Goal: Task Accomplishment & Management: Manage account settings

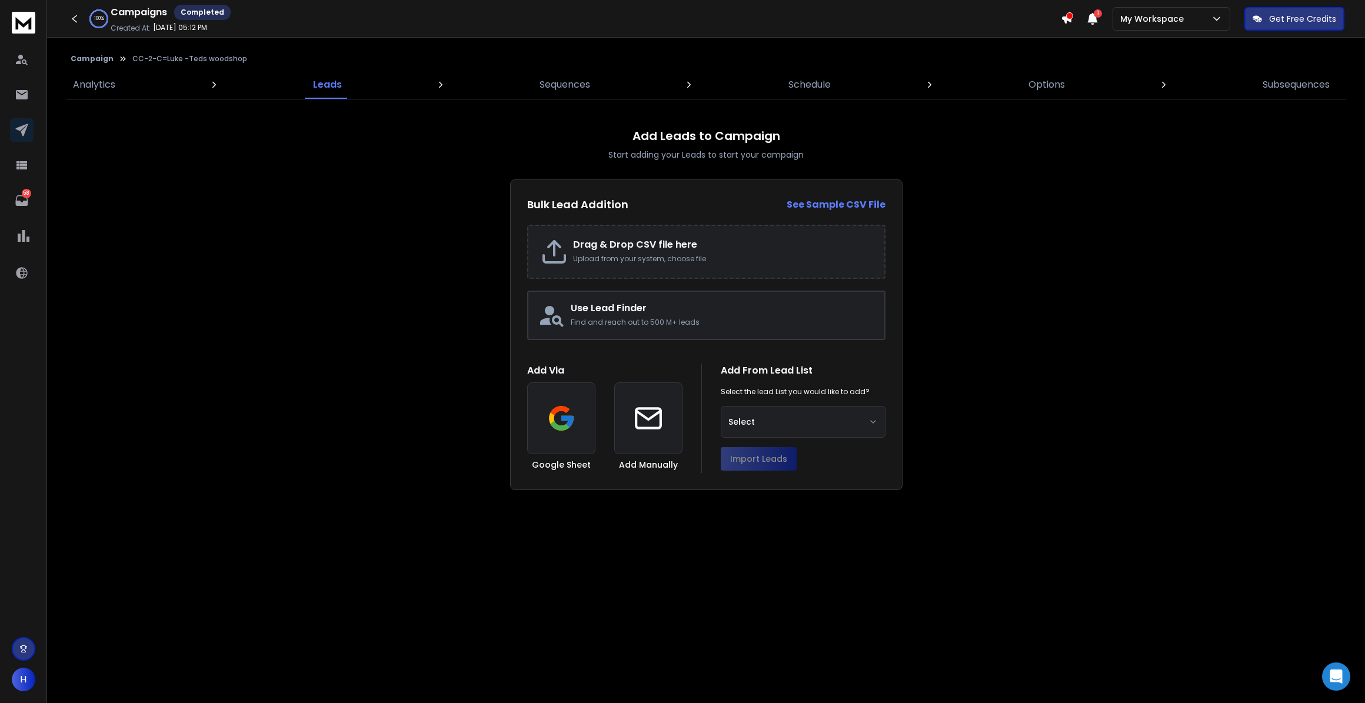
click at [664, 240] on h2 "Drag & Drop CSV file here" at bounding box center [722, 245] width 299 height 14
type input "**********"
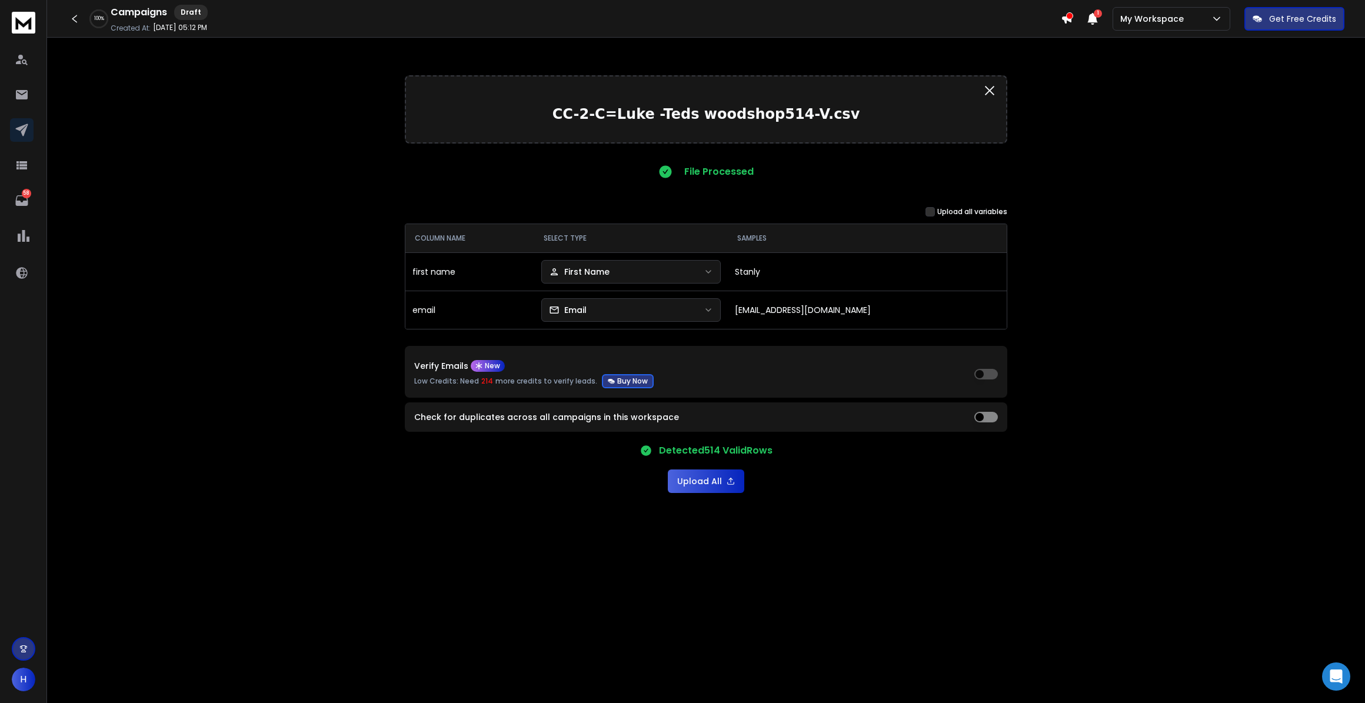
click at [704, 361] on button "Upload All" at bounding box center [706, 481] width 76 height 24
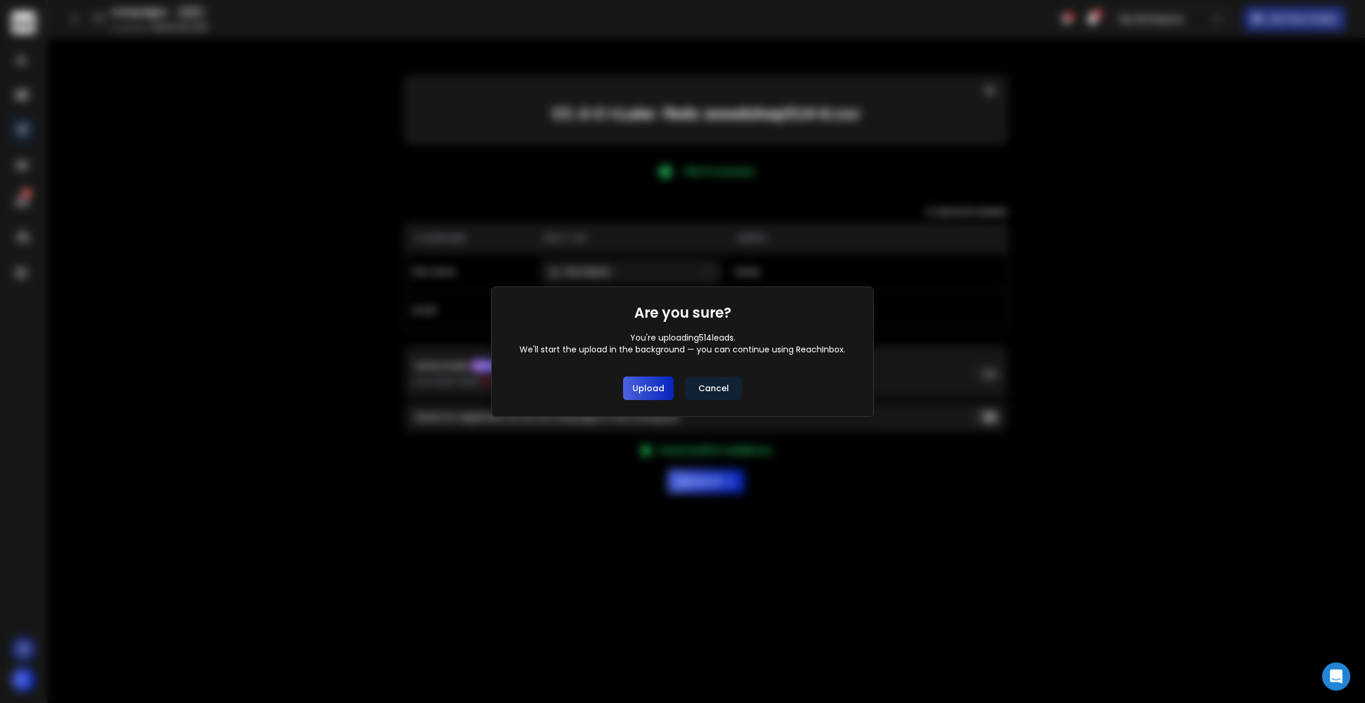
click at [641, 361] on button "Upload" at bounding box center [648, 388] width 51 height 24
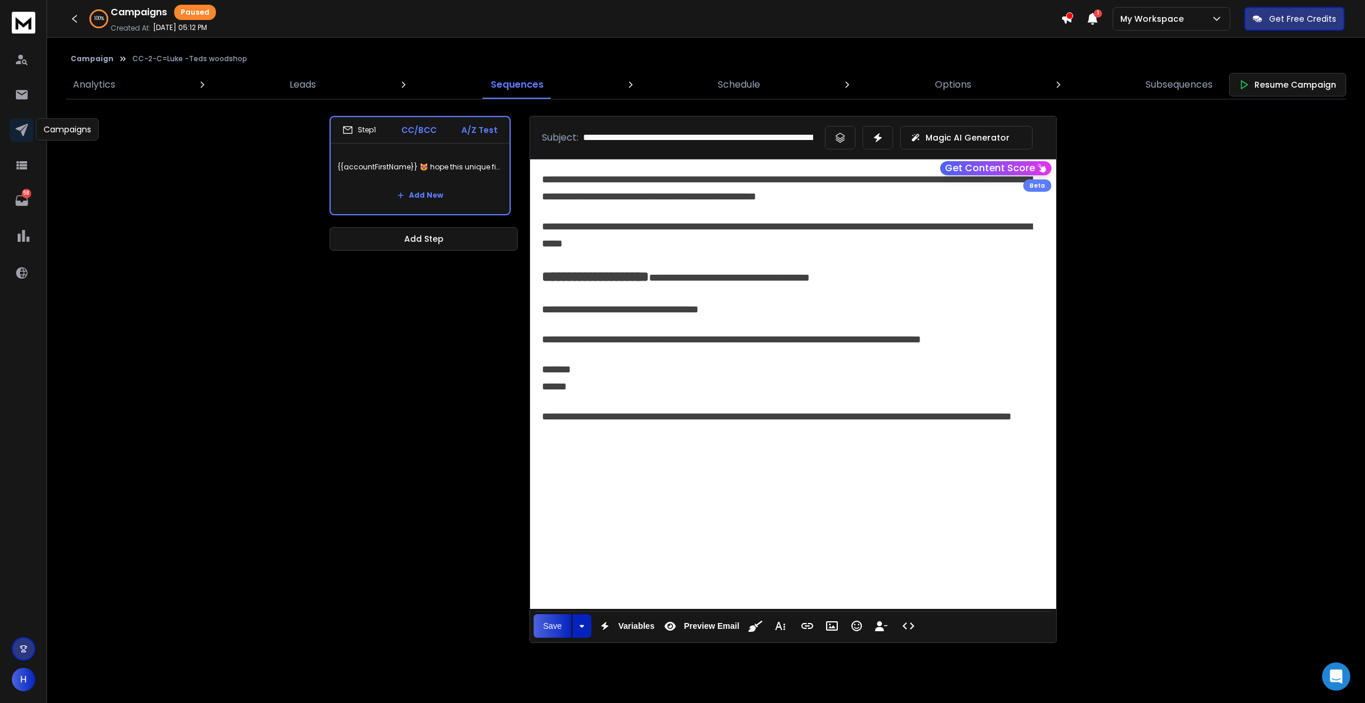
click at [24, 129] on icon at bounding box center [21, 130] width 12 height 12
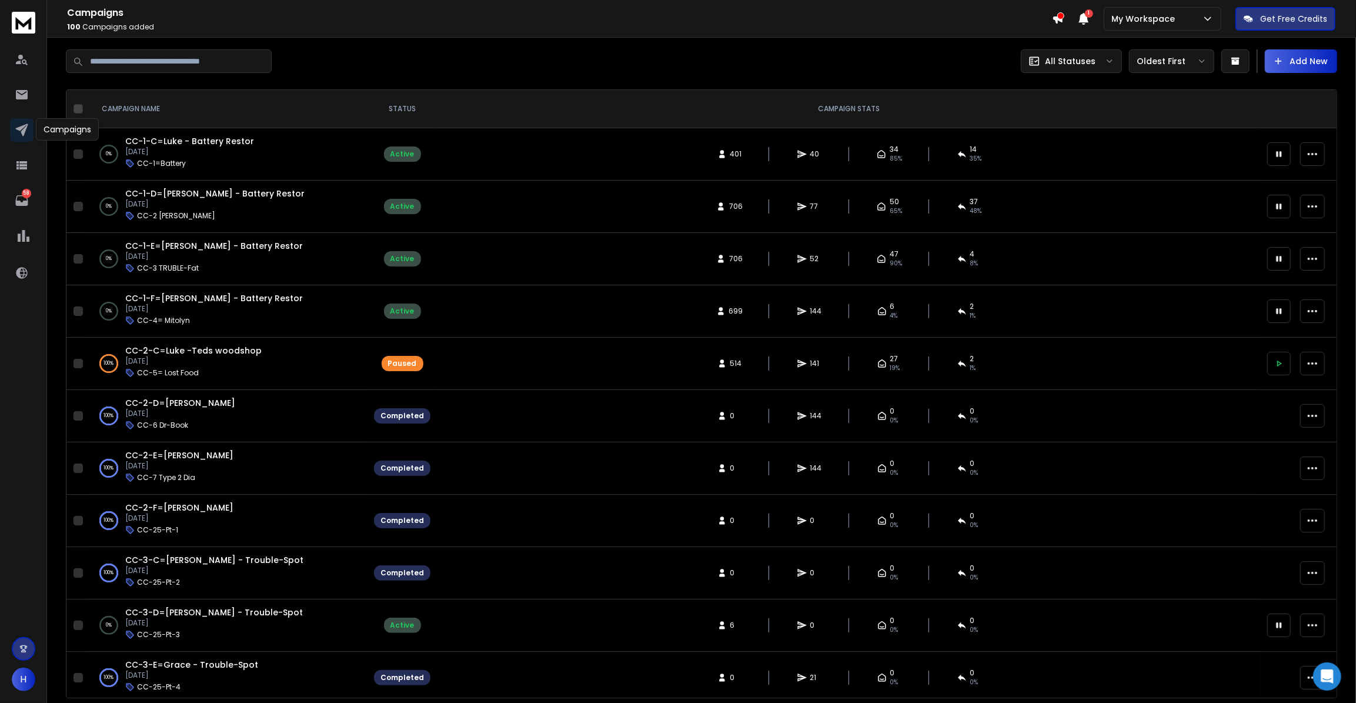
click at [194, 361] on span "CC-2-D=[PERSON_NAME]" at bounding box center [180, 403] width 110 height 12
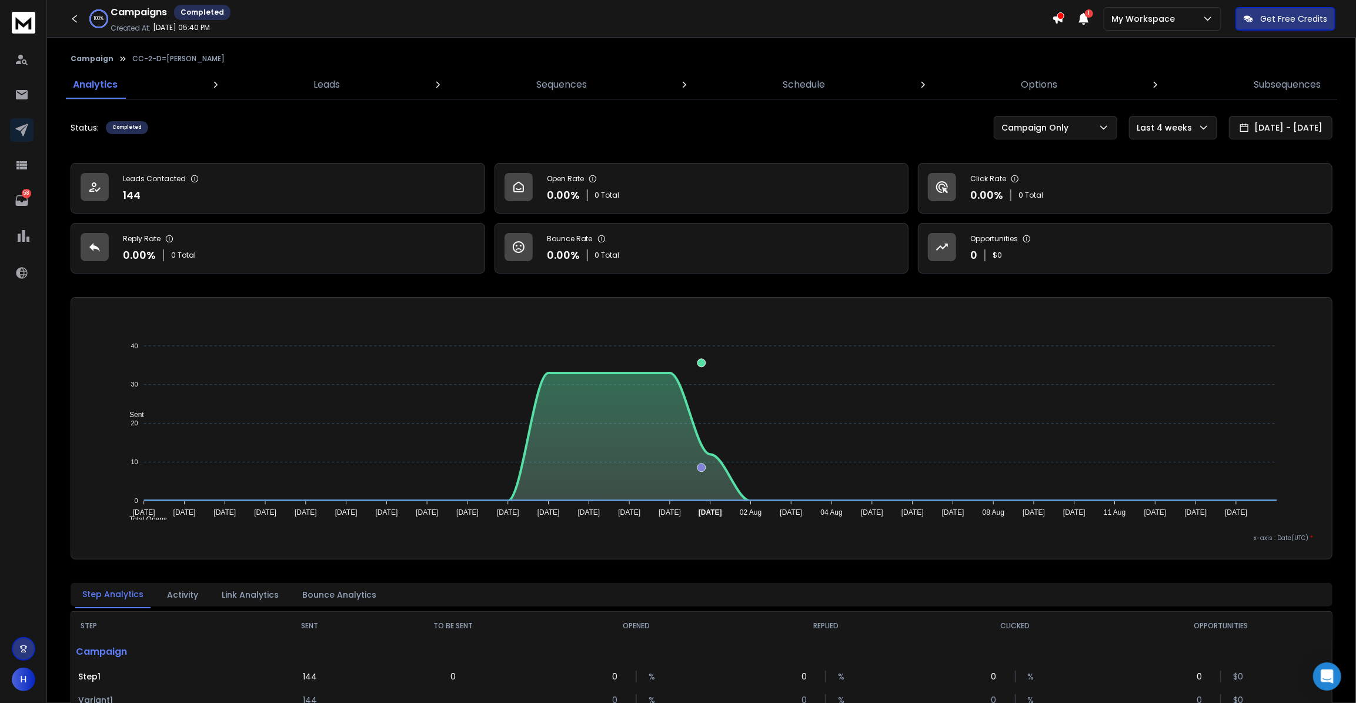
drag, startPoint x: 128, startPoint y: 58, endPoint x: 242, endPoint y: 65, distance: 114.3
click at [242, 65] on div "Campaign CC-2-D=David -Teds woodshop" at bounding box center [702, 58] width 1272 height 19
drag, startPoint x: 242, startPoint y: 65, endPoint x: 229, endPoint y: 58, distance: 15.0
copy p "CC-2-D=[PERSON_NAME]"
click at [17, 129] on icon at bounding box center [21, 130] width 12 height 12
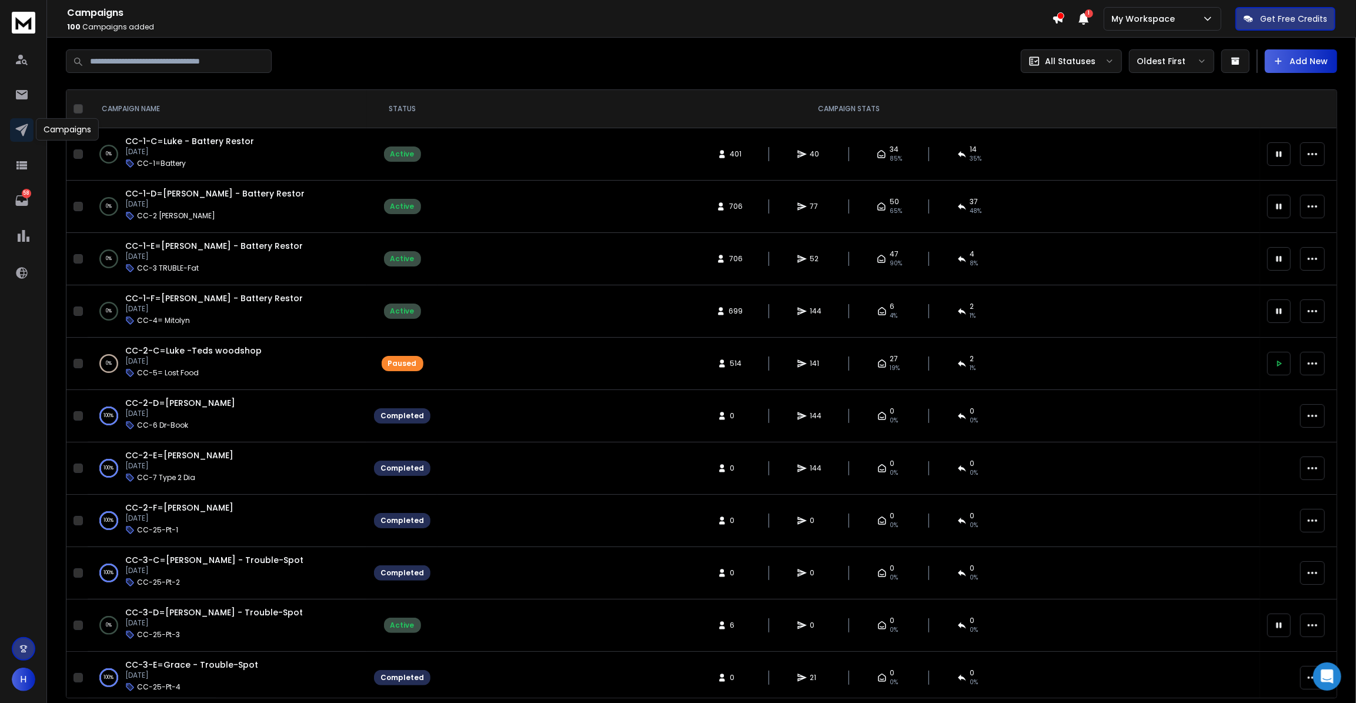
click at [234, 361] on span "CC-2-E=[PERSON_NAME]" at bounding box center [179, 455] width 108 height 12
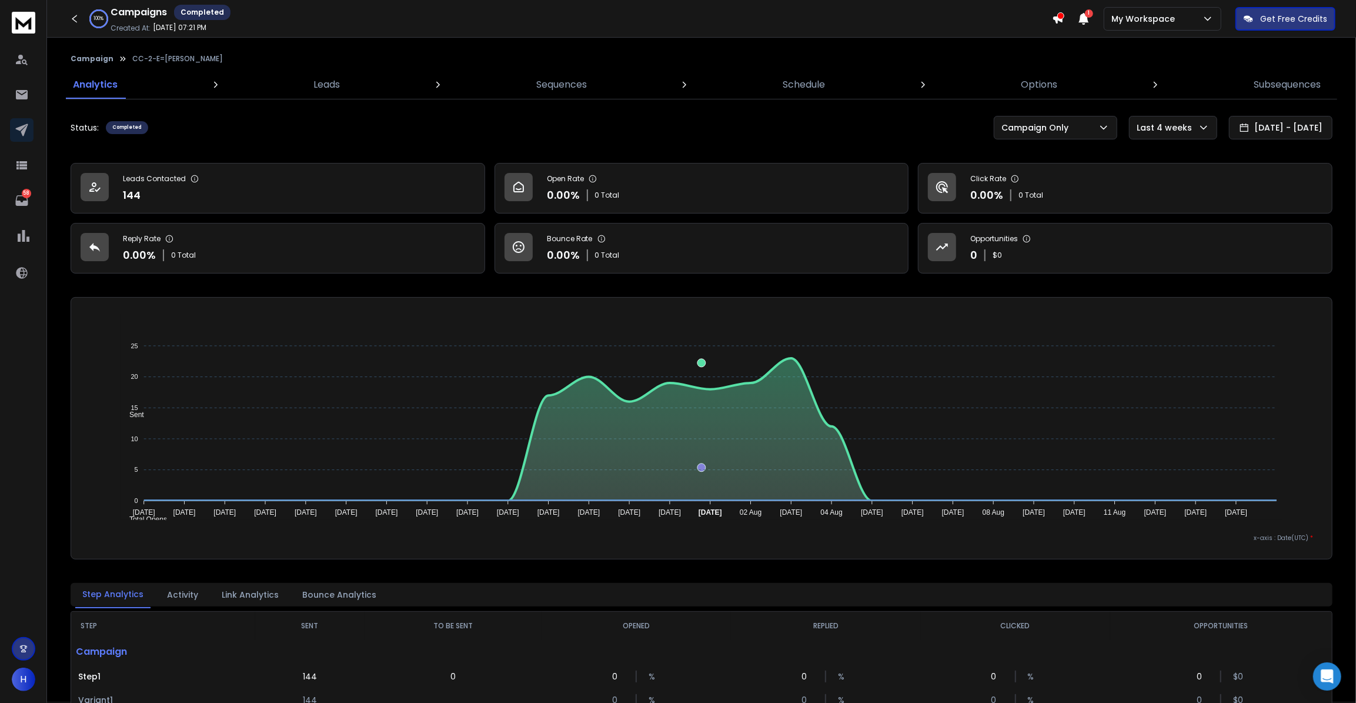
drag, startPoint x: 243, startPoint y: 59, endPoint x: 135, endPoint y: 61, distance: 107.7
click at [135, 61] on div "Campaign CC-2-E=Mary -Teds woodshop" at bounding box center [702, 58] width 1272 height 19
drag, startPoint x: 127, startPoint y: 55, endPoint x: 239, endPoint y: 57, distance: 112.4
click at [239, 57] on div "Campaign CC-2-E=Mary -Teds woodshop" at bounding box center [702, 58] width 1272 height 19
drag, startPoint x: 239, startPoint y: 57, endPoint x: 214, endPoint y: 56, distance: 25.3
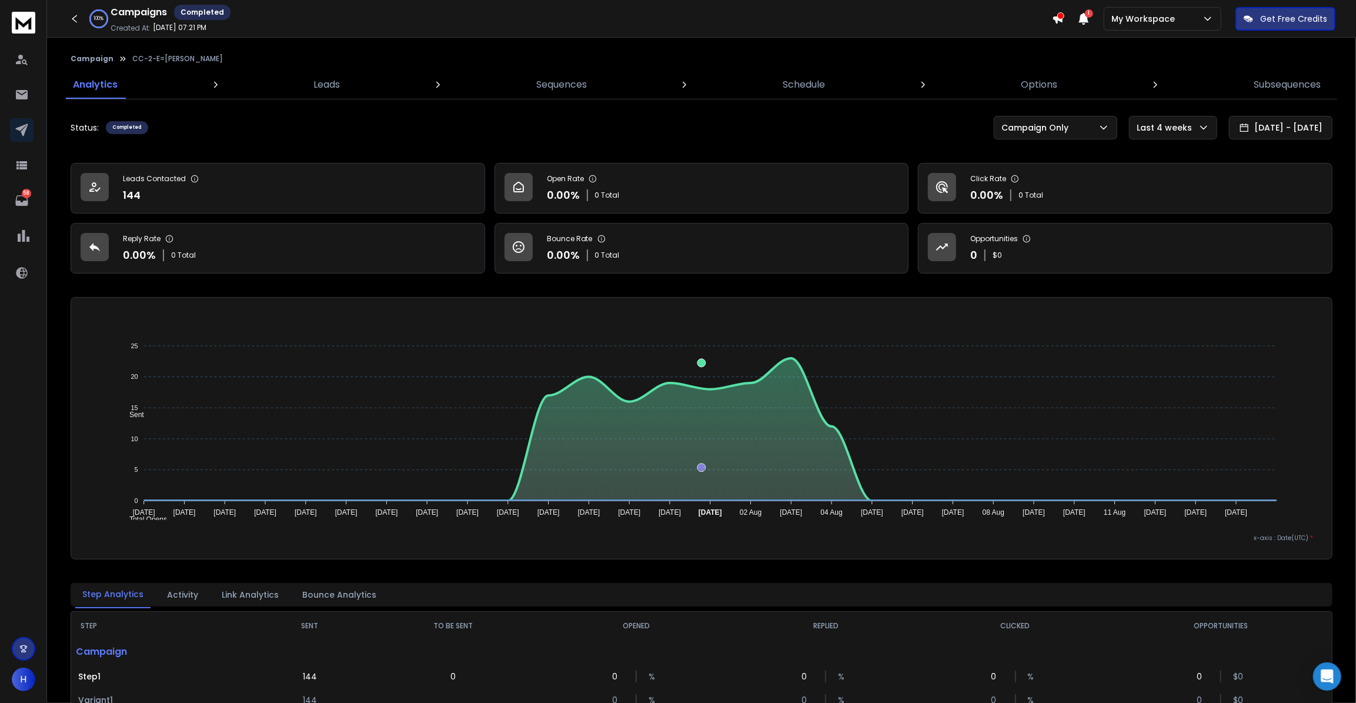
copy p "CC-2-E=[PERSON_NAME]"
click at [20, 128] on icon at bounding box center [21, 130] width 12 height 12
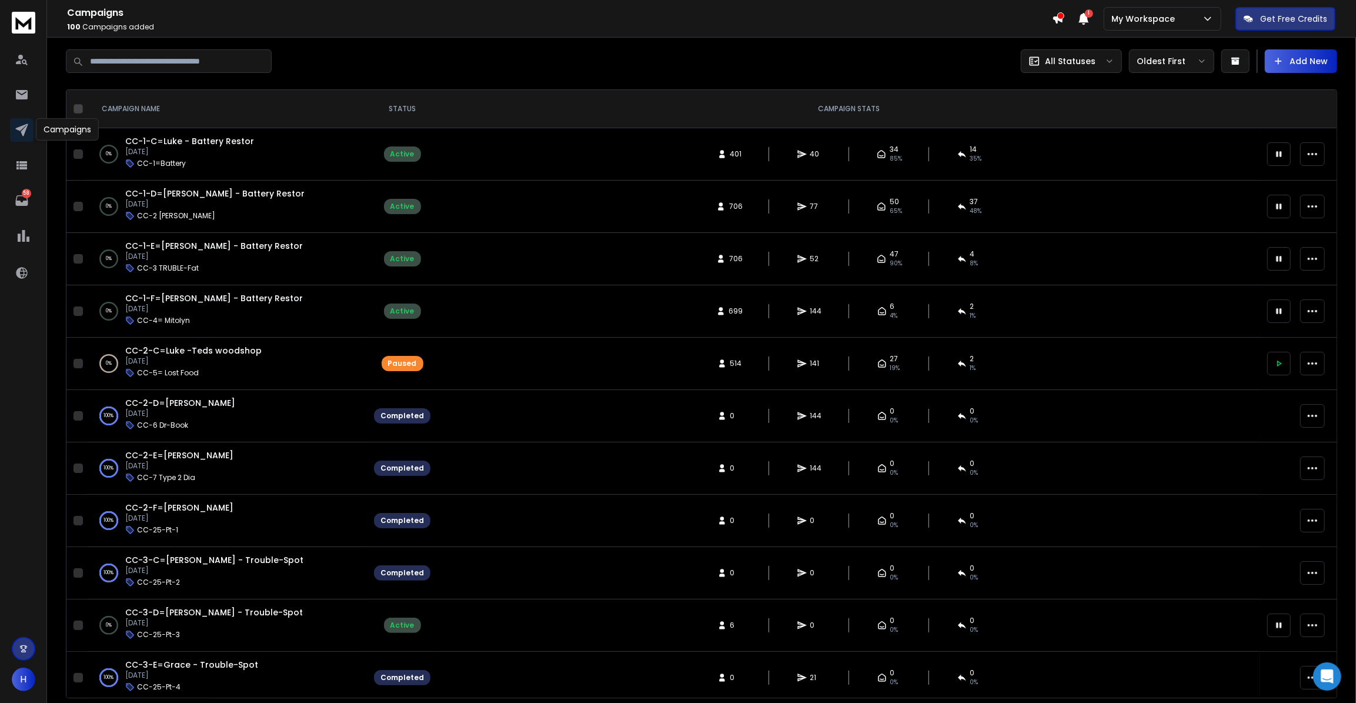
click at [226, 361] on p "[DATE]" at bounding box center [179, 518] width 108 height 9
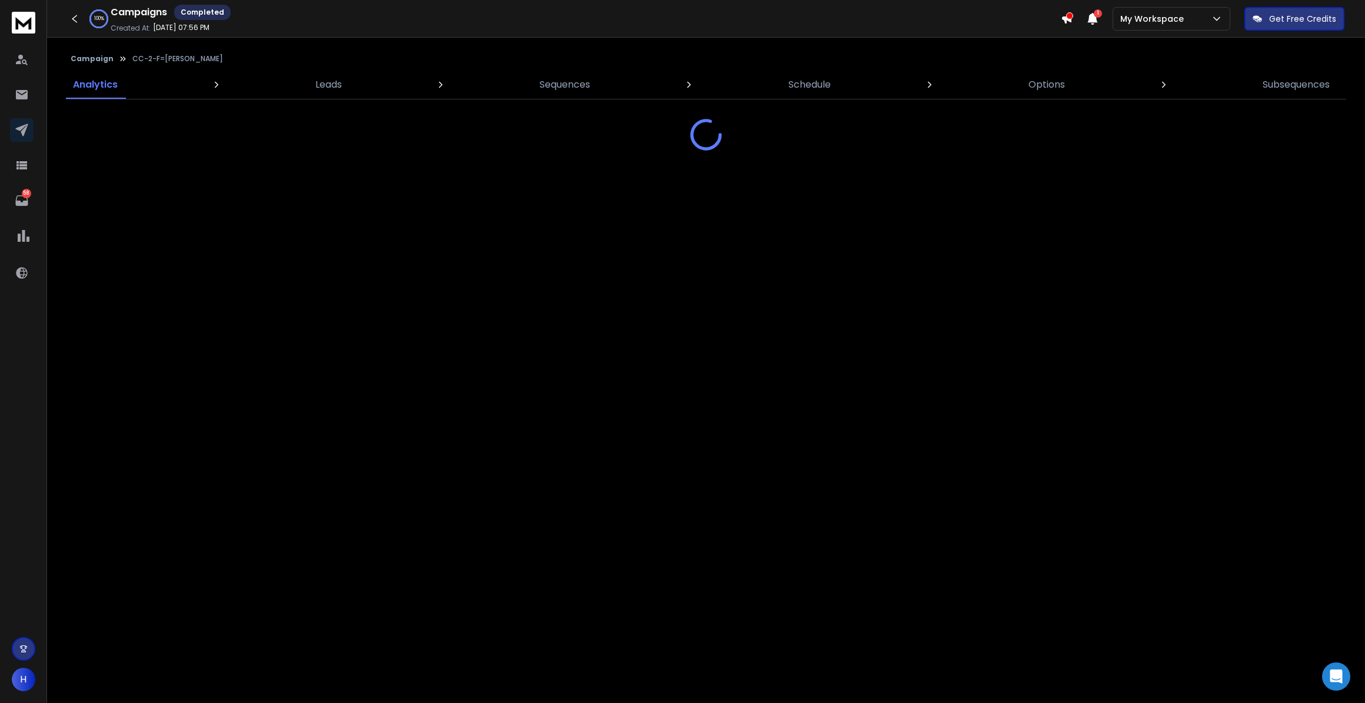
click at [125, 58] on div "Campaign CC-2-F=Sophia -Teds woodshop" at bounding box center [706, 58] width 1280 height 19
drag, startPoint x: 129, startPoint y: 54, endPoint x: 246, endPoint y: 64, distance: 117.5
click at [246, 64] on div "Campaign CC-2-F=Sophia -Teds woodshop" at bounding box center [706, 58] width 1280 height 19
drag, startPoint x: 246, startPoint y: 64, endPoint x: 222, endPoint y: 56, distance: 24.7
copy p "CC-2-F=[PERSON_NAME]"
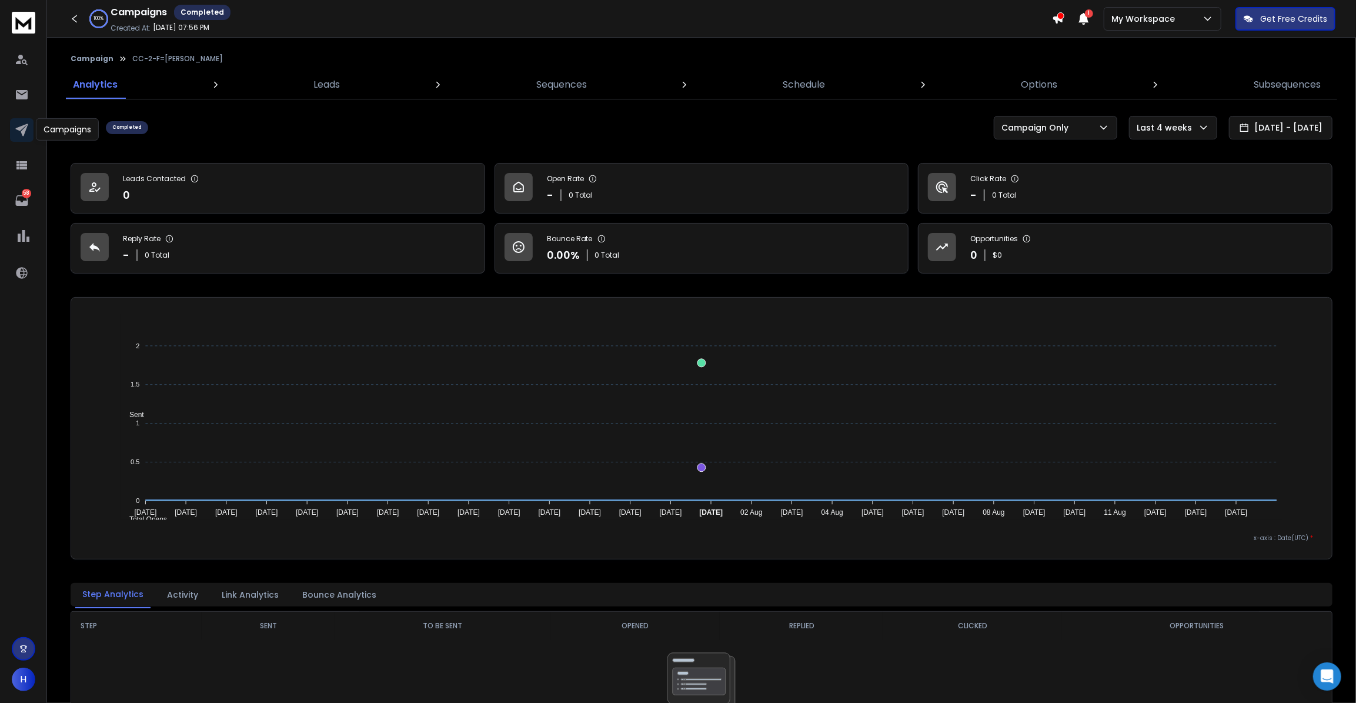
click at [20, 129] on icon at bounding box center [21, 130] width 12 height 12
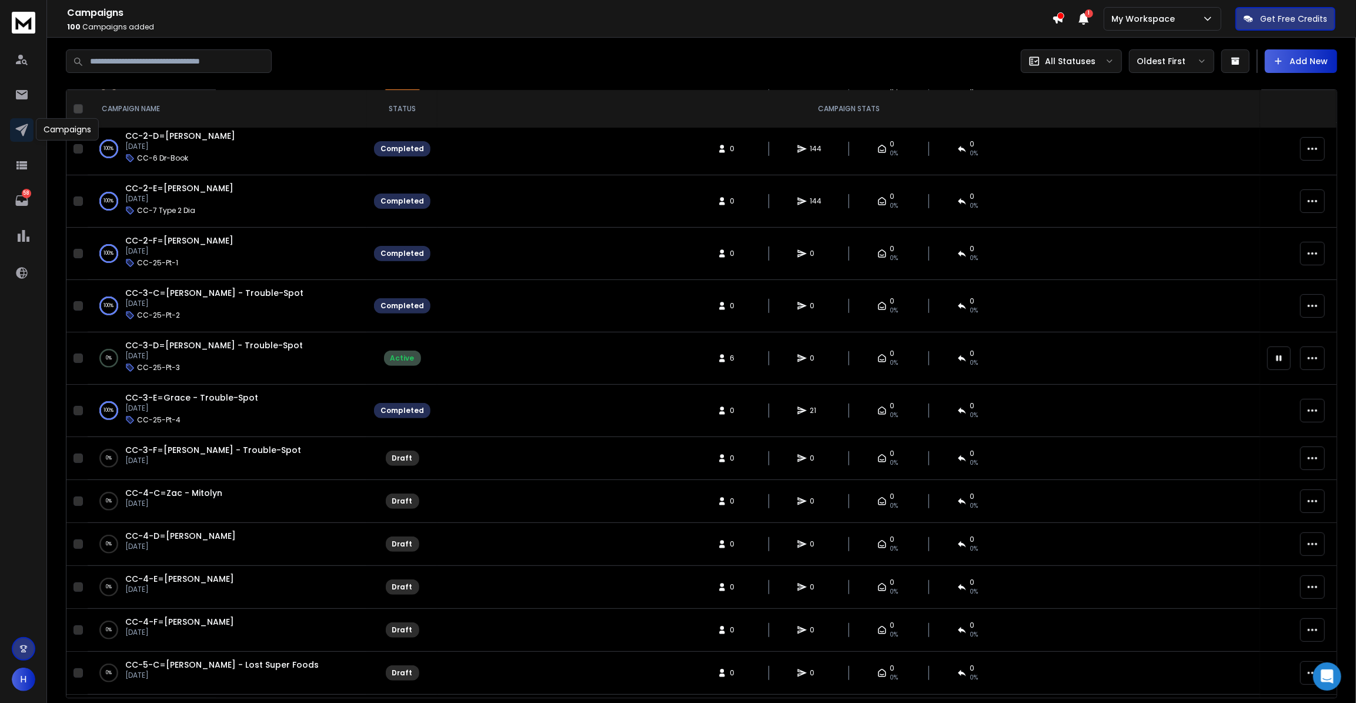
scroll to position [214, 0]
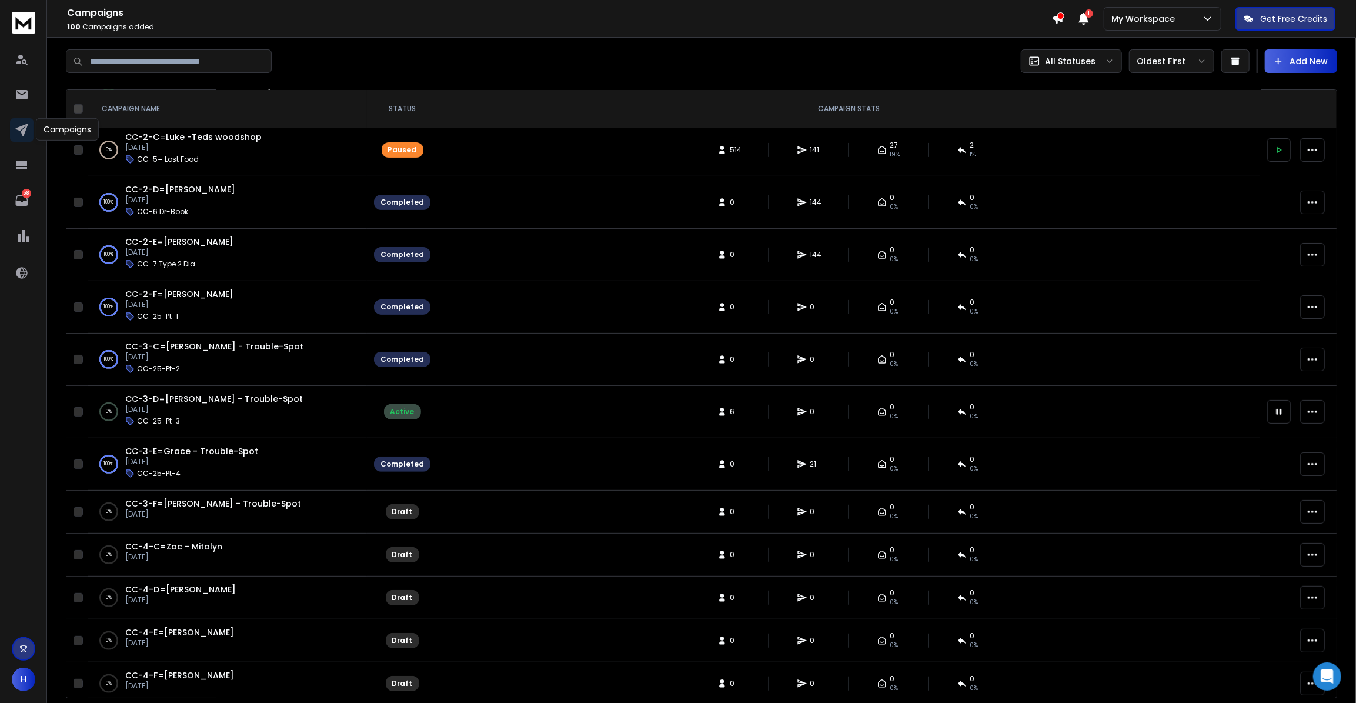
click at [233, 149] on p "[DATE]" at bounding box center [193, 147] width 136 height 9
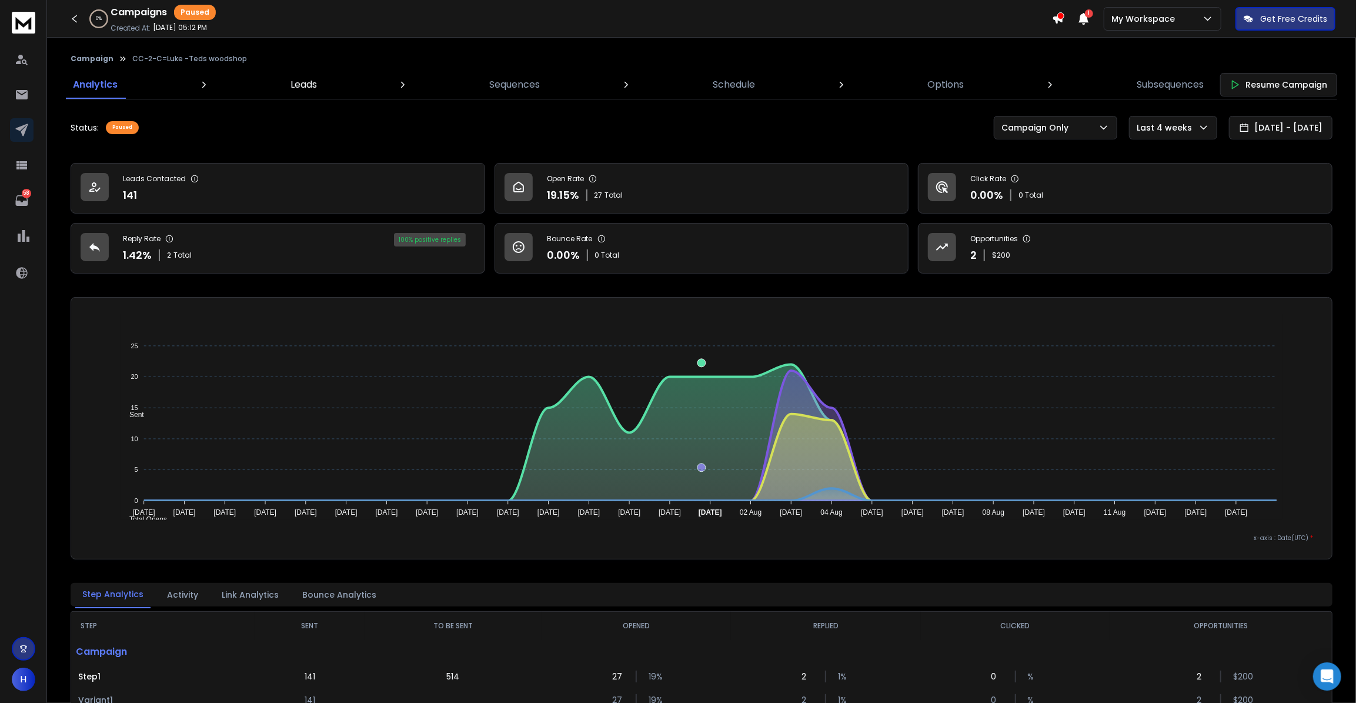
click at [305, 86] on p "Leads" at bounding box center [304, 85] width 26 height 14
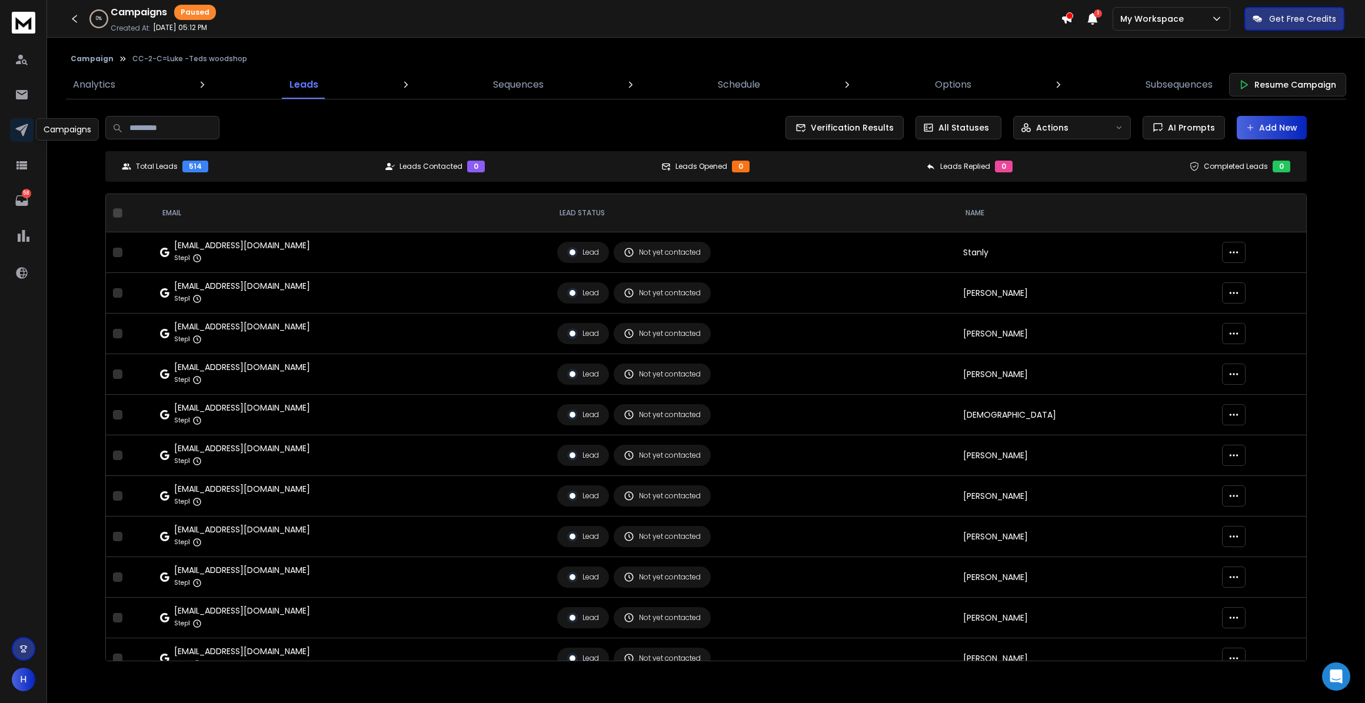
click at [22, 129] on icon at bounding box center [21, 130] width 12 height 12
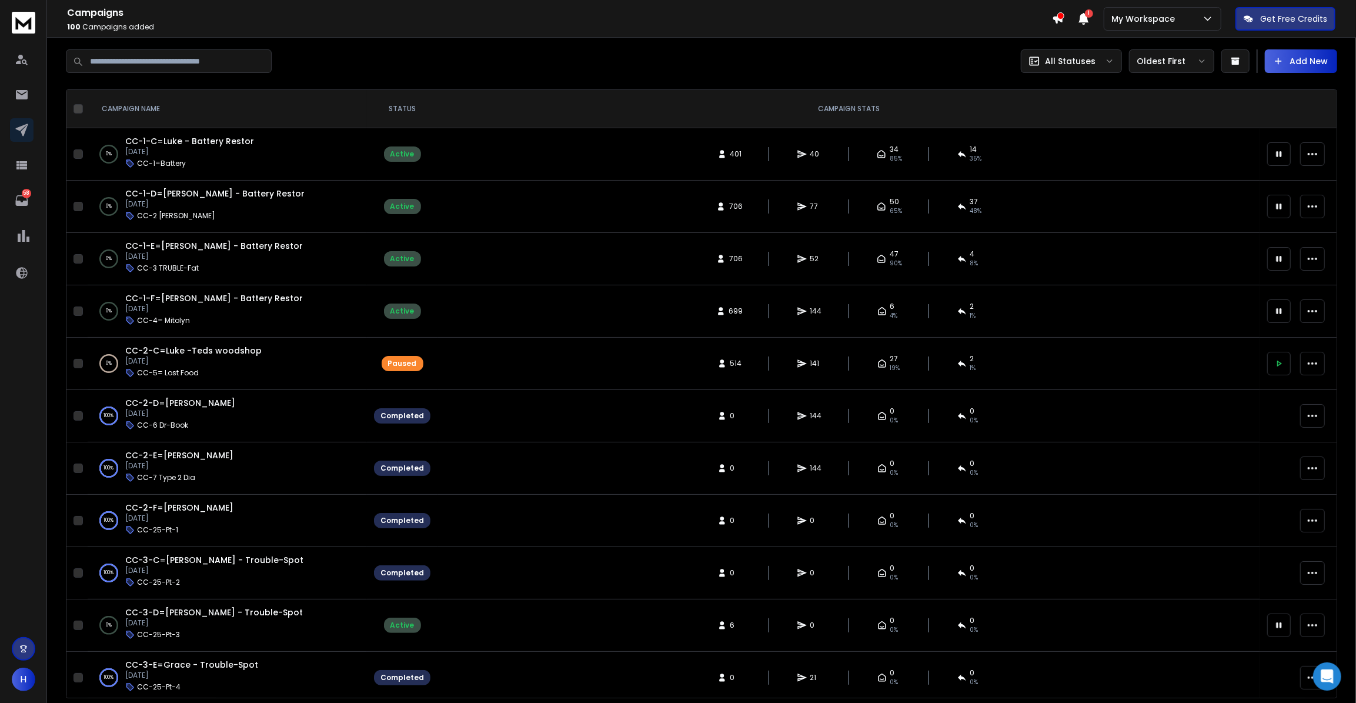
click at [168, 202] on p "[DATE]" at bounding box center [214, 203] width 179 height 9
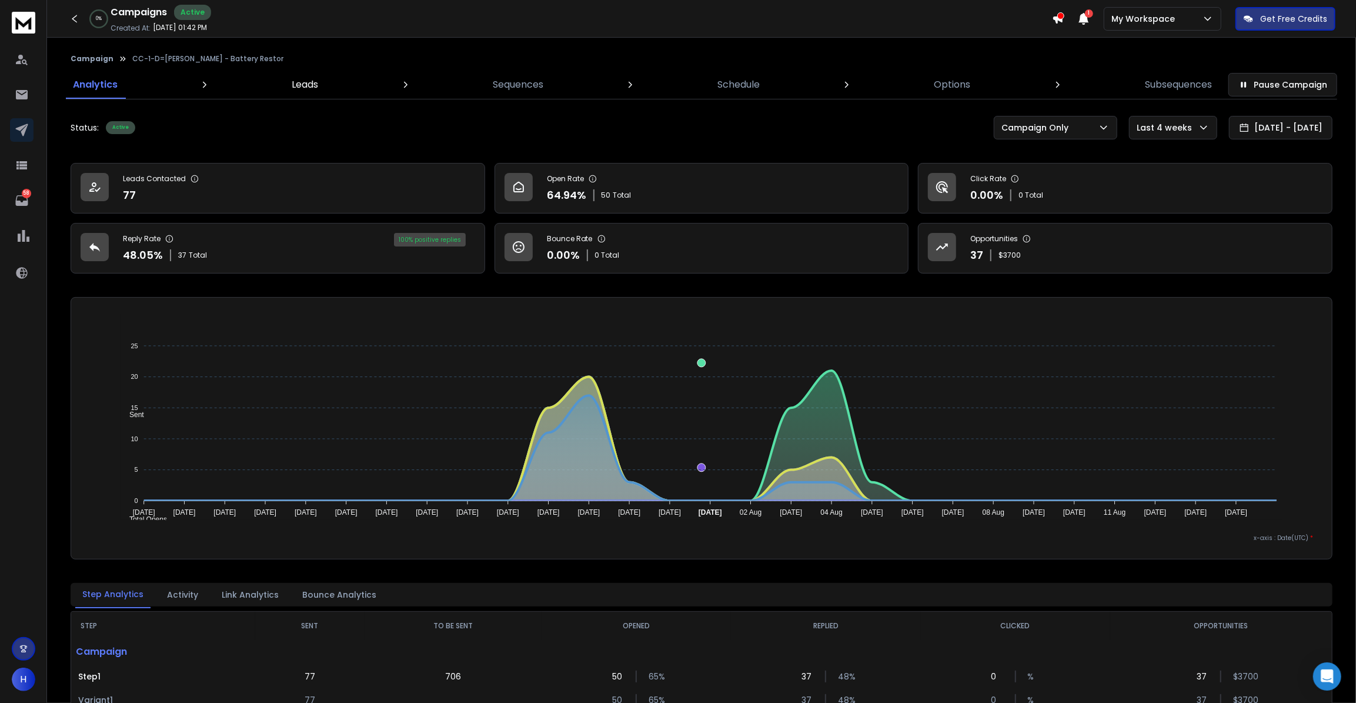
click at [314, 85] on p "Leads" at bounding box center [305, 85] width 26 height 14
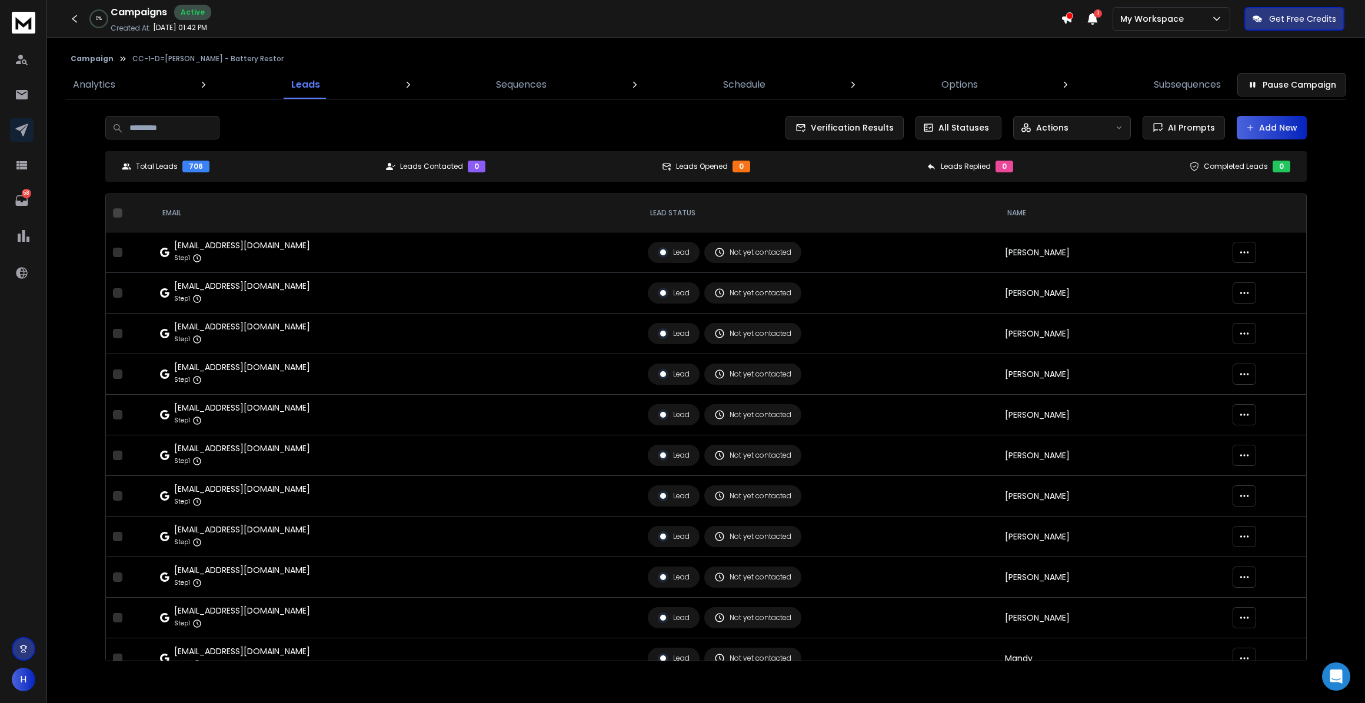
click at [744, 125] on button "Add New" at bounding box center [1271, 128] width 70 height 24
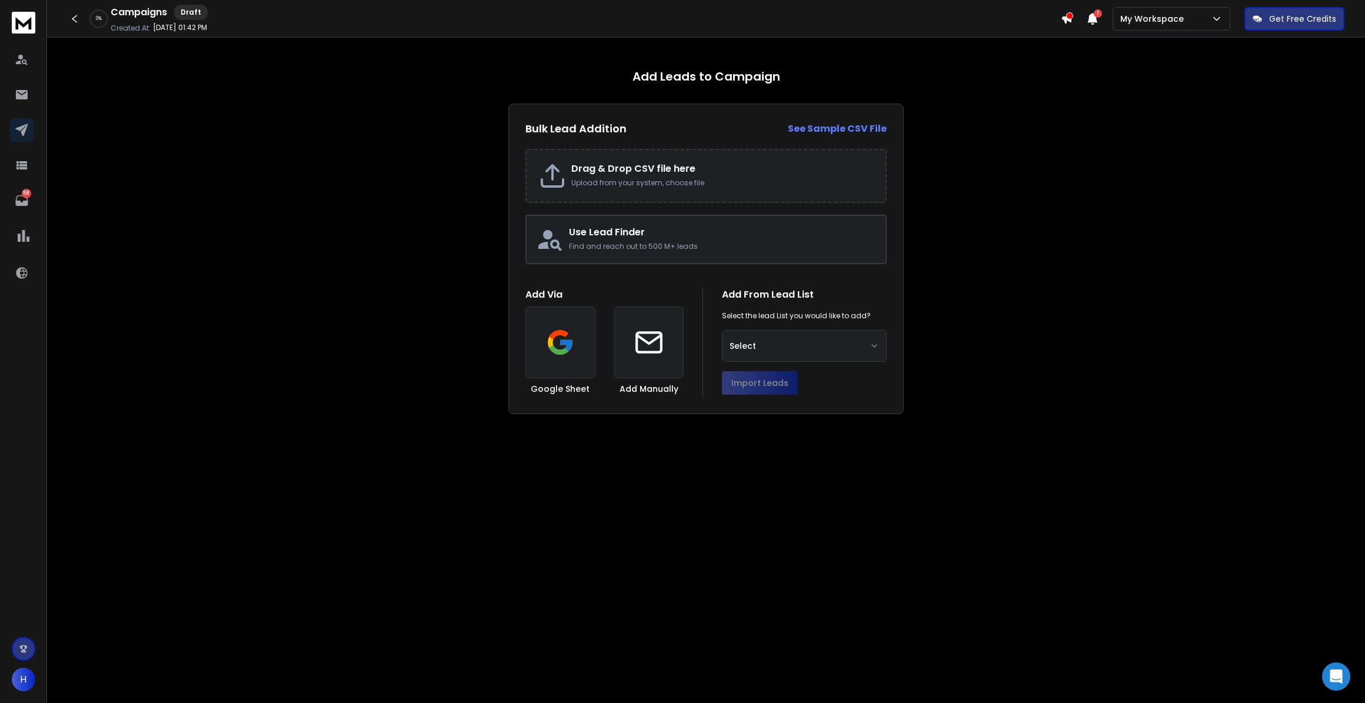
click at [686, 184] on p "Upload from your system, choose file" at bounding box center [722, 182] width 302 height 9
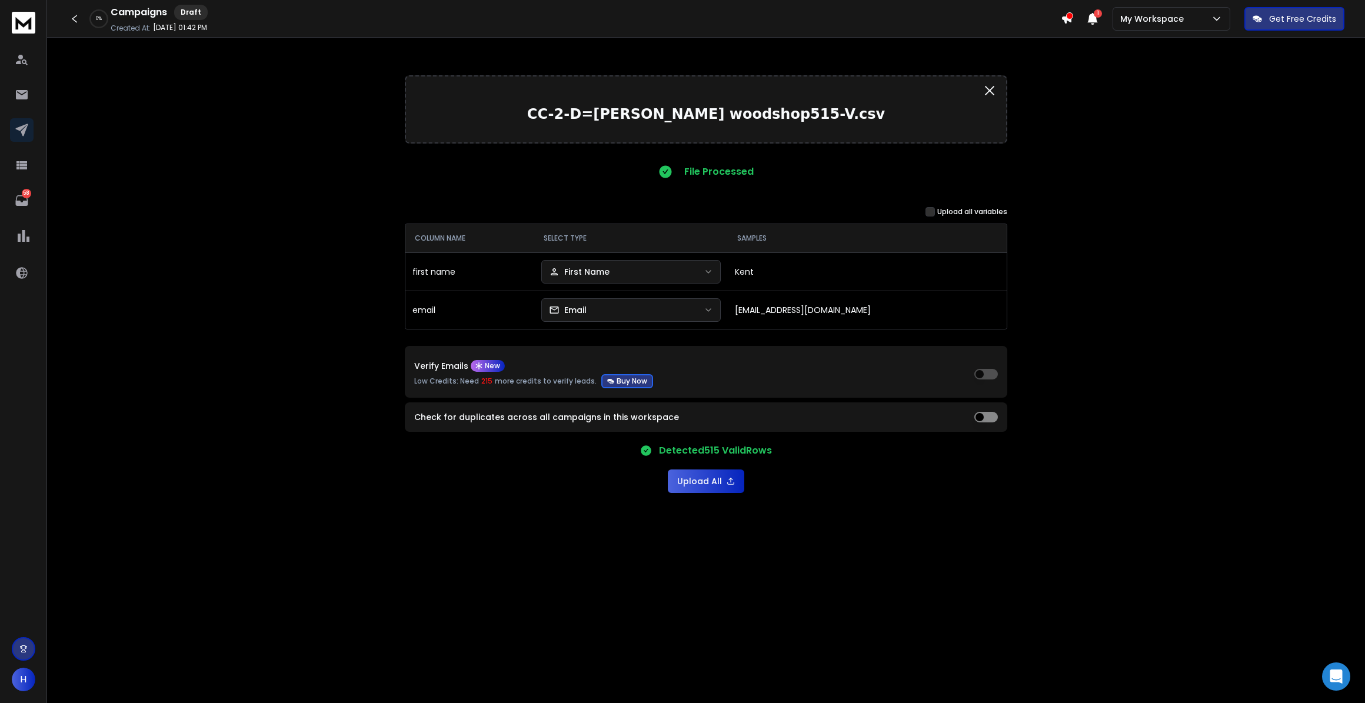
click at [702, 361] on button "Upload All" at bounding box center [706, 481] width 76 height 24
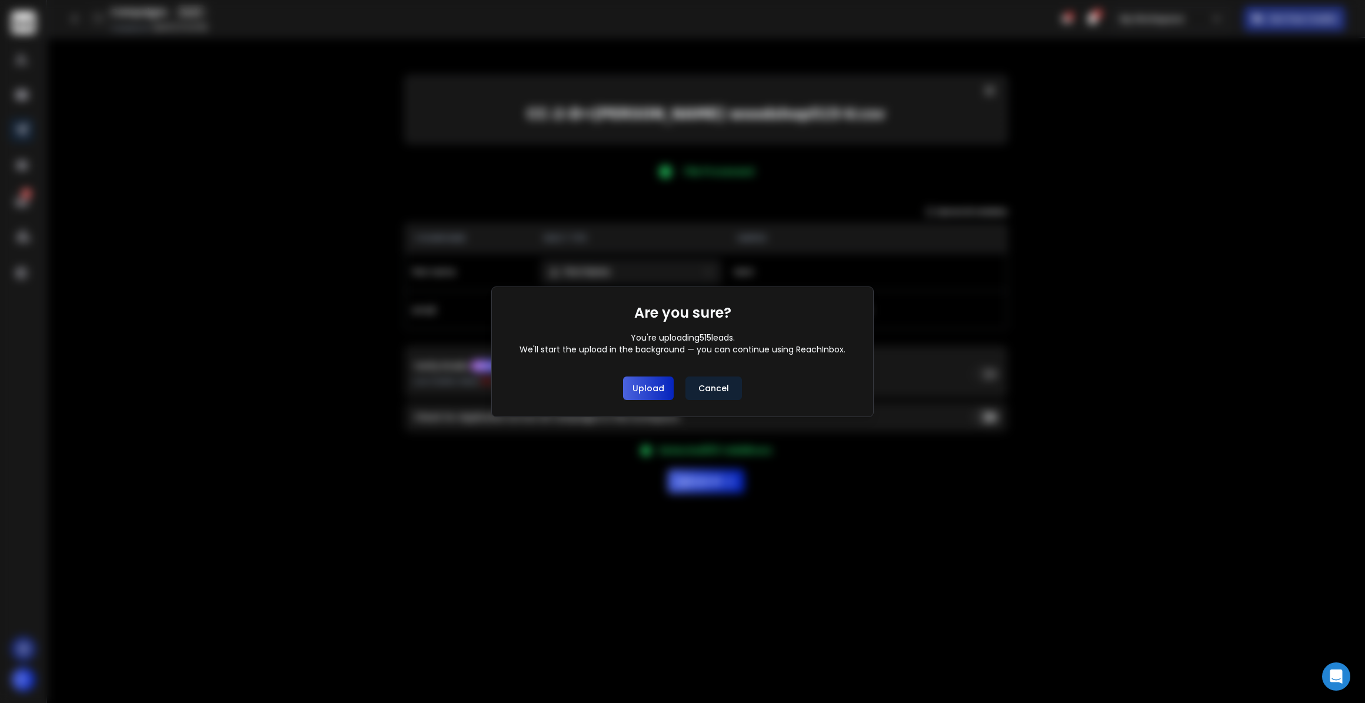
click at [645, 361] on button "Upload" at bounding box center [648, 388] width 51 height 24
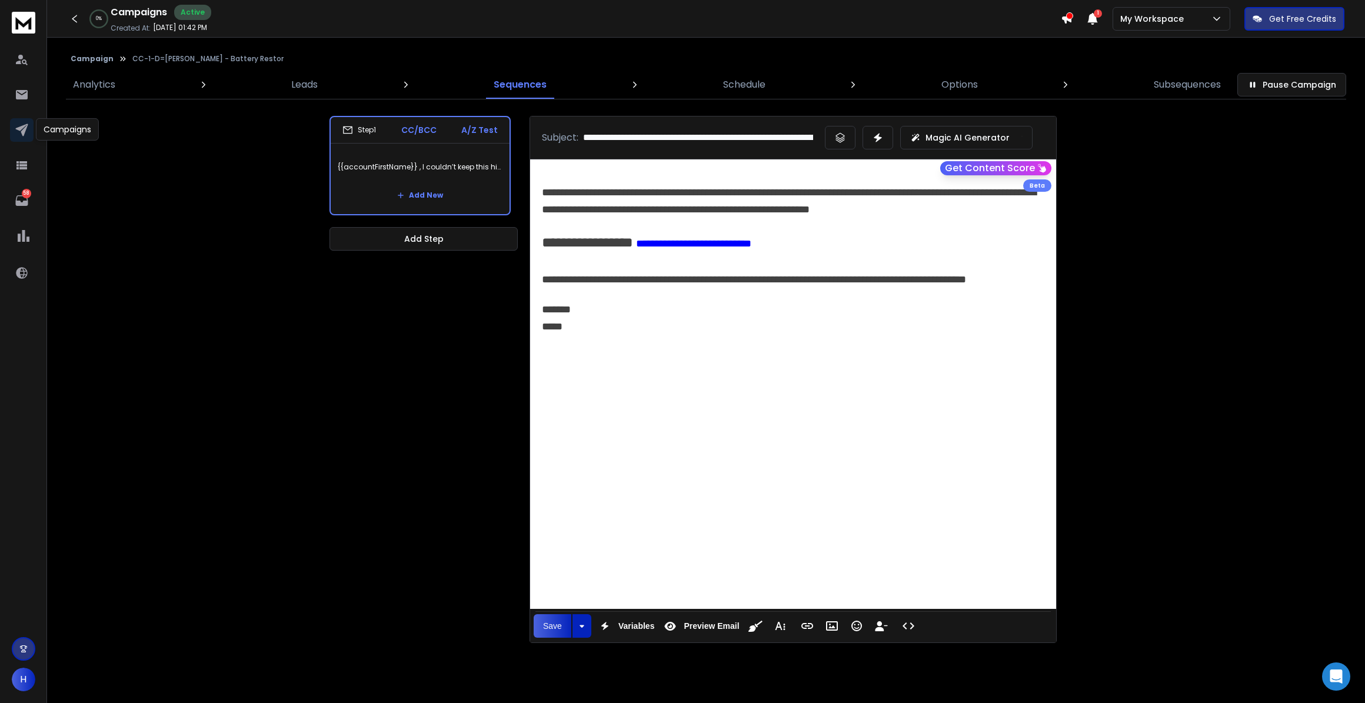
click at [28, 129] on icon at bounding box center [22, 130] width 14 height 14
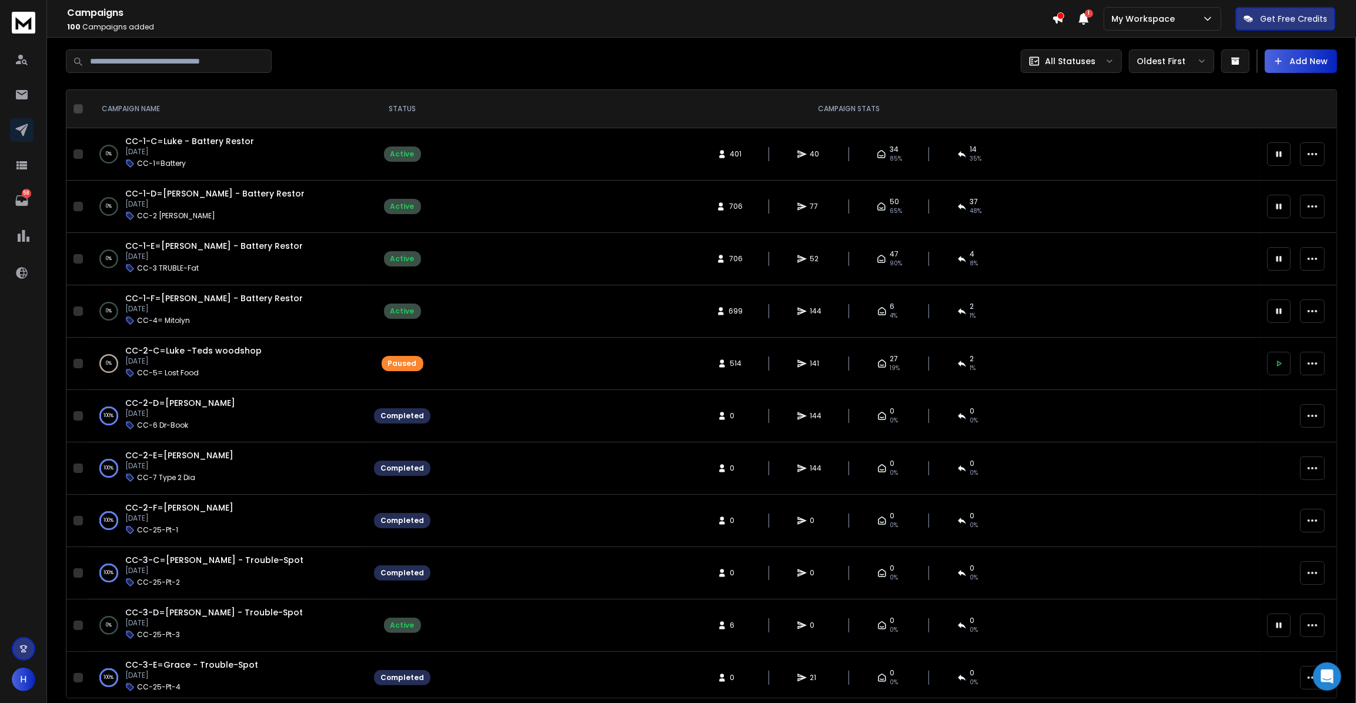
scroll to position [106, 0]
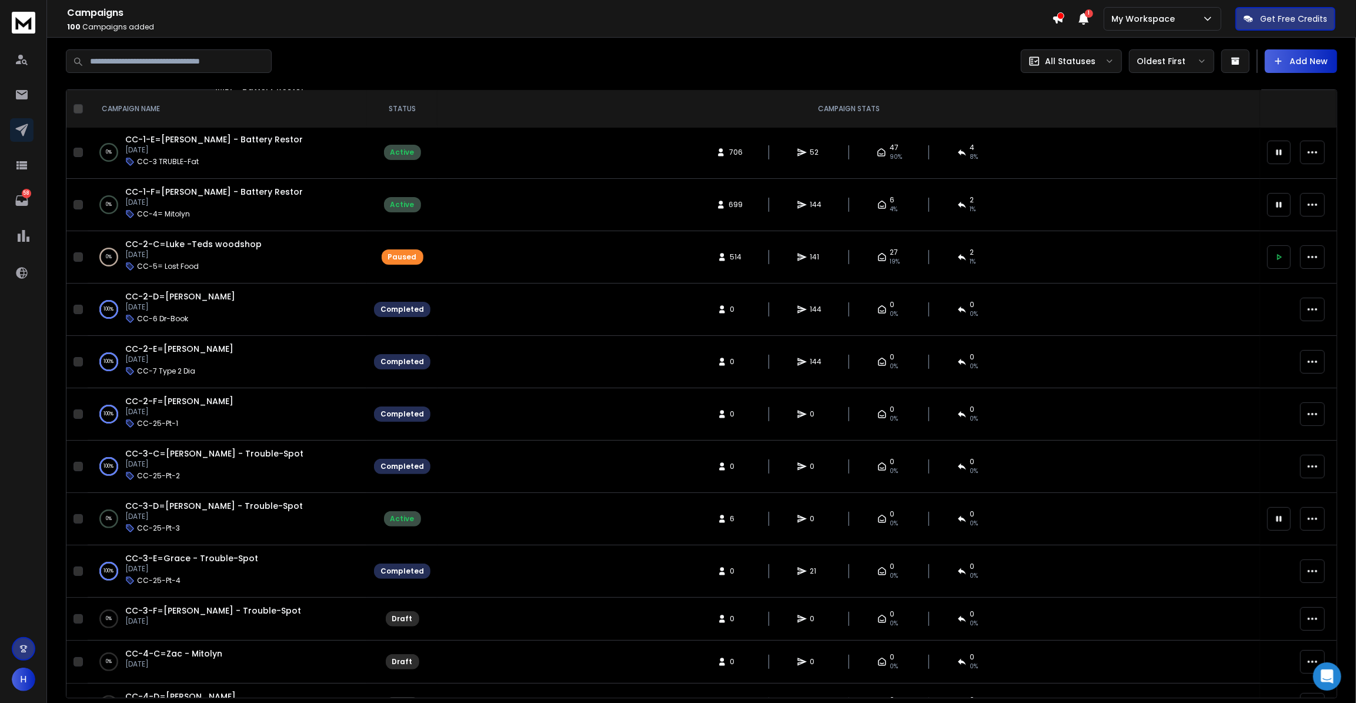
click at [489, 307] on div "0 144 0 0 % 0 0 %" at bounding box center [849, 309] width 809 height 19
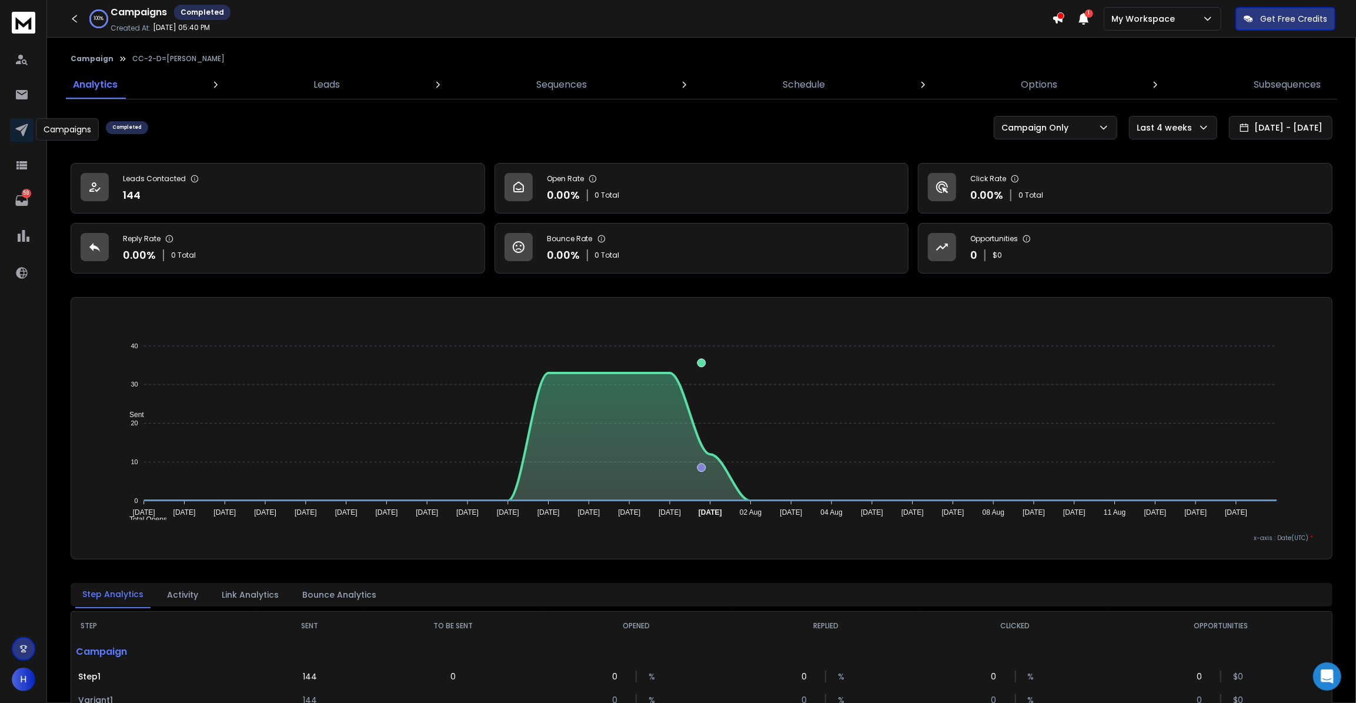
click at [19, 128] on icon at bounding box center [21, 130] width 12 height 12
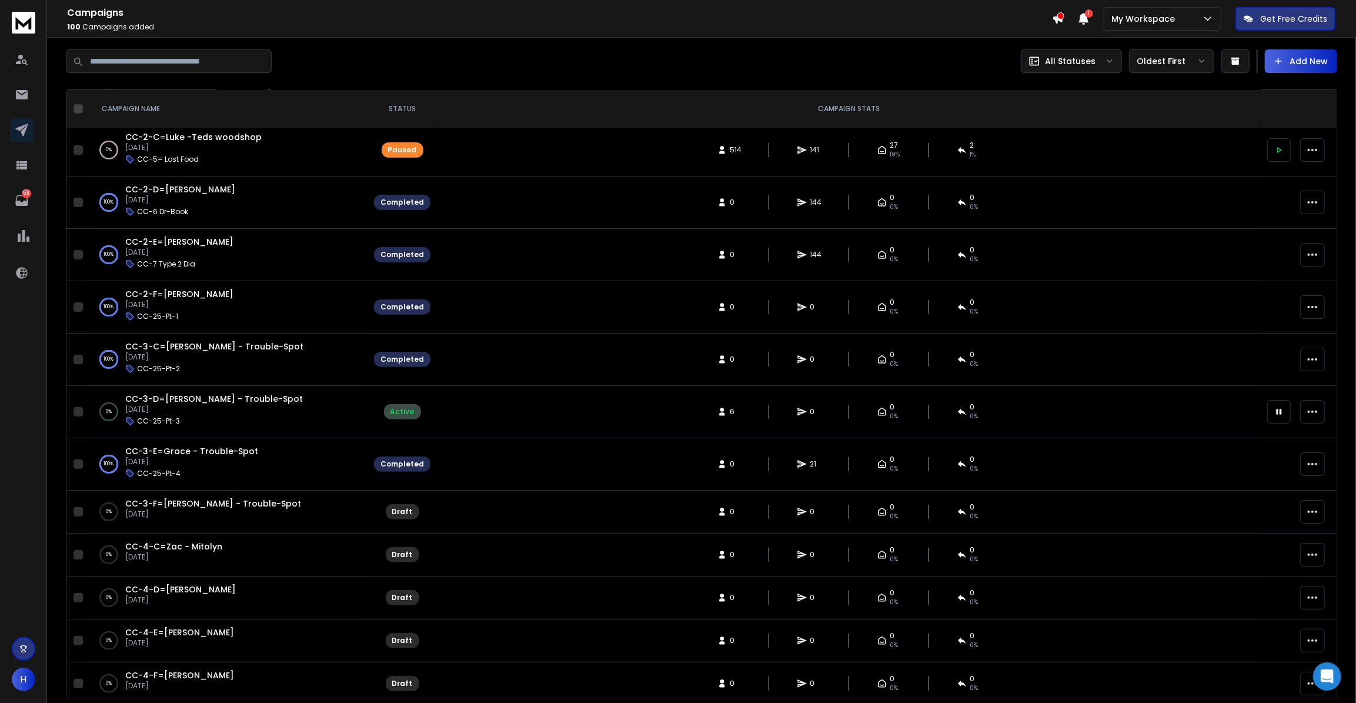
scroll to position [160, 0]
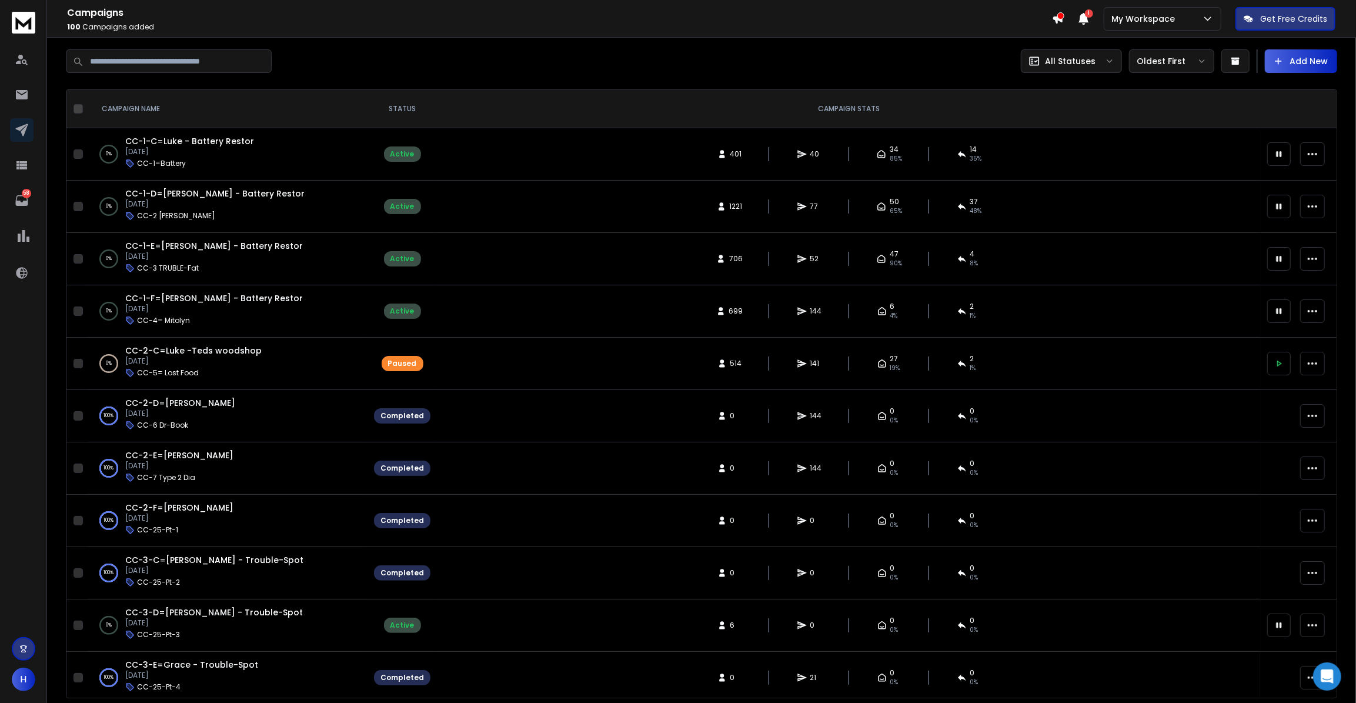
click at [192, 202] on p "[DATE]" at bounding box center [214, 203] width 179 height 9
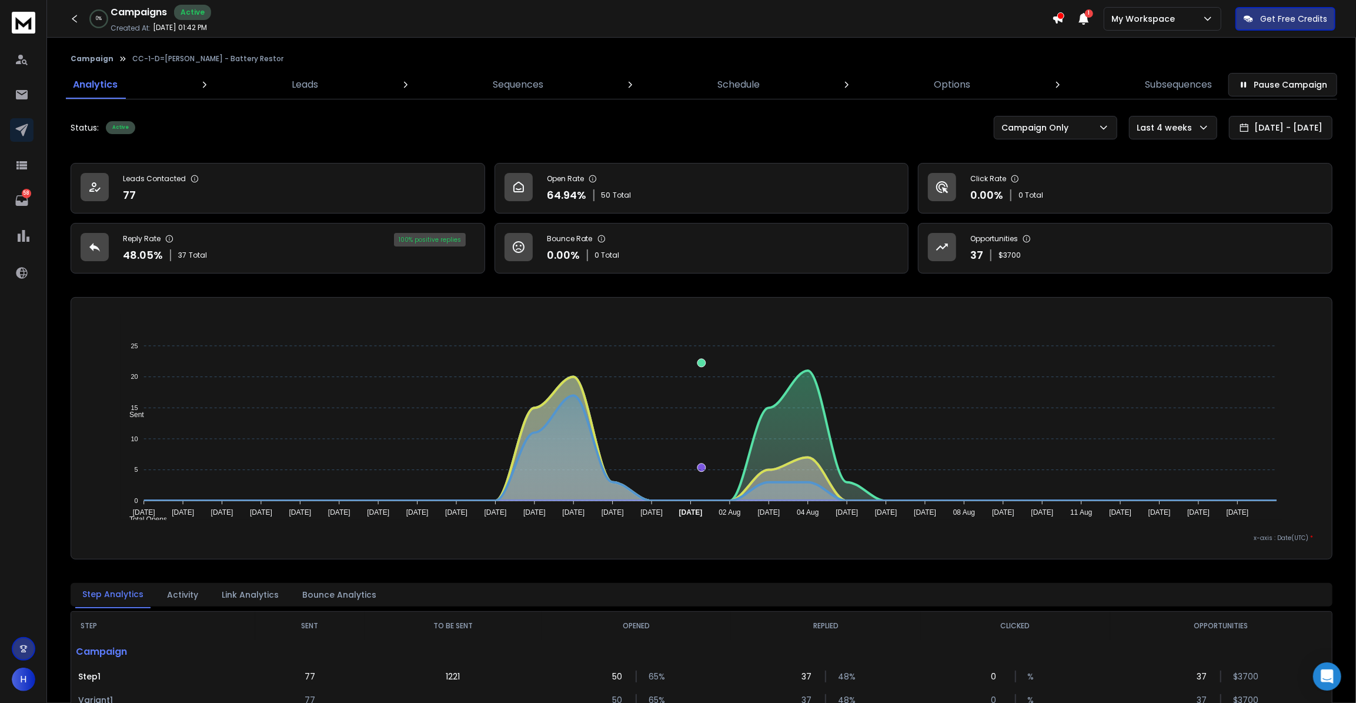
click at [329, 83] on div "Analytics Leads Sequences Schedule Options Subsequences" at bounding box center [643, 85] width 1154 height 28
click at [317, 82] on p "Leads" at bounding box center [305, 85] width 26 height 14
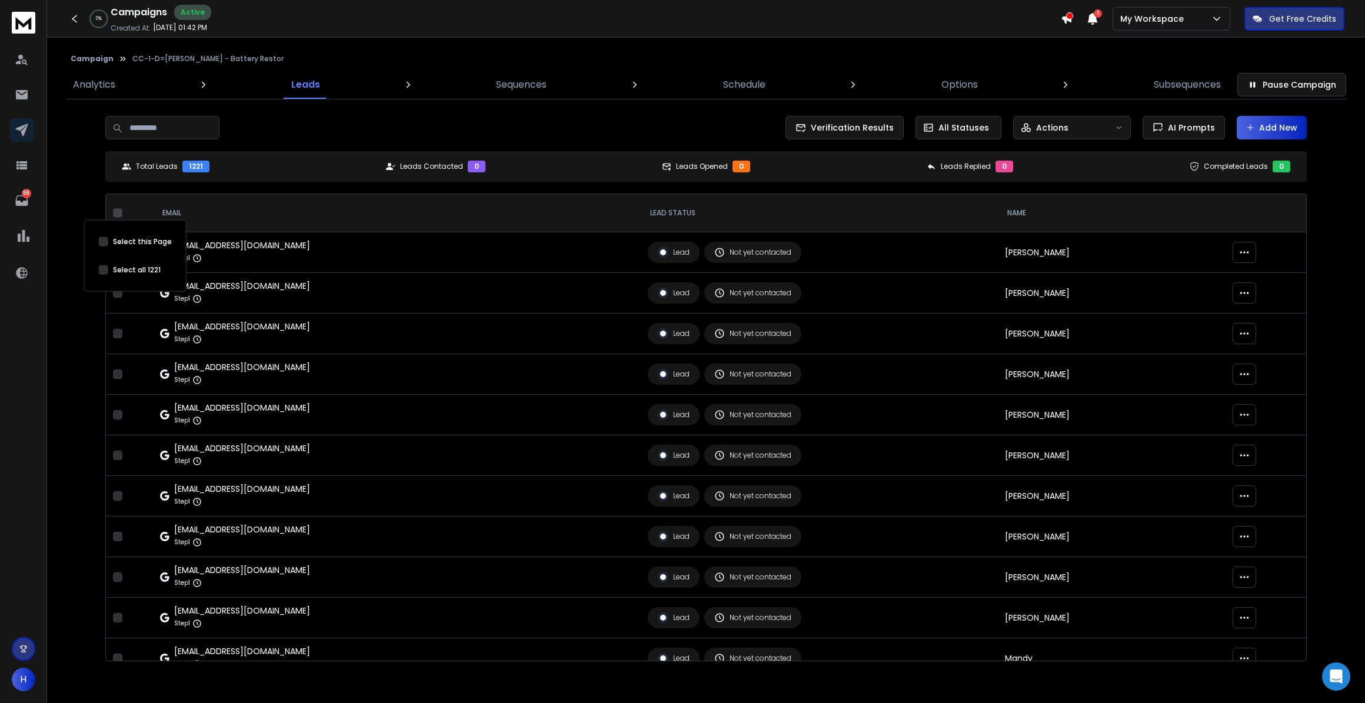
click at [105, 268] on button "Select this Page" at bounding box center [103, 269] width 9 height 9
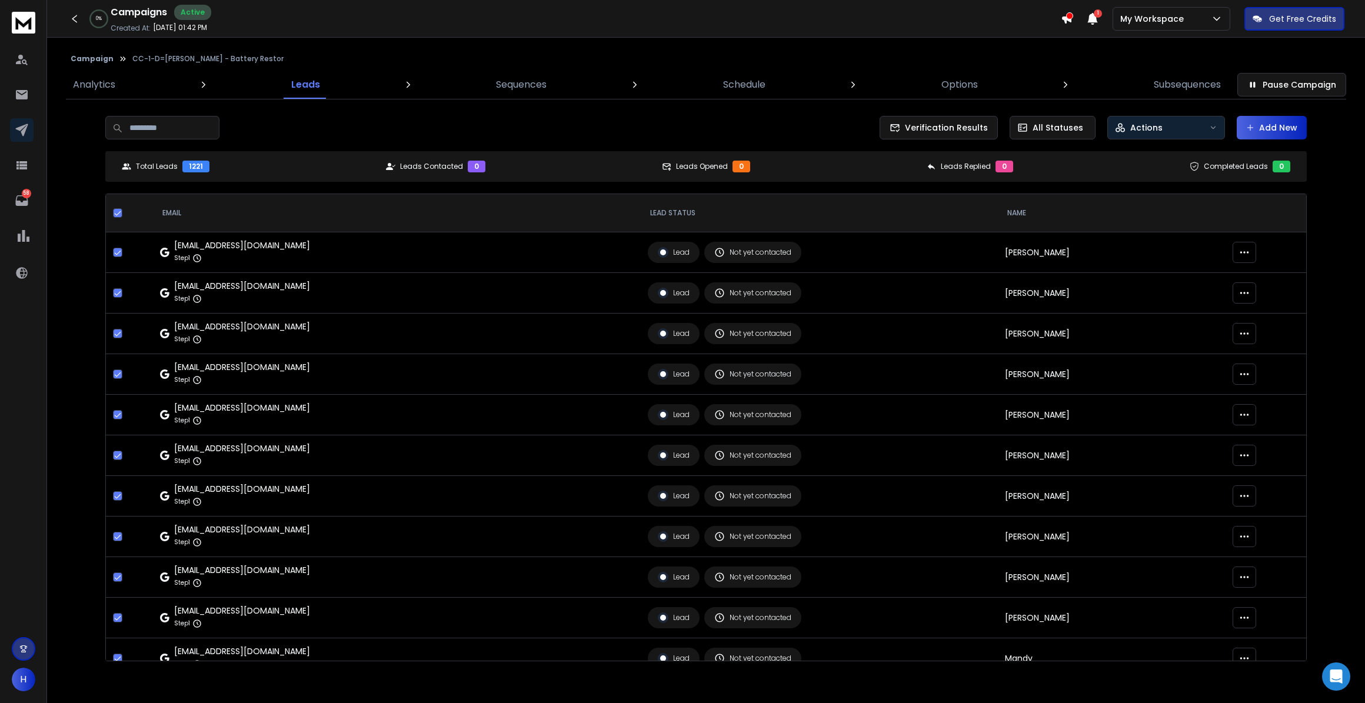
click at [1167, 131] on div "Actions" at bounding box center [1159, 128] width 89 height 12
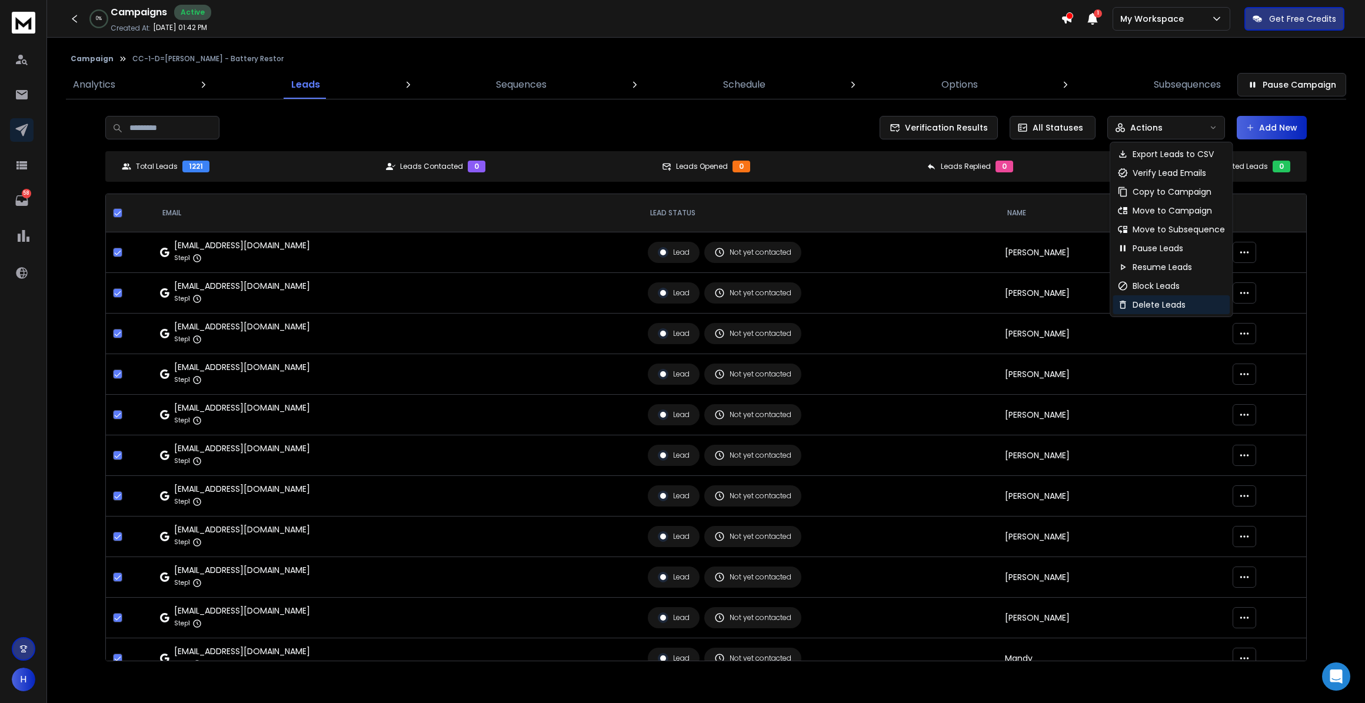
click at [1150, 302] on p "Delete Leads" at bounding box center [1158, 305] width 53 height 12
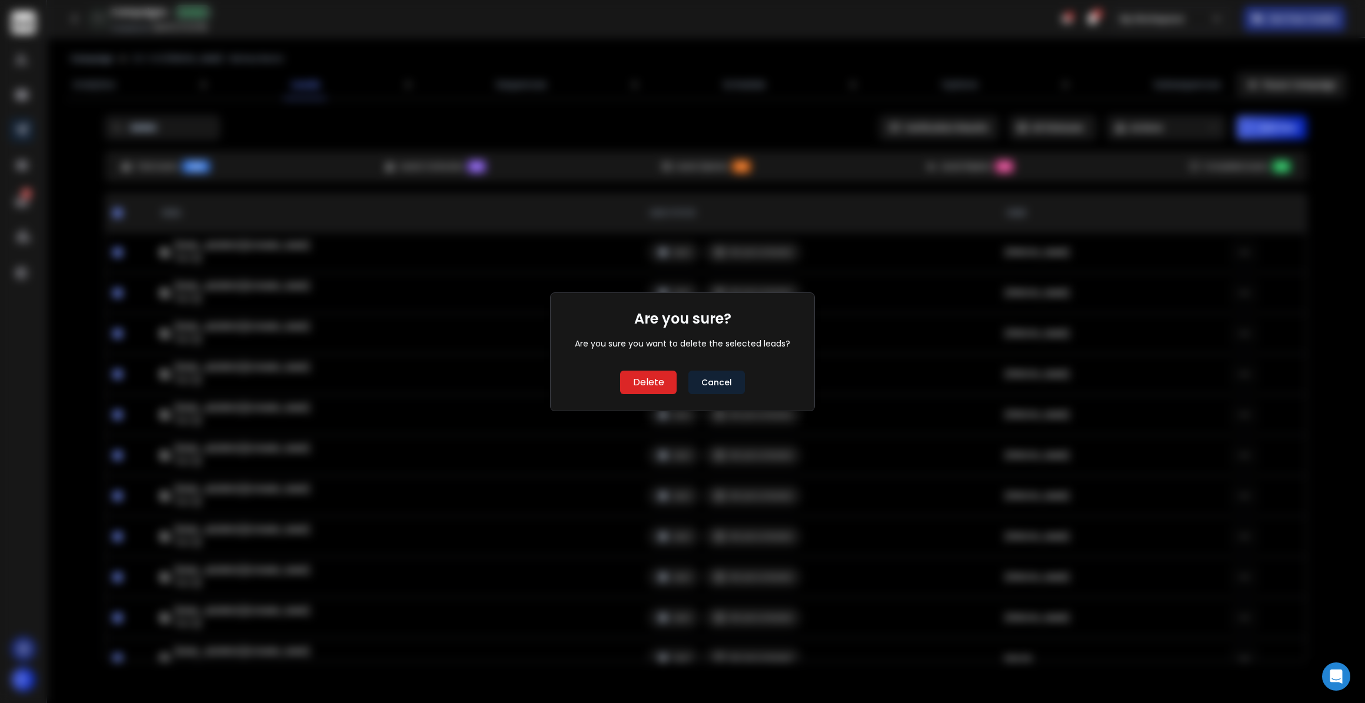
click at [726, 379] on button "Cancel" at bounding box center [716, 383] width 56 height 24
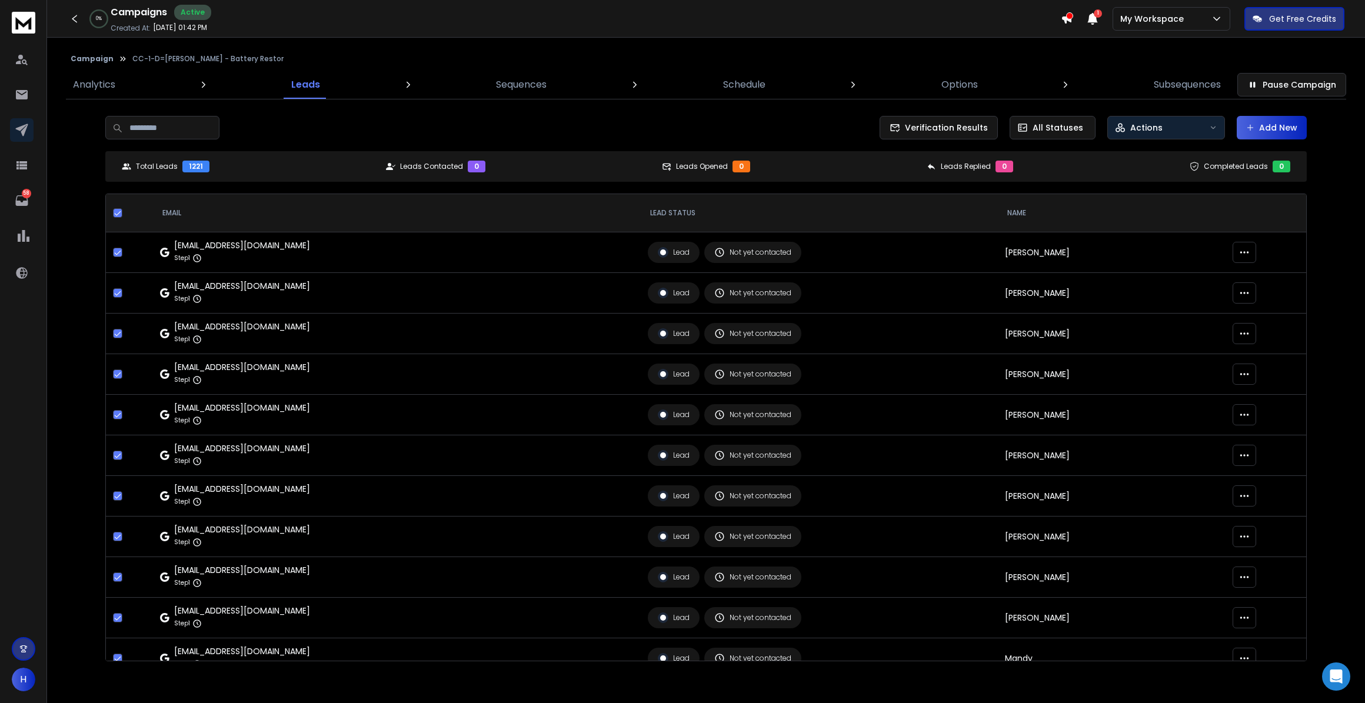
click at [1166, 125] on div "Actions" at bounding box center [1159, 128] width 89 height 12
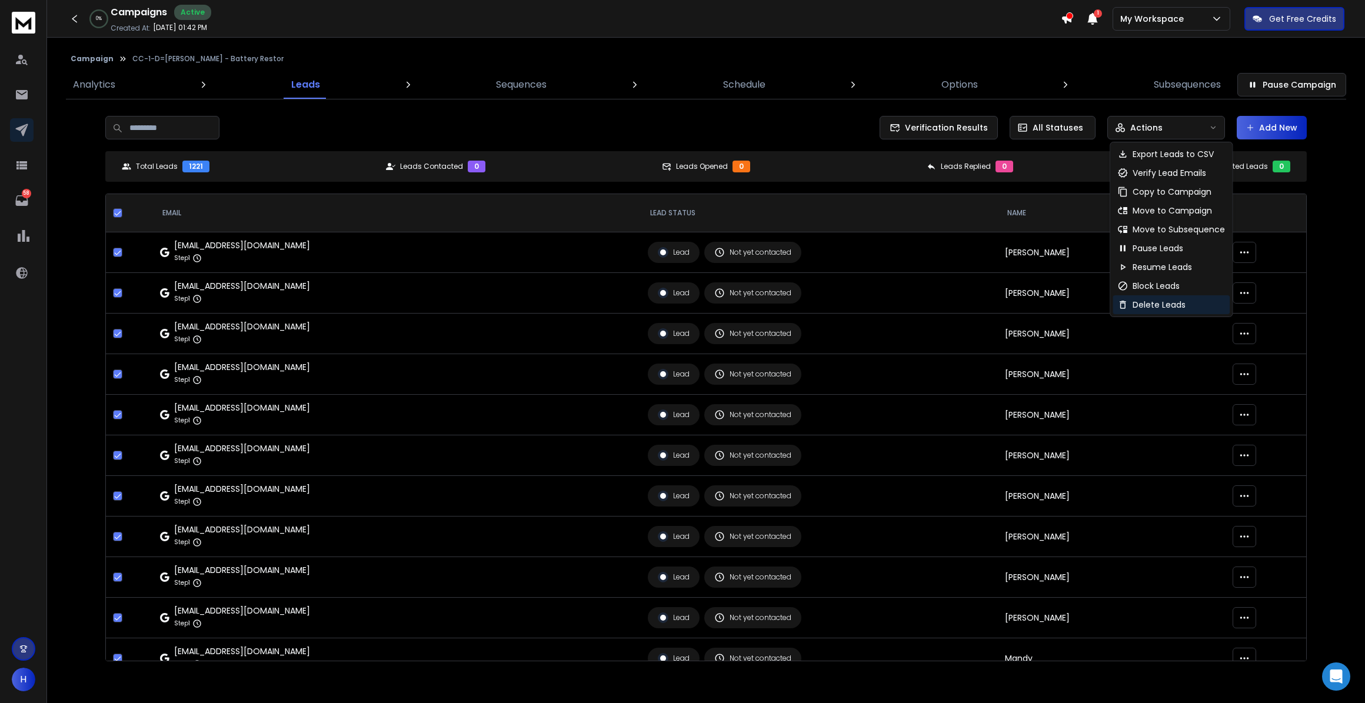
click at [1151, 304] on p "Delete Leads" at bounding box center [1158, 305] width 53 height 12
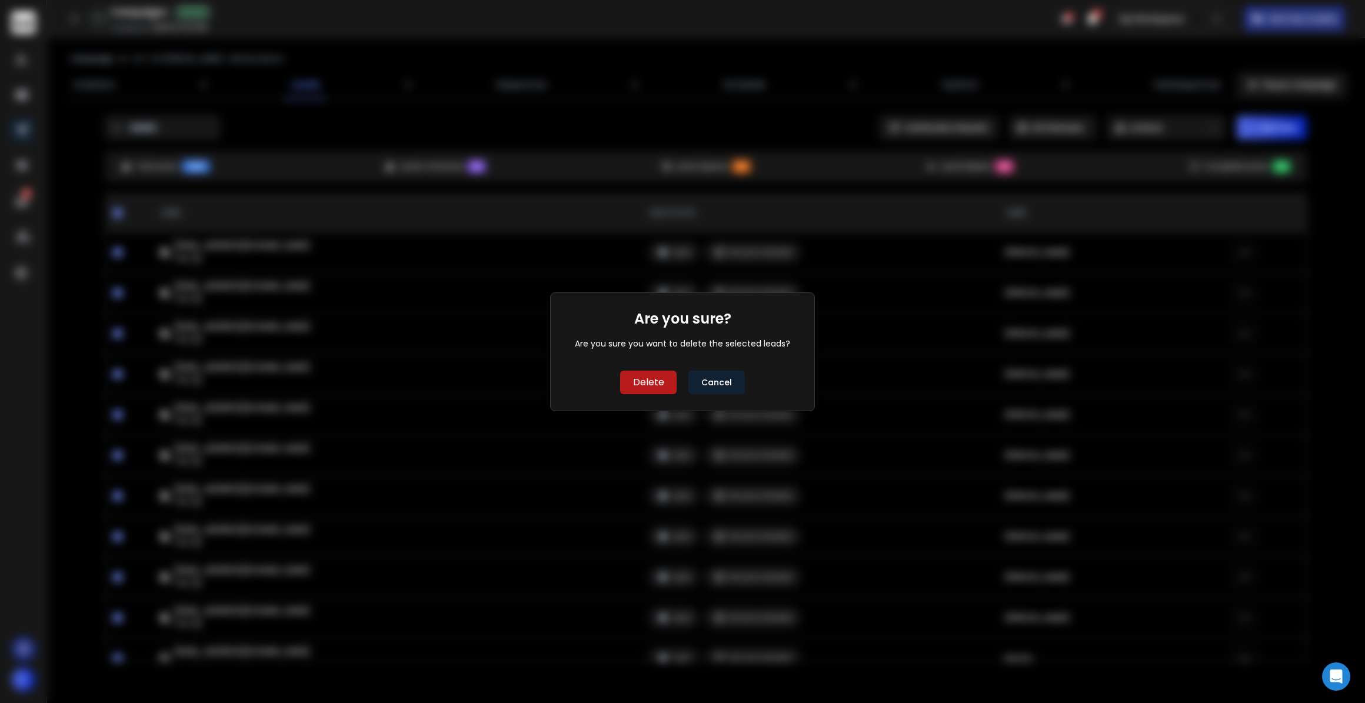
click at [651, 382] on button "Delete" at bounding box center [648, 383] width 56 height 24
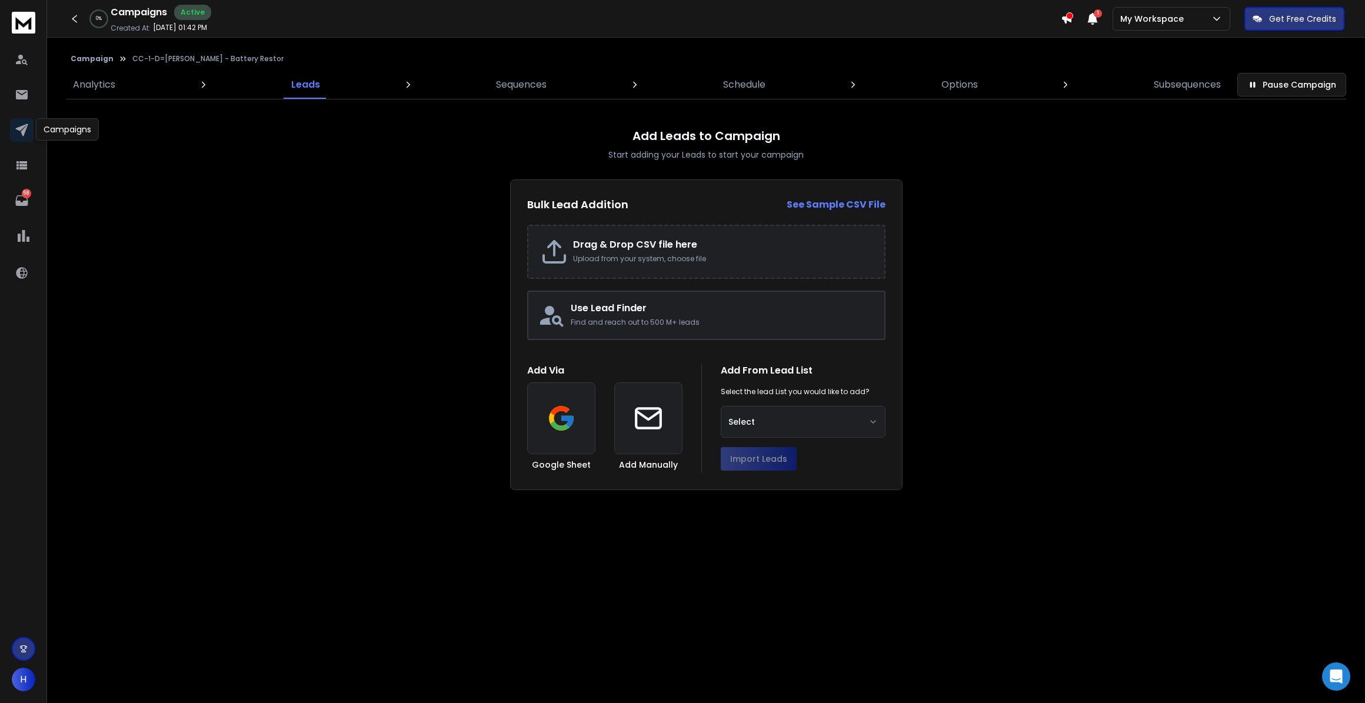
click at [27, 130] on icon at bounding box center [22, 130] width 14 height 14
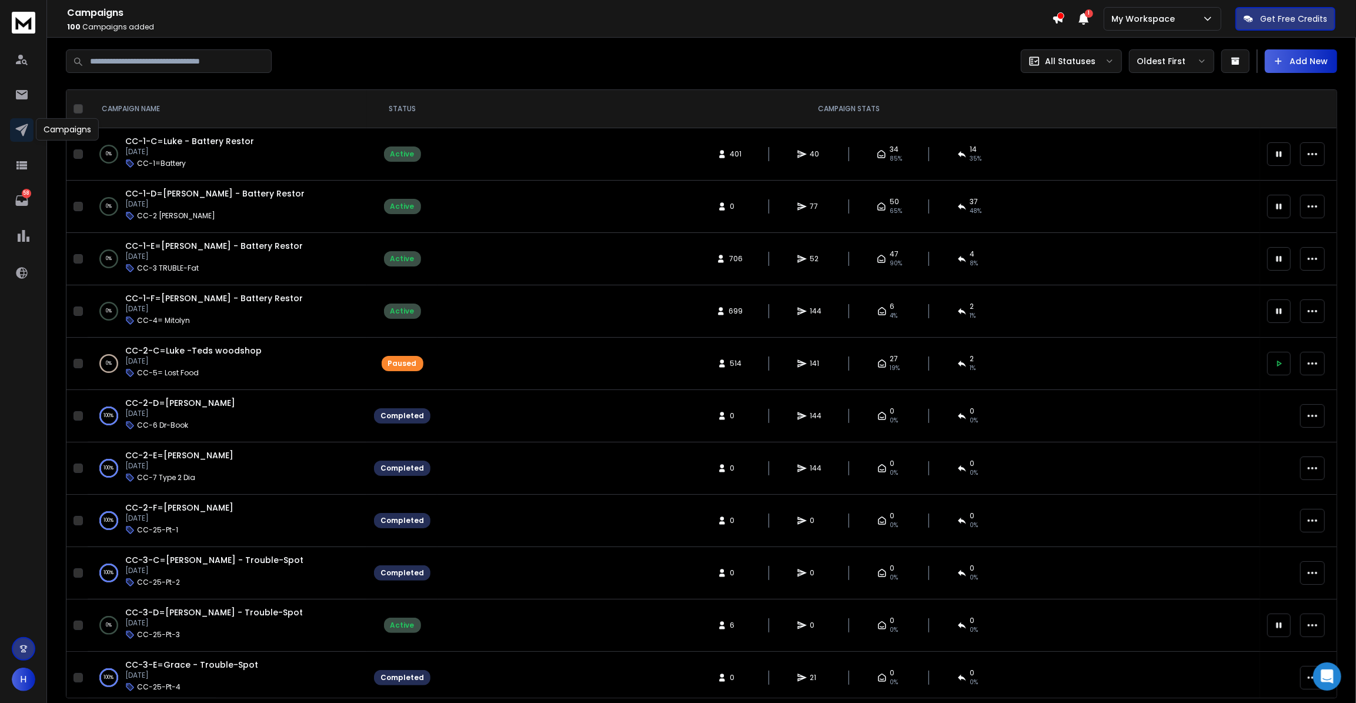
click at [215, 202] on p "[DATE]" at bounding box center [214, 203] width 179 height 9
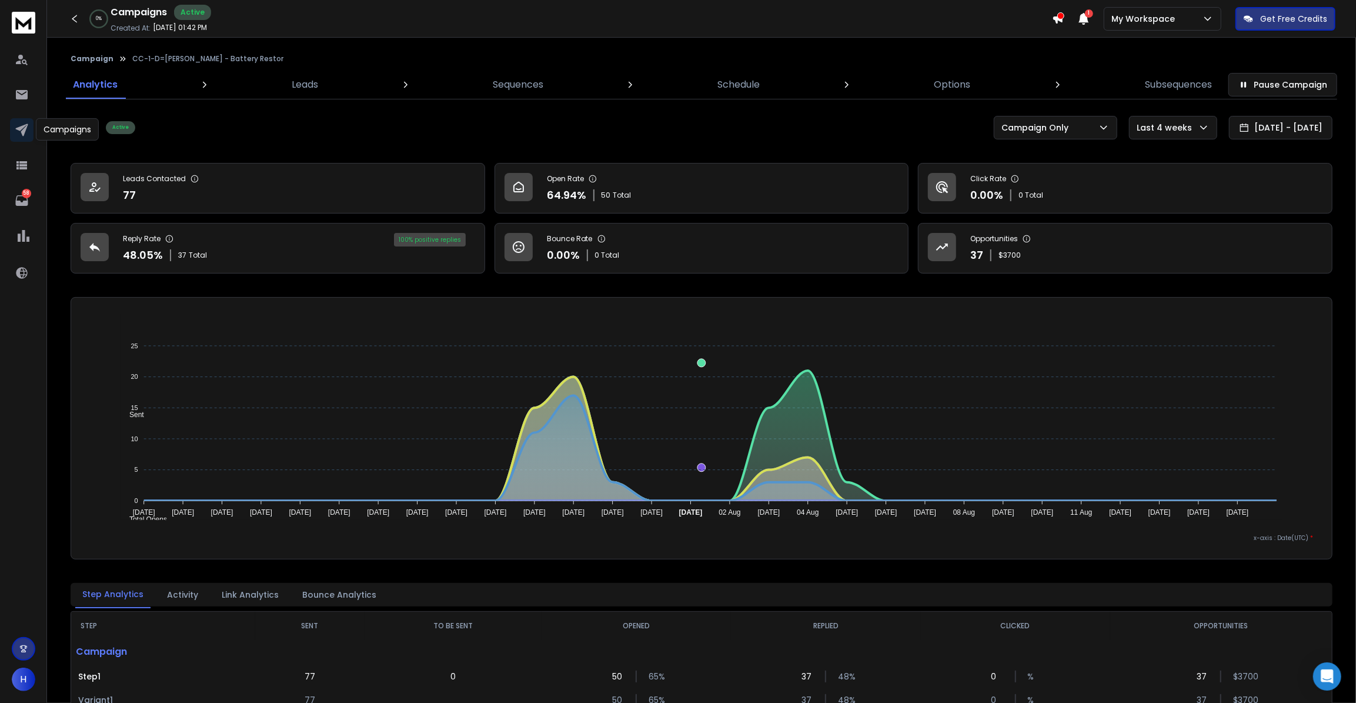
click at [26, 123] on icon at bounding box center [22, 130] width 14 height 14
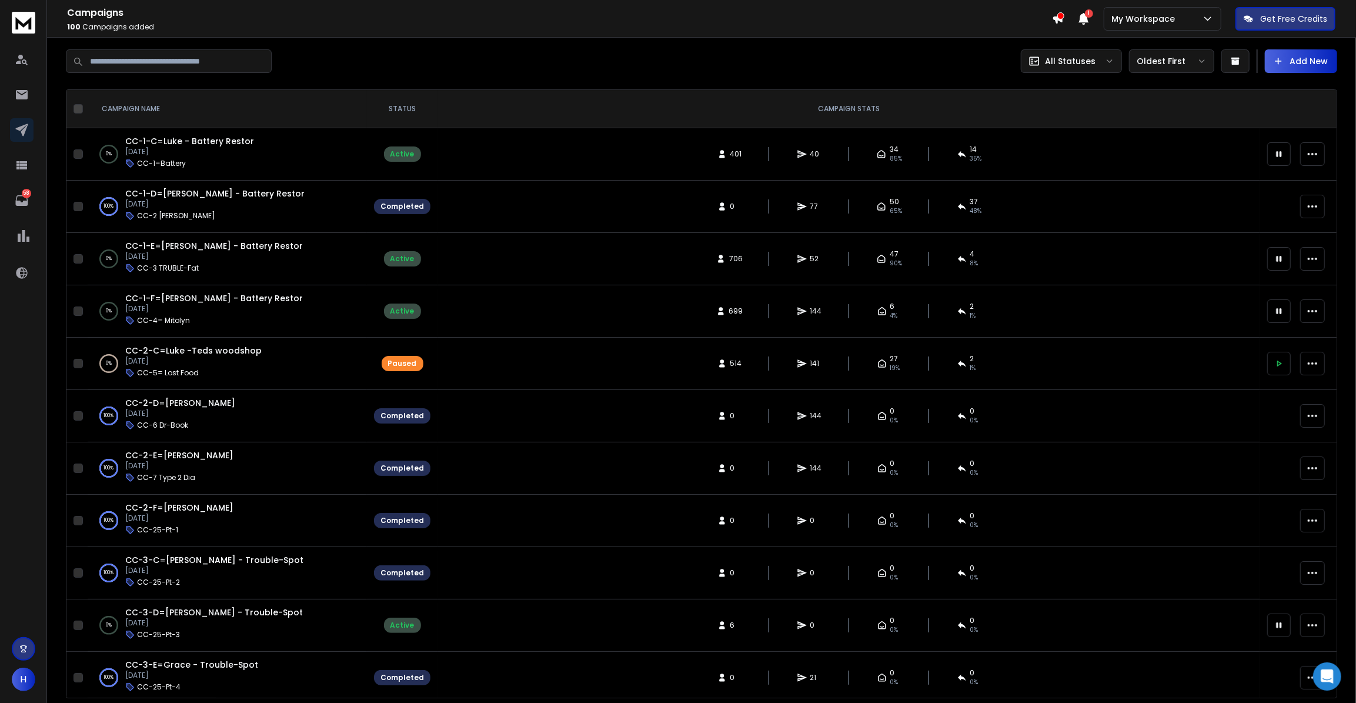
click at [182, 194] on span "CC-1-D=[PERSON_NAME] - Battery Restor" at bounding box center [214, 194] width 179 height 12
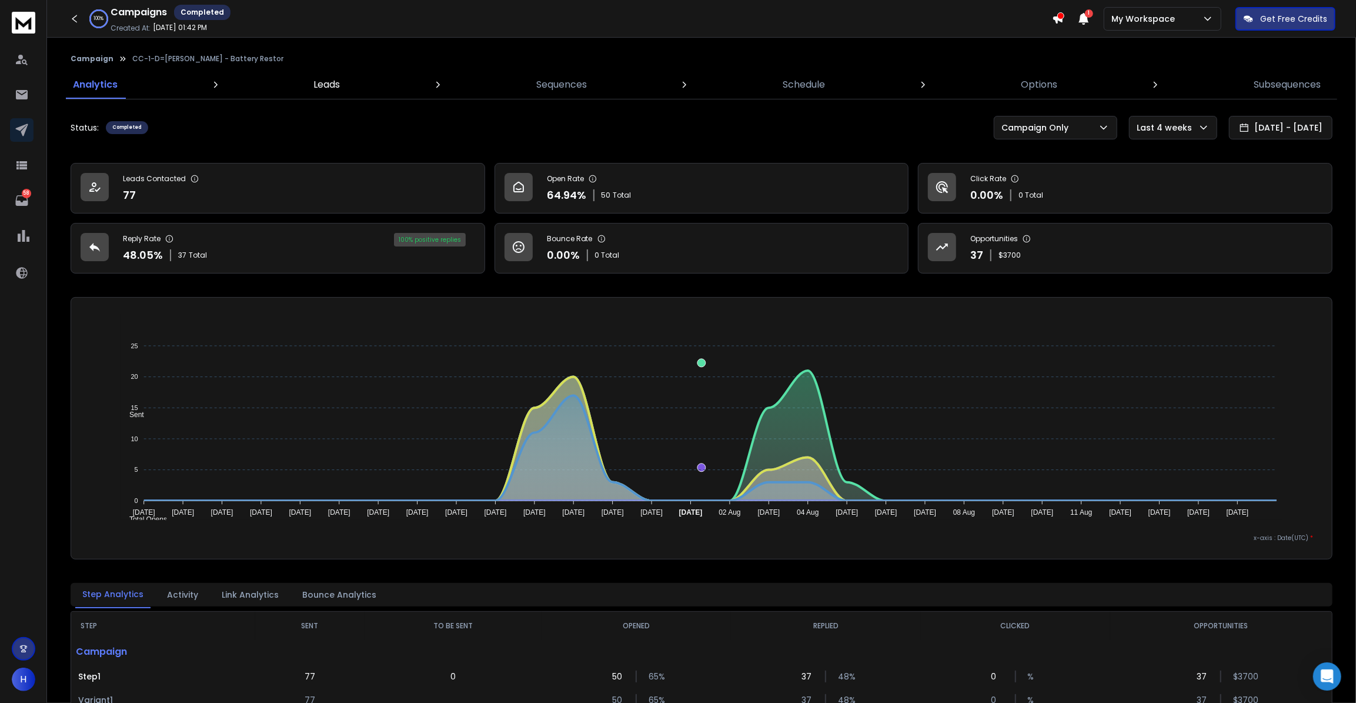
click at [309, 86] on link "Leads" at bounding box center [326, 85] width 41 height 28
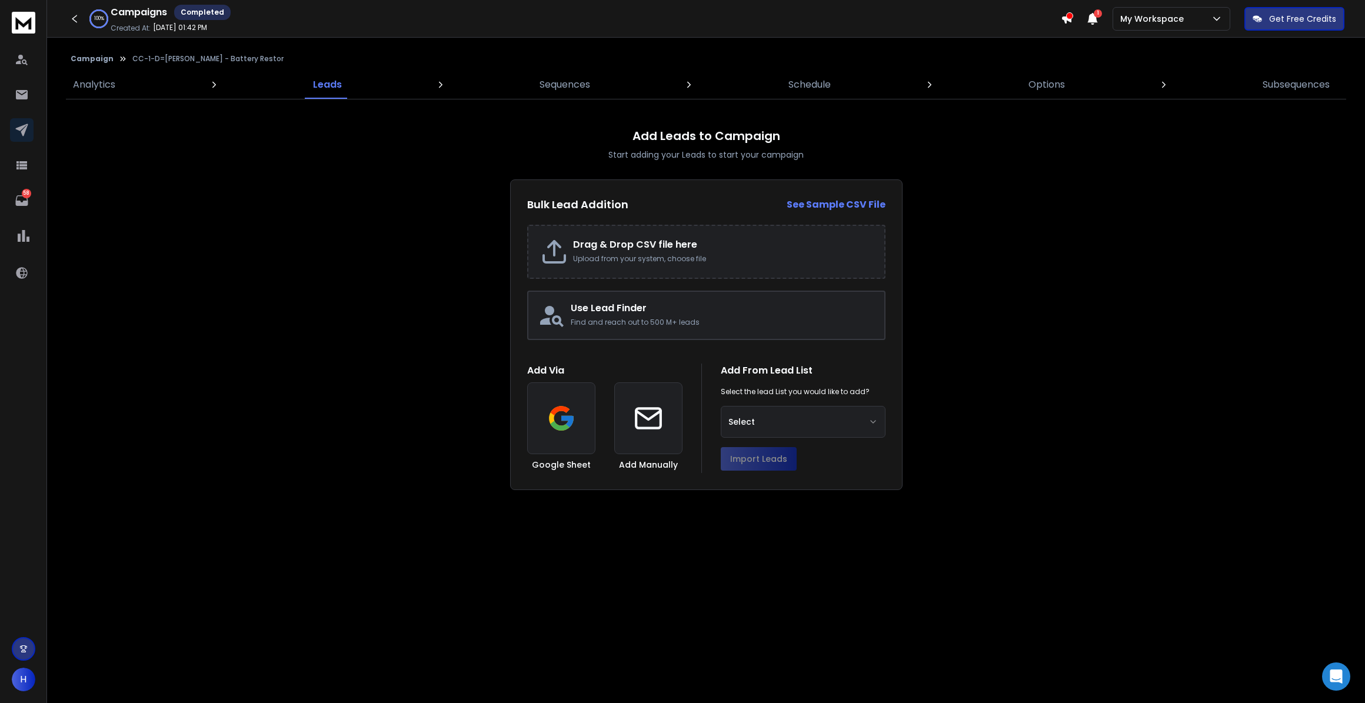
click at [699, 251] on h2 "Drag & Drop CSV file here" at bounding box center [722, 245] width 299 height 14
click at [659, 242] on h2 "Drag & Drop CSV file here" at bounding box center [722, 245] width 299 height 14
click at [627, 238] on h2 "Drag & Drop CSV file here" at bounding box center [722, 245] width 299 height 14
type input "**********"
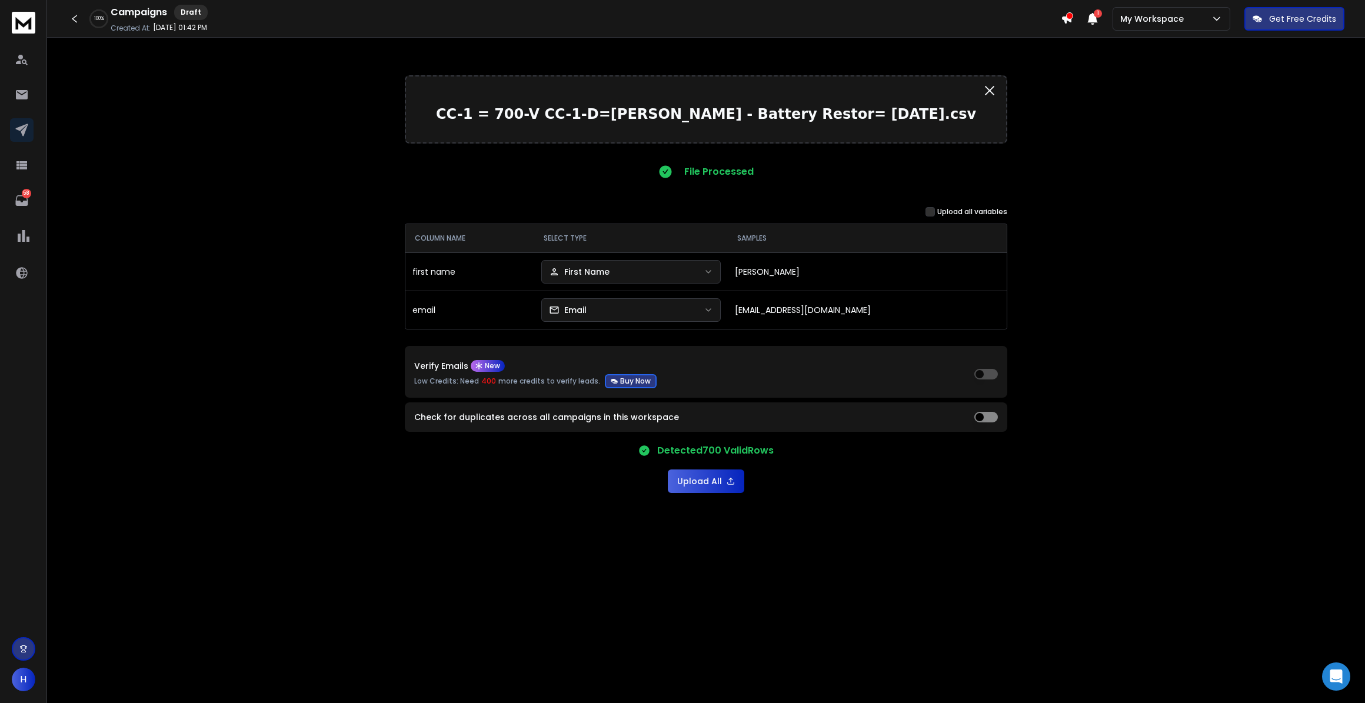
click at [708, 480] on button "Upload All" at bounding box center [706, 481] width 76 height 24
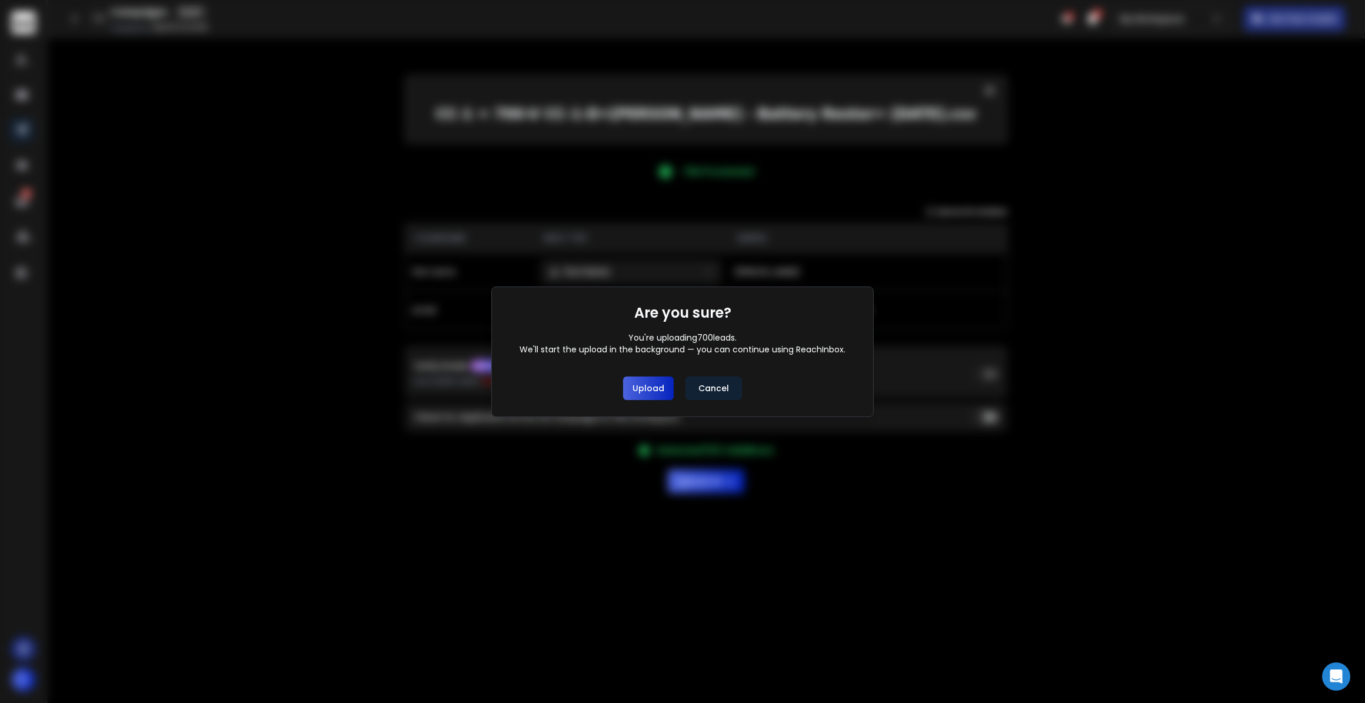
click at [649, 383] on button "Upload" at bounding box center [648, 388] width 51 height 24
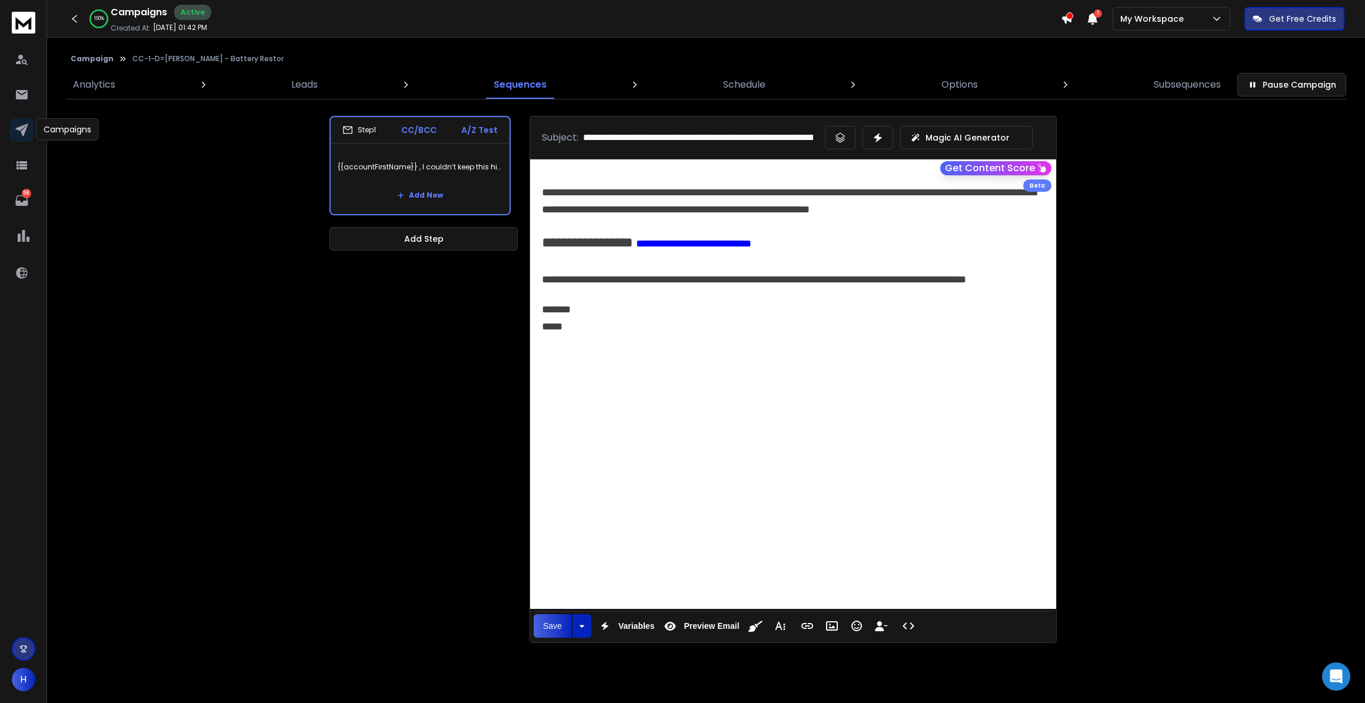
click at [25, 129] on icon at bounding box center [22, 130] width 14 height 14
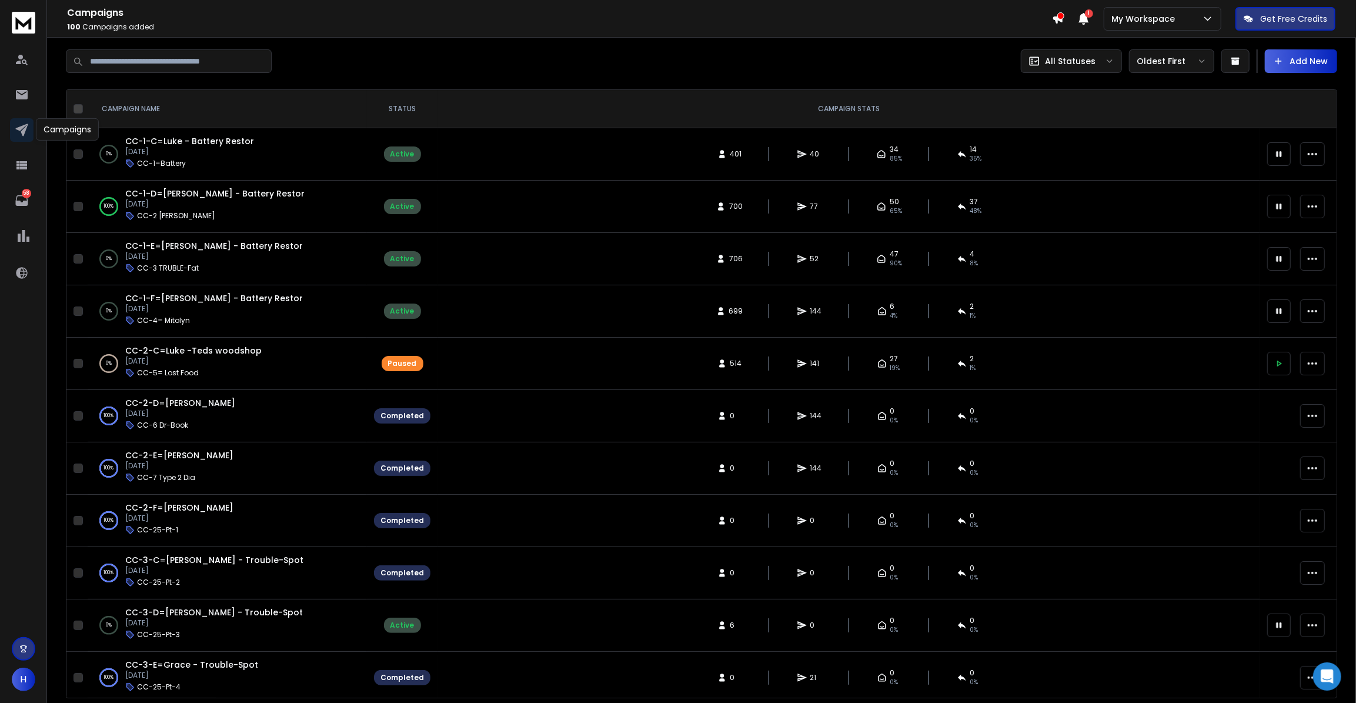
click at [211, 409] on p "[DATE]" at bounding box center [180, 413] width 110 height 9
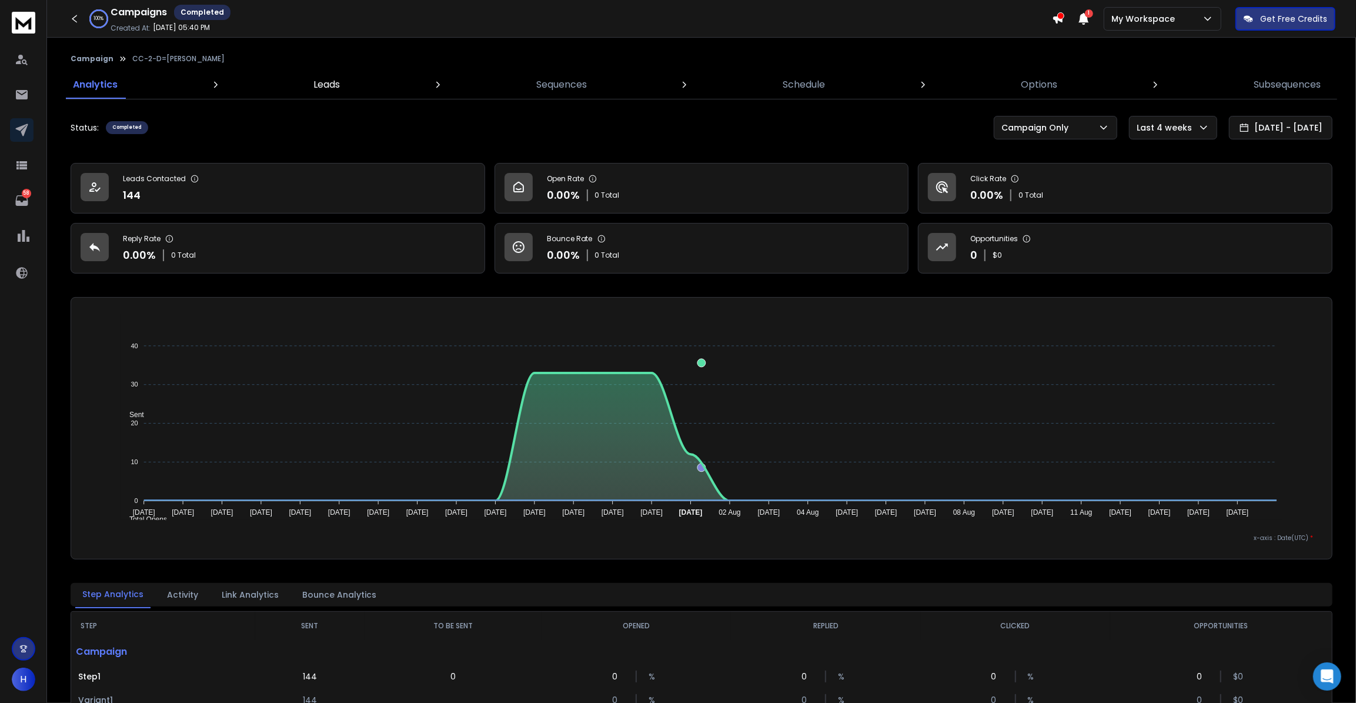
click at [319, 83] on p "Leads" at bounding box center [327, 85] width 26 height 14
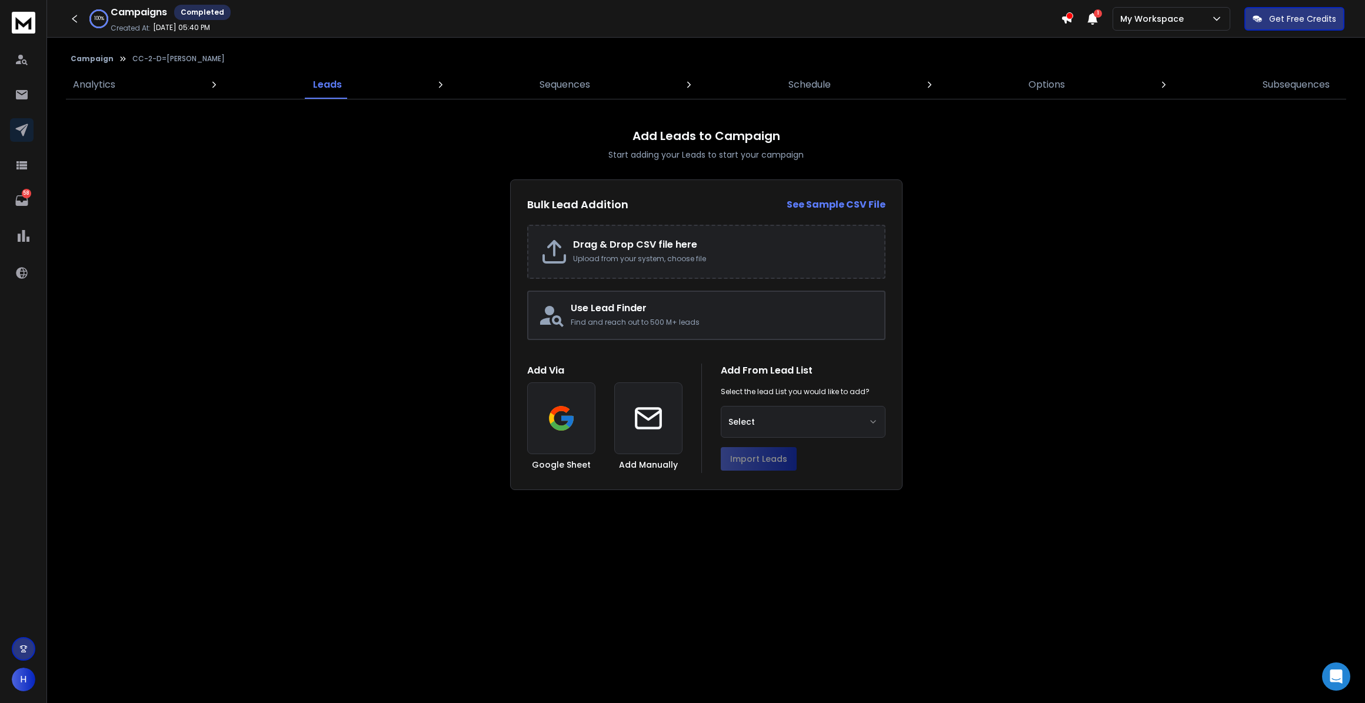
click at [666, 240] on h2 "Drag & Drop CSV file here" at bounding box center [722, 245] width 299 height 14
click at [635, 250] on h2 "Drag & Drop CSV file here" at bounding box center [722, 245] width 299 height 14
type input "**********"
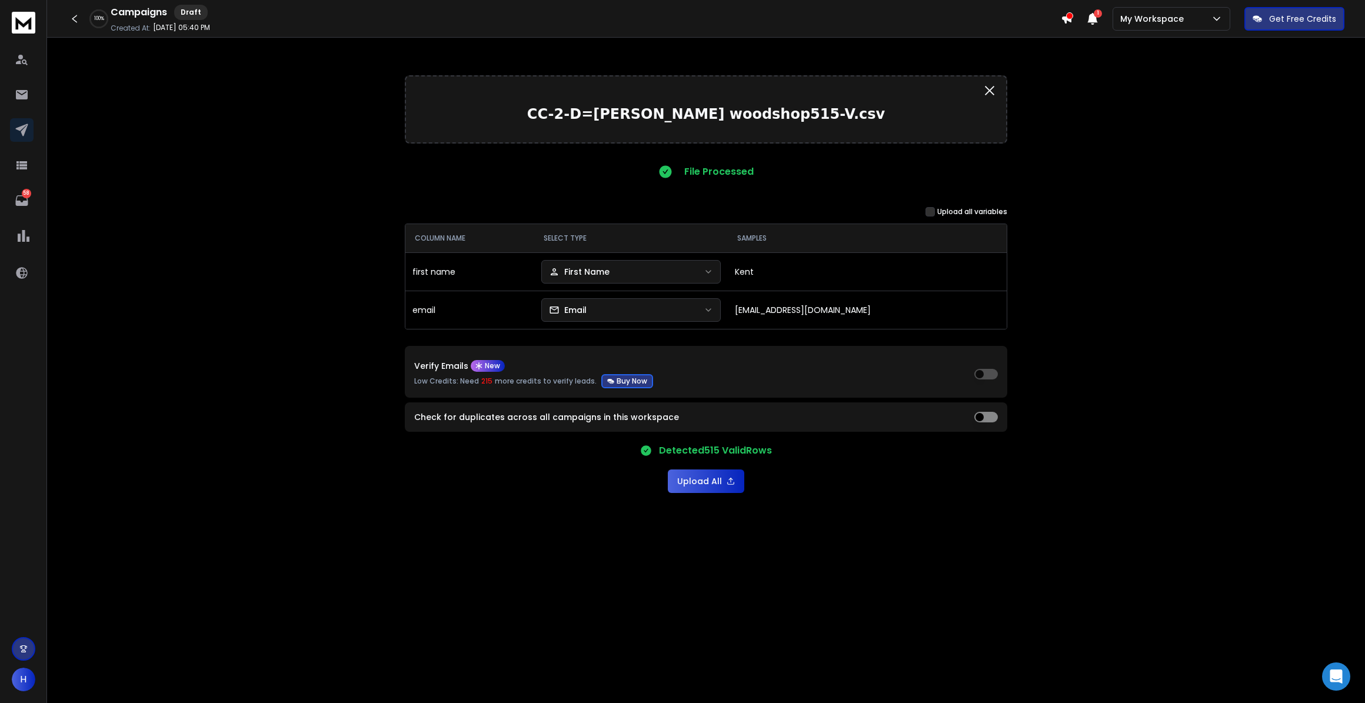
click at [698, 475] on button "Upload All" at bounding box center [706, 481] width 76 height 24
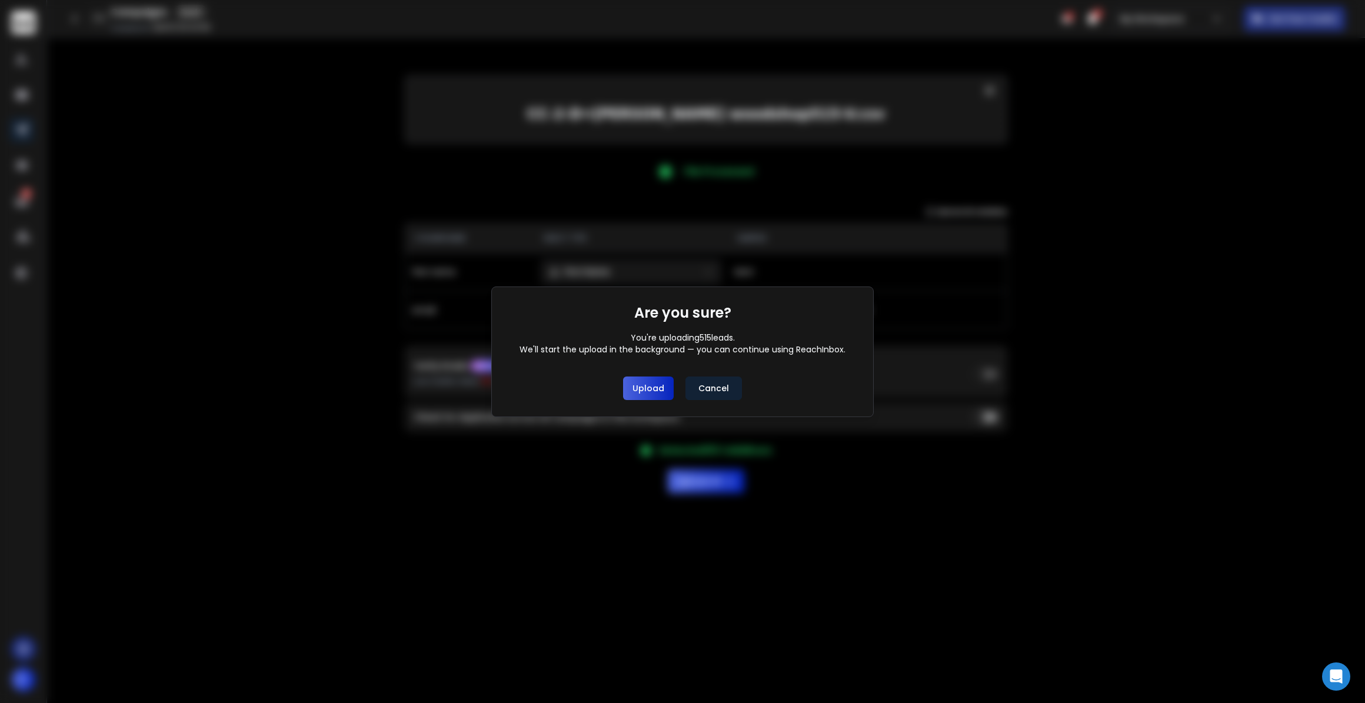
click at [652, 386] on button "Upload" at bounding box center [648, 388] width 51 height 24
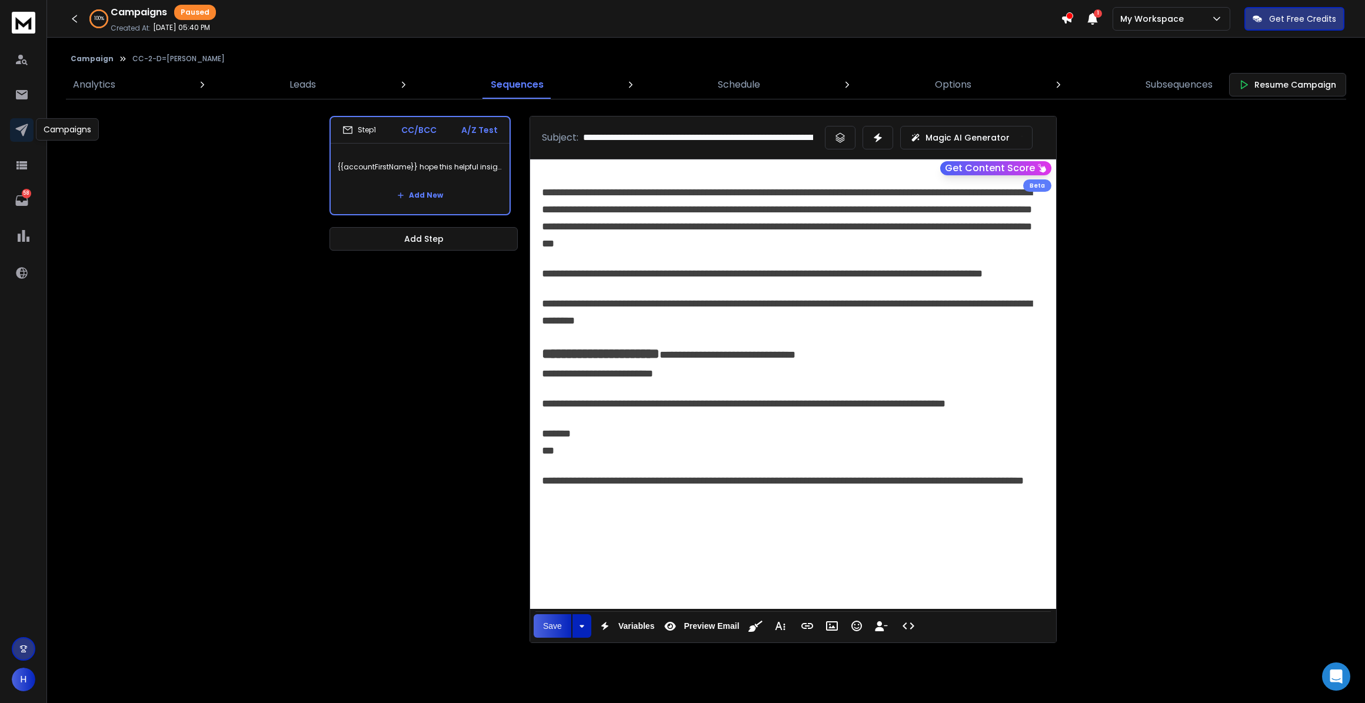
click at [21, 132] on icon at bounding box center [21, 130] width 12 height 12
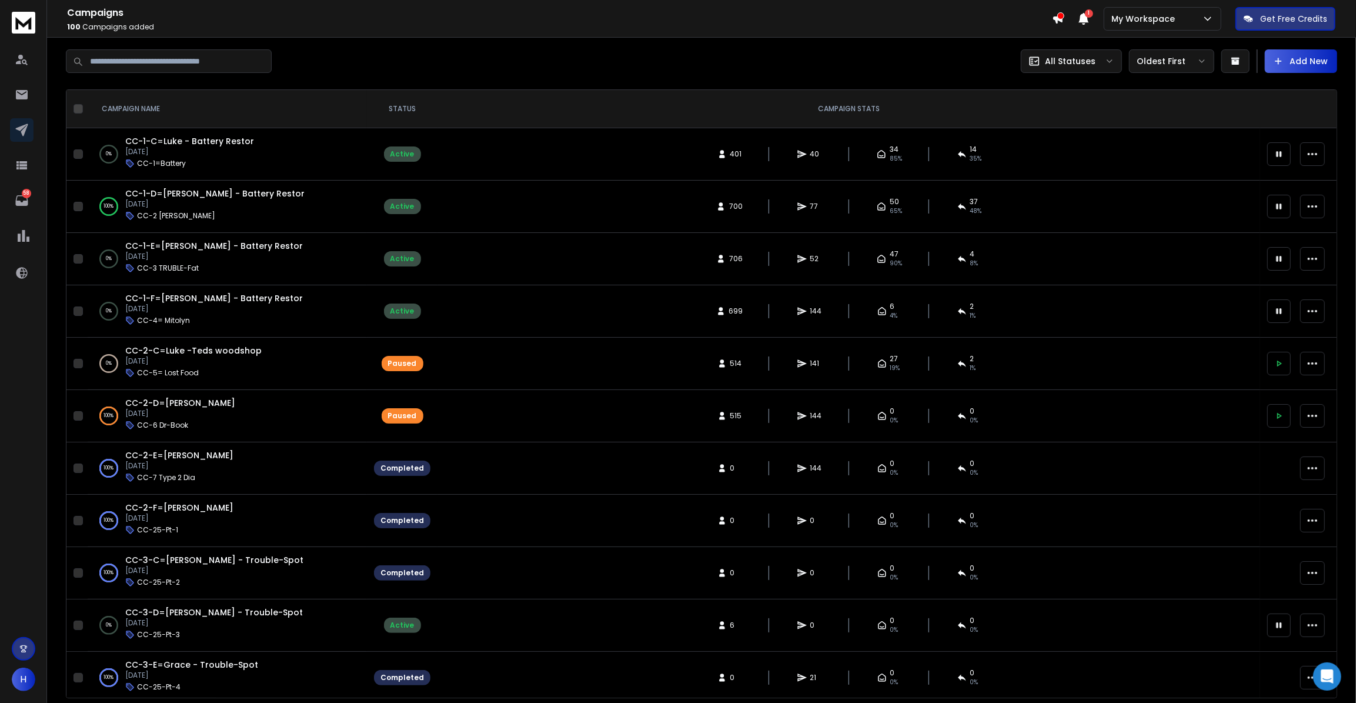
click at [194, 458] on span "CC-2-E=[PERSON_NAME]" at bounding box center [179, 455] width 108 height 12
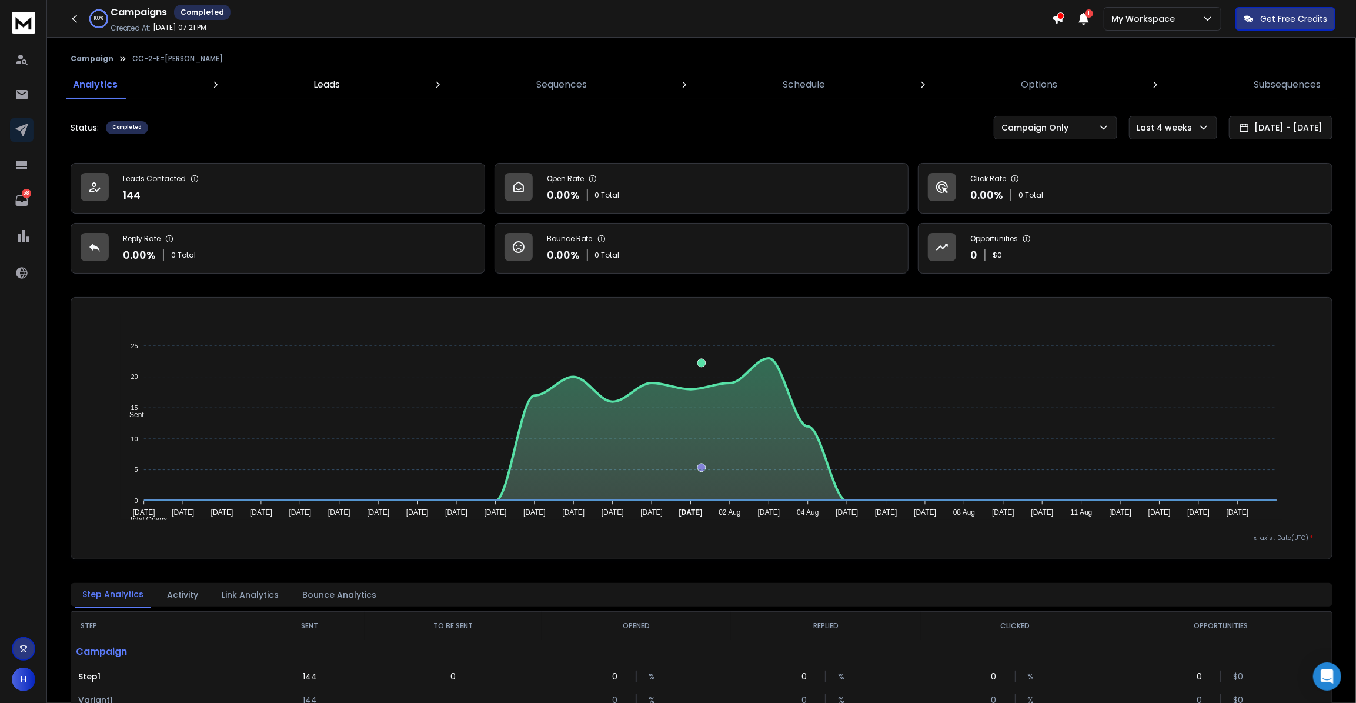
click at [314, 85] on p "Leads" at bounding box center [327, 85] width 26 height 14
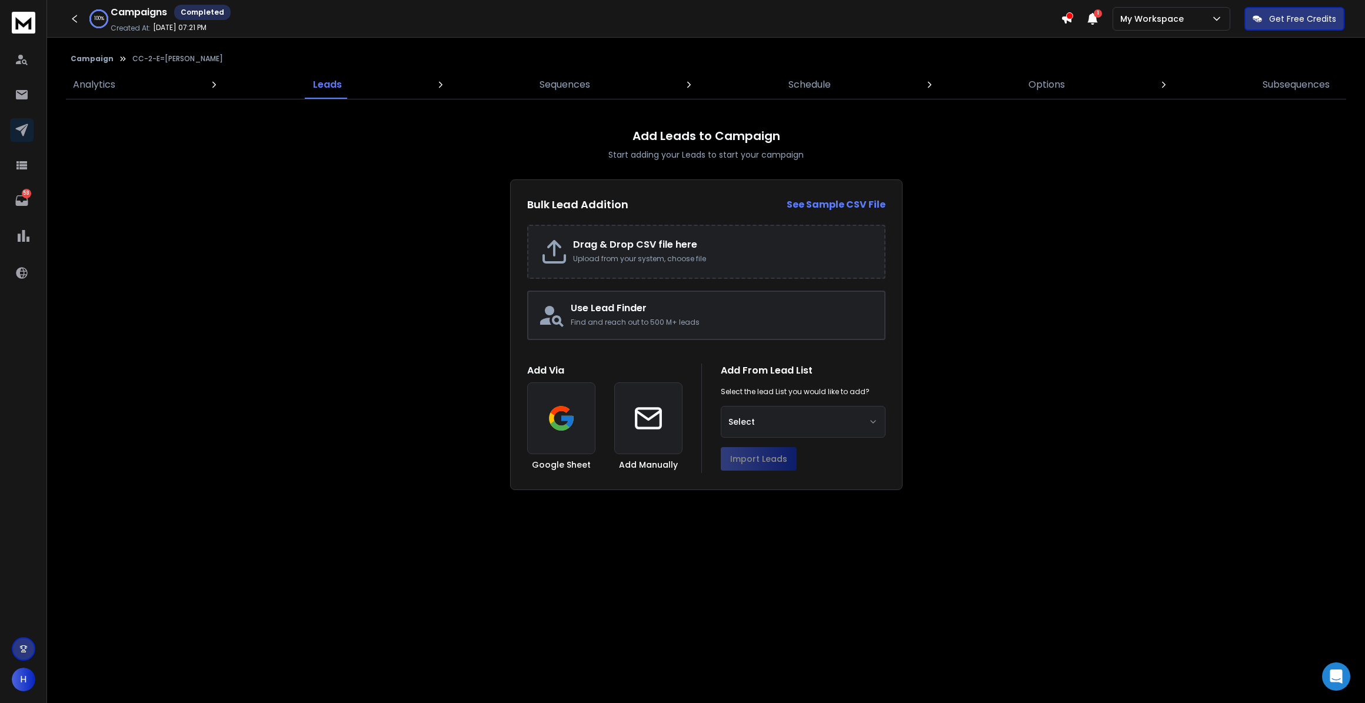
click at [694, 244] on h2 "Drag & Drop CSV file here" at bounding box center [722, 245] width 299 height 14
type input "**********"
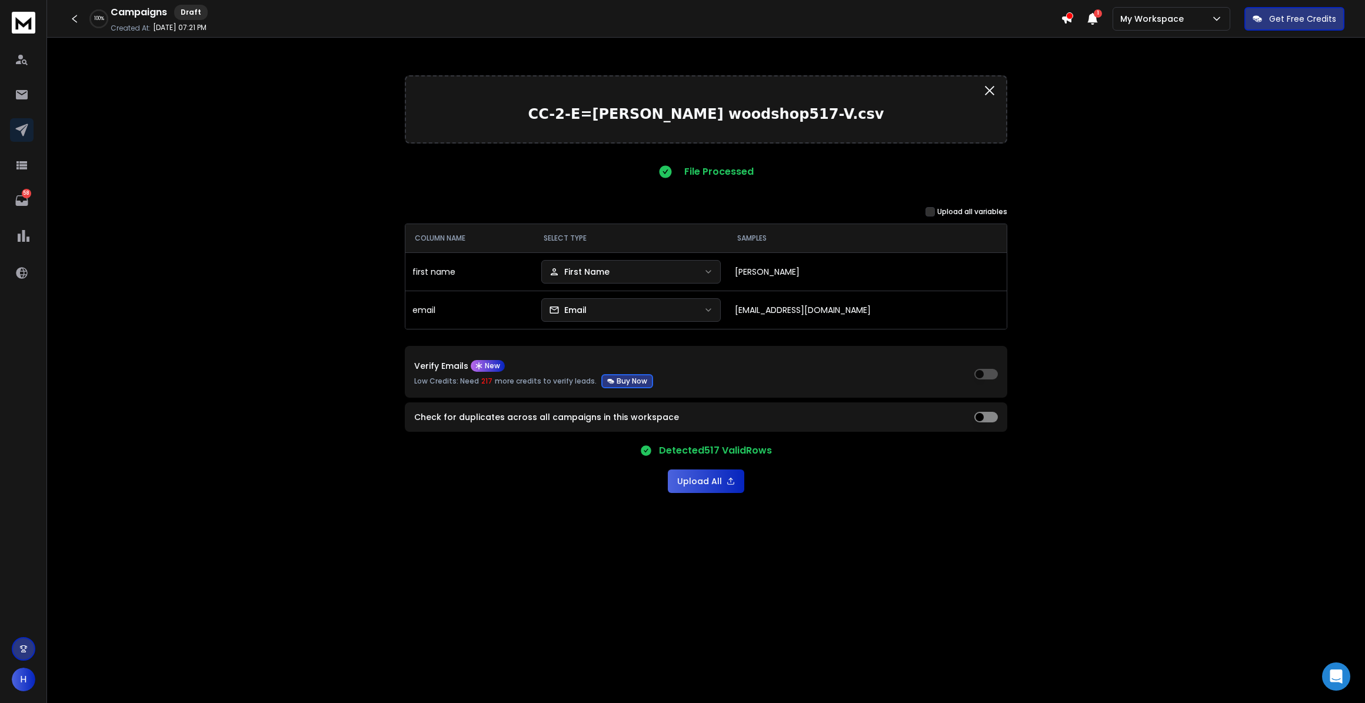
click at [703, 479] on button "Upload All" at bounding box center [706, 481] width 76 height 24
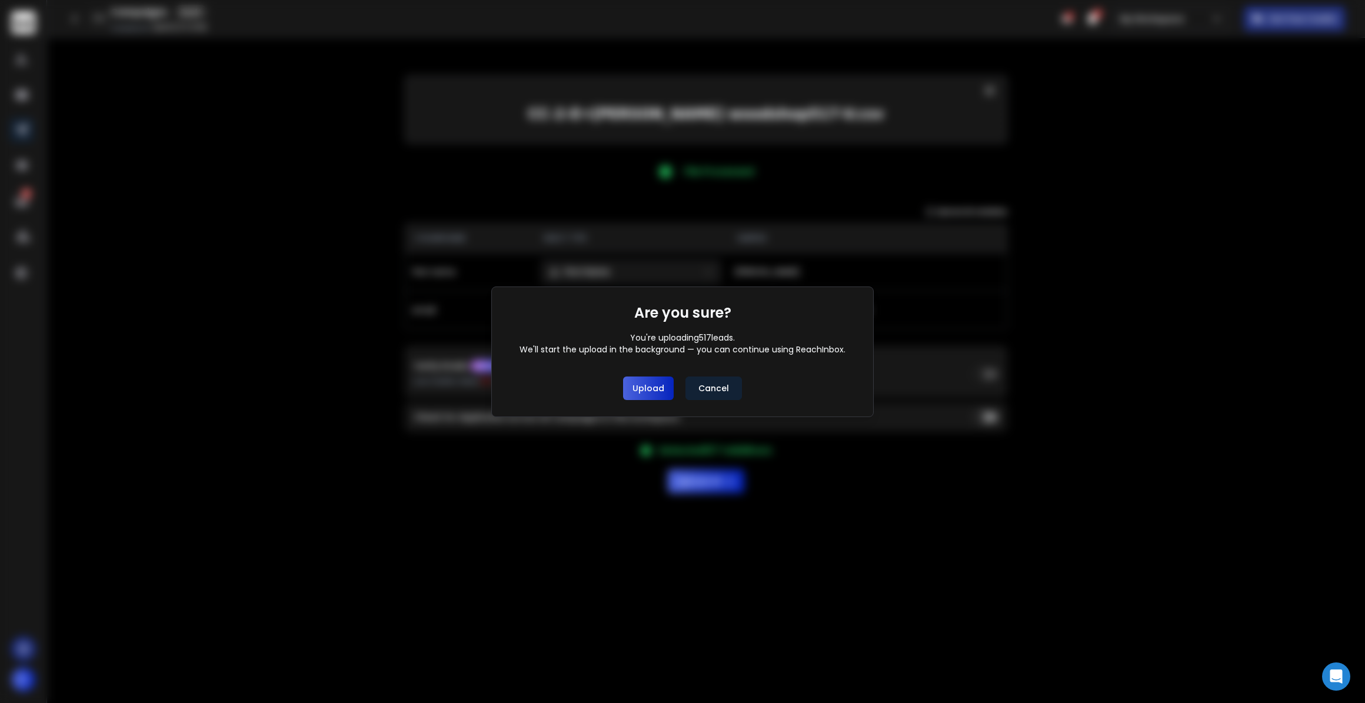
click at [653, 388] on button "Upload" at bounding box center [648, 388] width 51 height 24
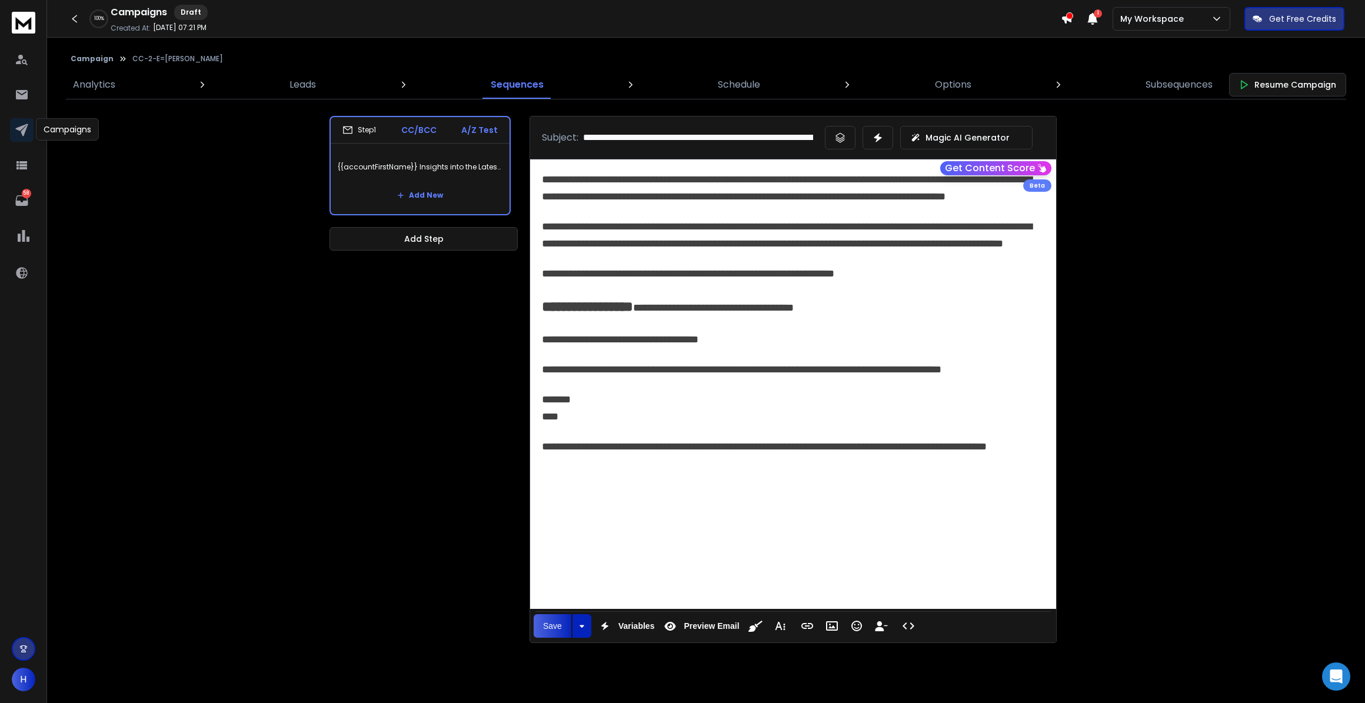
click at [22, 126] on icon at bounding box center [21, 130] width 12 height 12
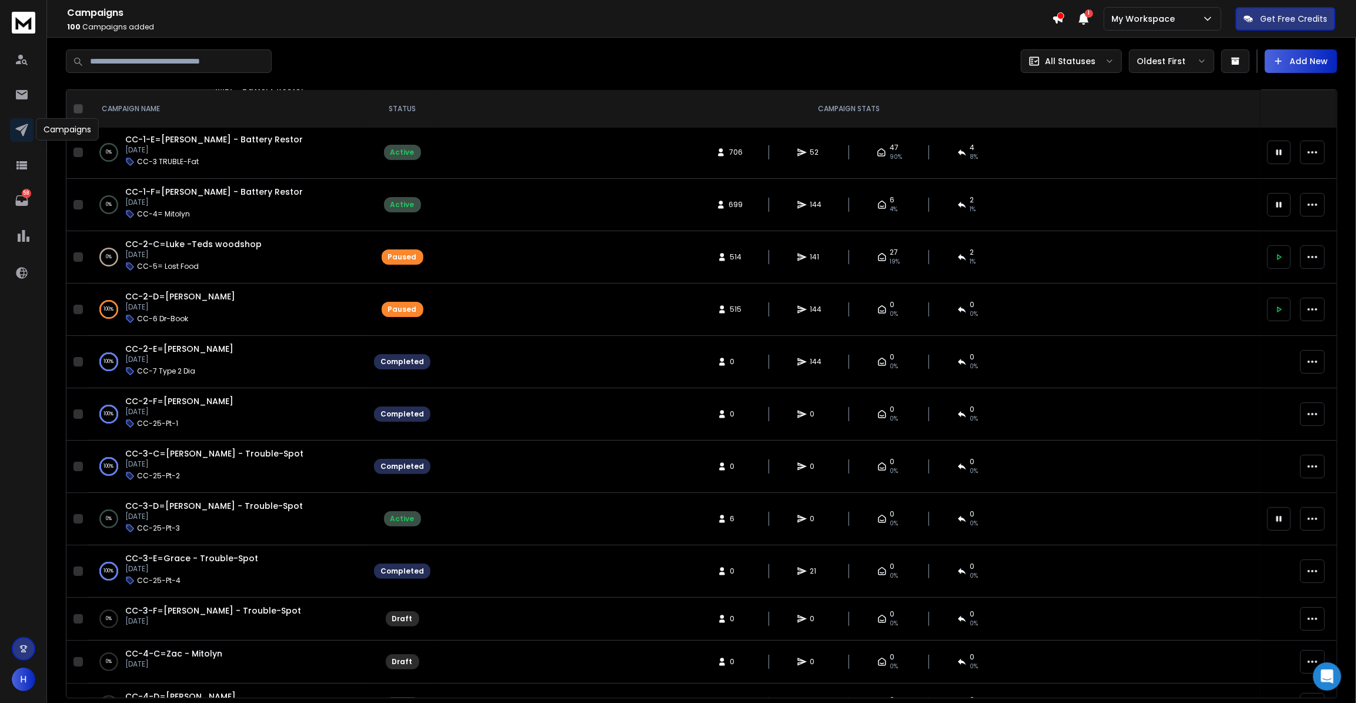
scroll to position [214, 0]
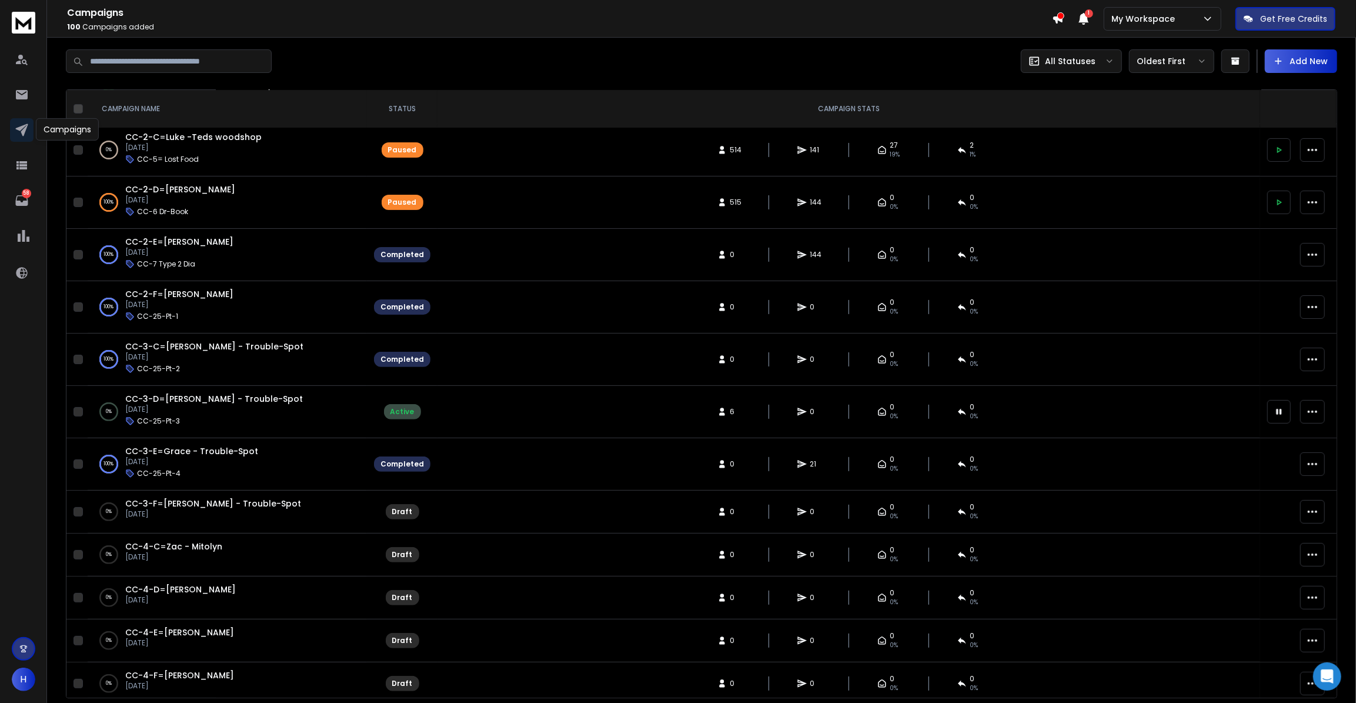
click at [205, 351] on link "CC-3-C=[PERSON_NAME] - Trouble-Spot" at bounding box center [214, 347] width 178 height 12
click at [178, 348] on span "CC-3-C=[PERSON_NAME] - Trouble-Spot" at bounding box center [214, 347] width 178 height 12
click at [175, 344] on span "CC-3-C=[PERSON_NAME] - Trouble-Spot" at bounding box center [214, 347] width 178 height 12
click at [23, 128] on icon at bounding box center [21, 130] width 12 height 12
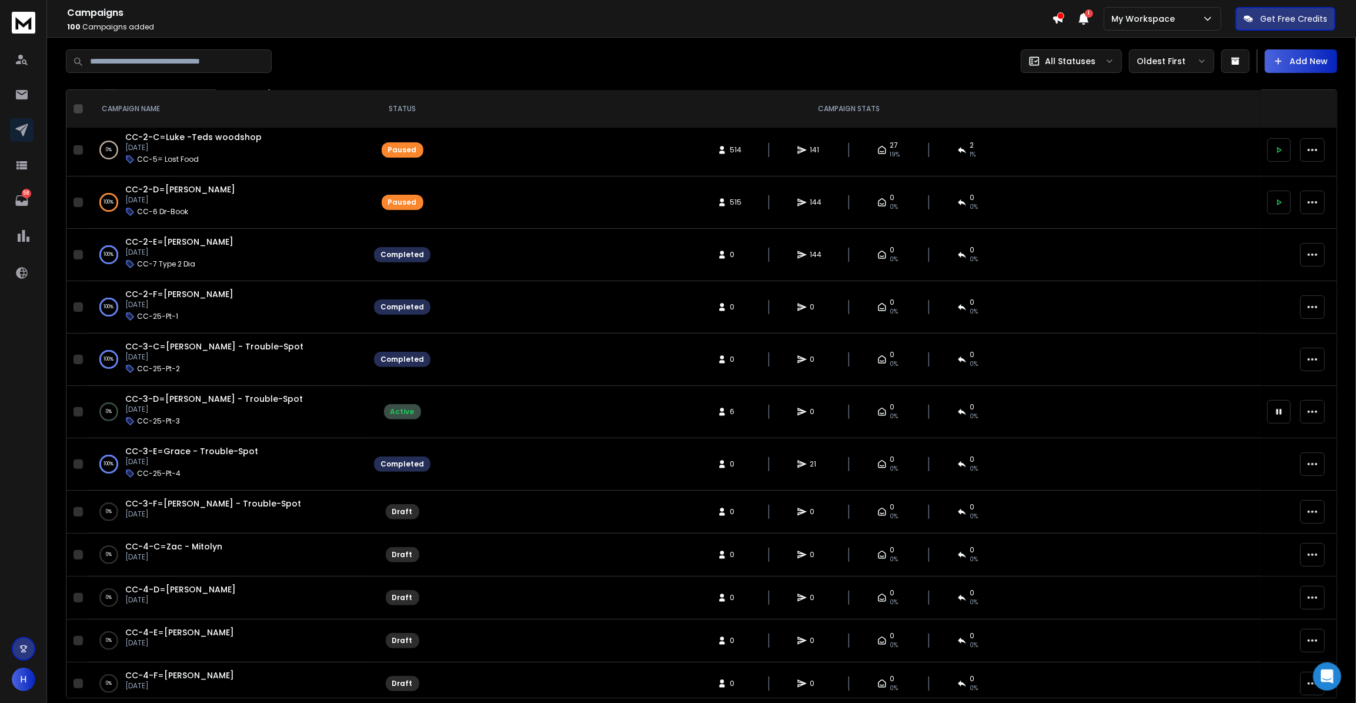
click at [182, 352] on p "[DATE]" at bounding box center [214, 356] width 178 height 9
click at [179, 345] on span "CC-3-C=[PERSON_NAME] - Trouble-Spot" at bounding box center [214, 347] width 178 height 12
click at [179, 344] on span "CC-3-C=[PERSON_NAME] - Trouble-Spot" at bounding box center [214, 347] width 178 height 12
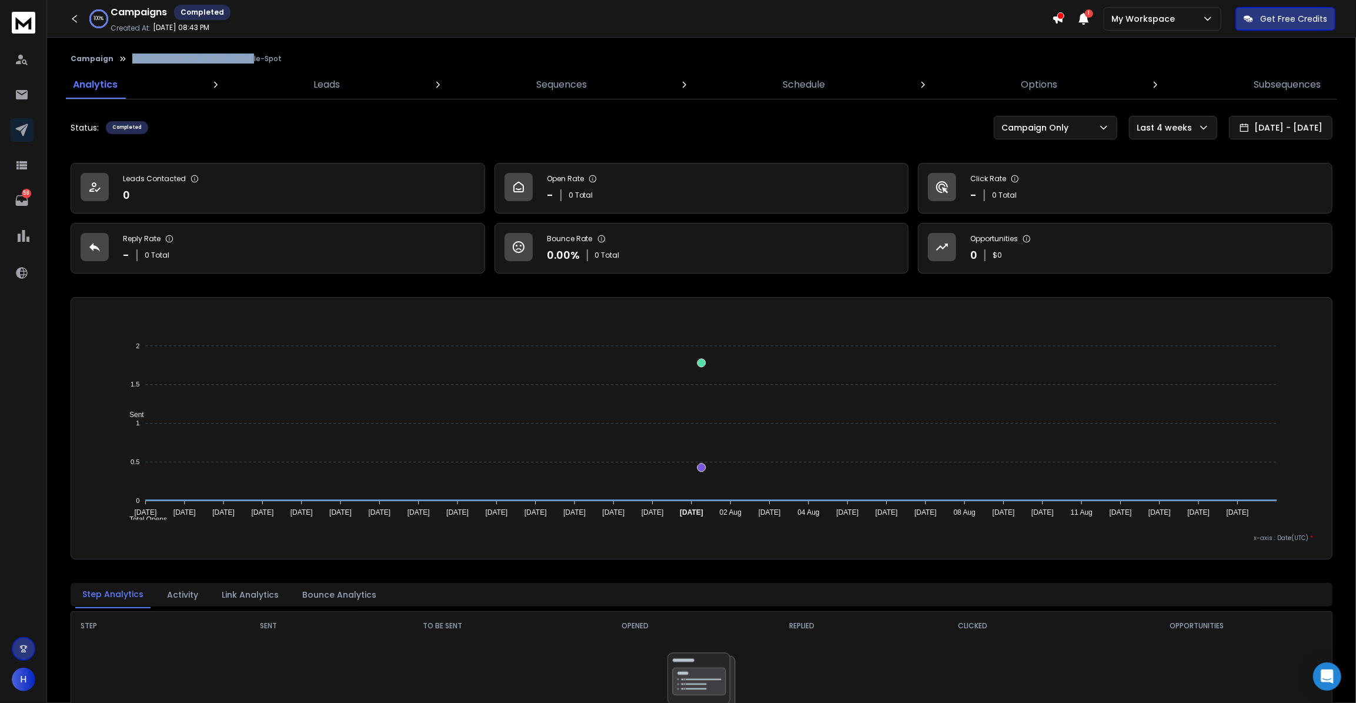
drag, startPoint x: 247, startPoint y: 59, endPoint x: 129, endPoint y: 58, distance: 118.2
click at [129, 58] on div "Campaign CC-3-C=Sophia - Trouble-Spot" at bounding box center [702, 58] width 1272 height 19
drag, startPoint x: 129, startPoint y: 58, endPoint x: 228, endPoint y: 56, distance: 99.4
copy p "CC-3-C=[PERSON_NAME] - Trouble-Spot"
click at [20, 123] on icon at bounding box center [22, 130] width 14 height 14
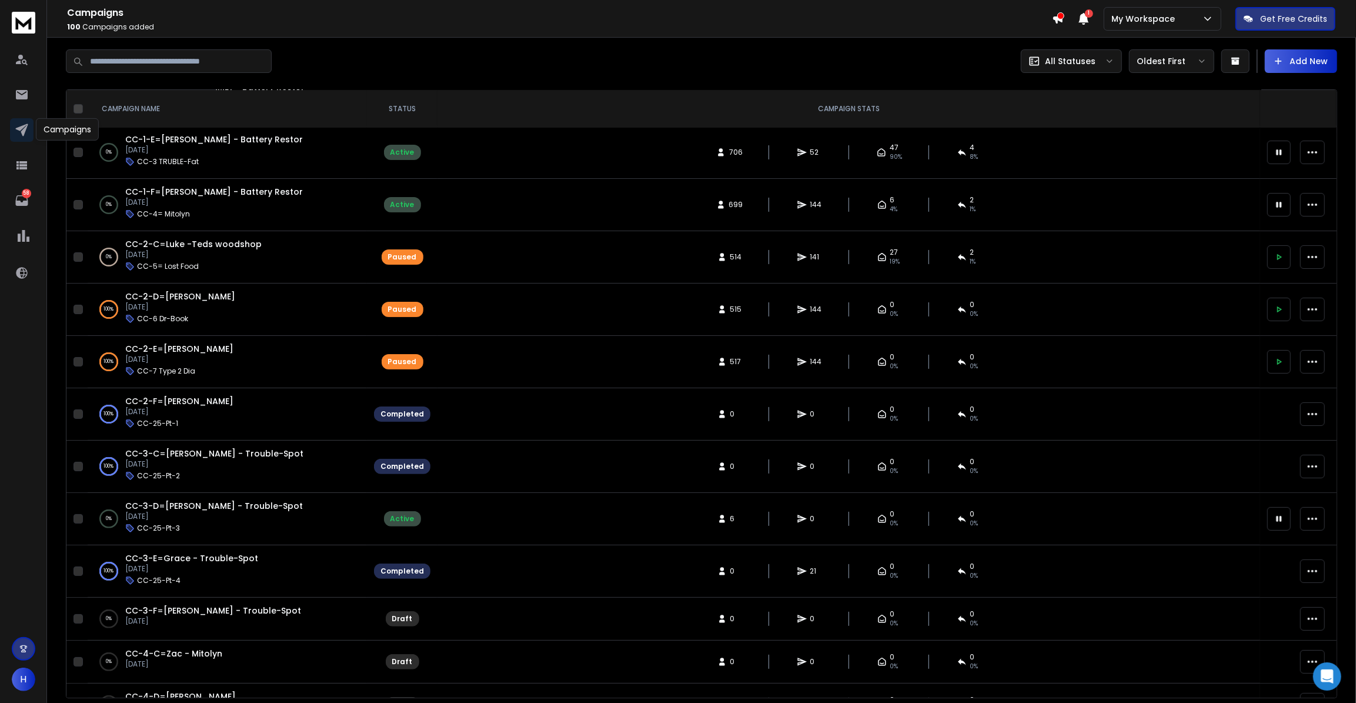
scroll to position [160, 0]
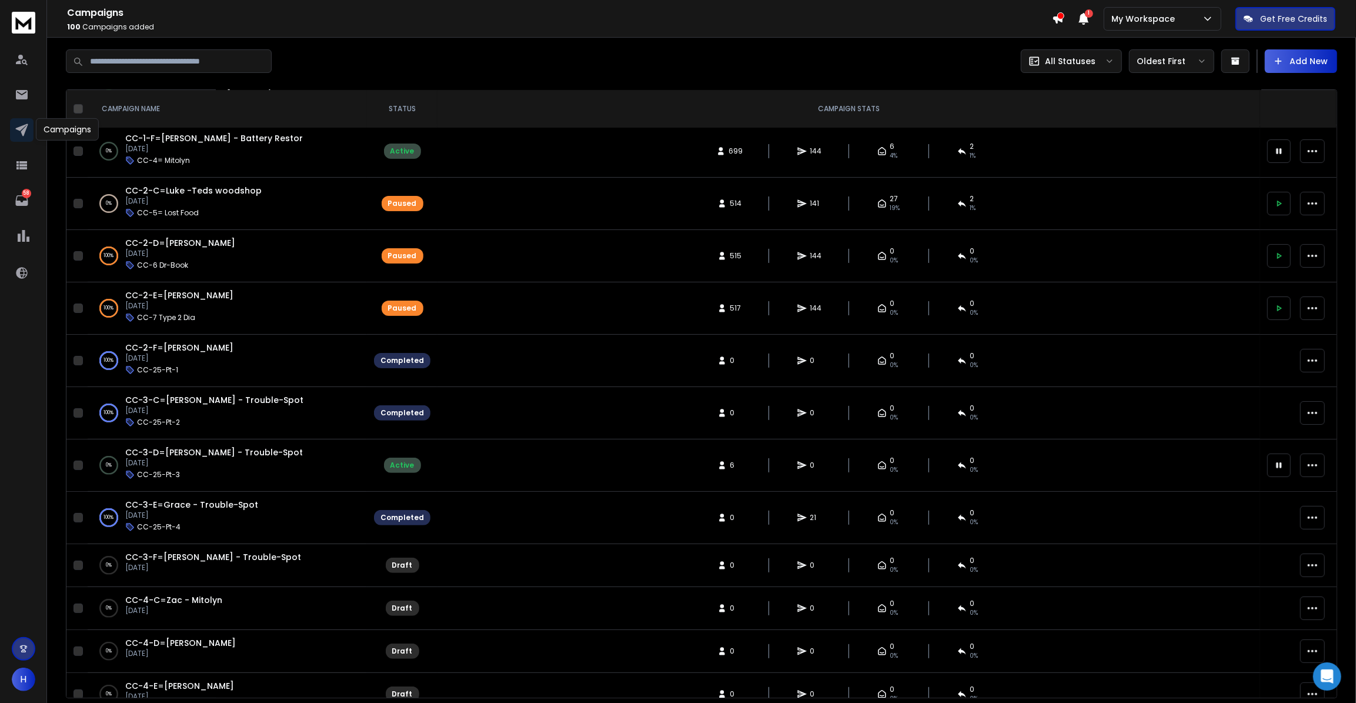
click at [211, 394] on span "CC-3-C=[PERSON_NAME] - Trouble-Spot" at bounding box center [214, 400] width 178 height 12
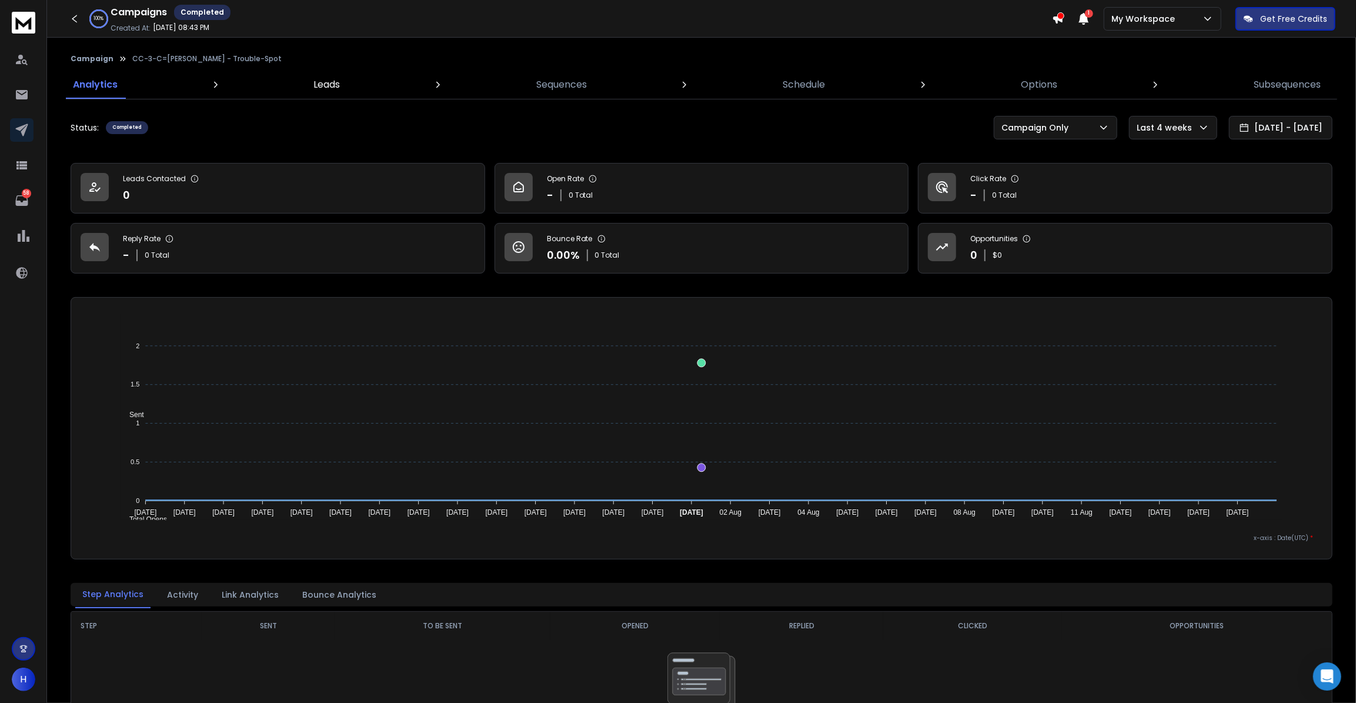
click at [325, 83] on p "Leads" at bounding box center [327, 85] width 26 height 14
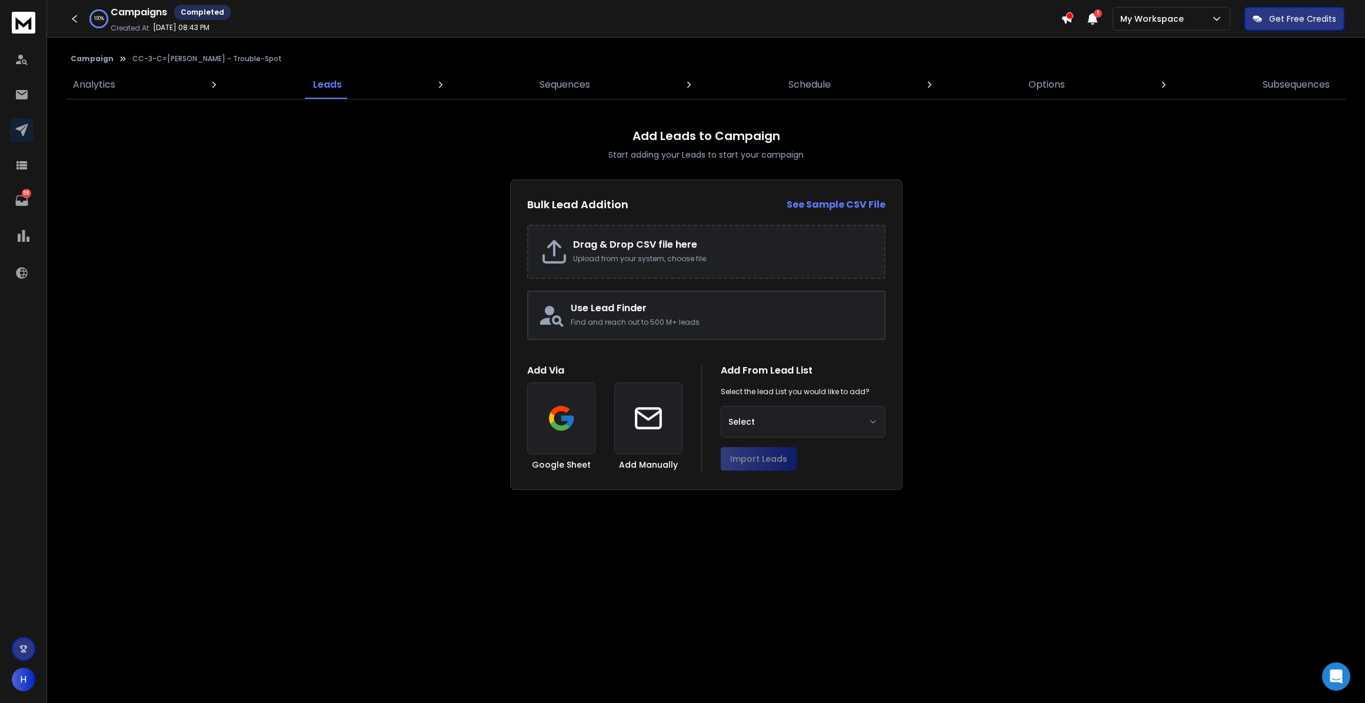
click at [637, 246] on h2 "Drag & Drop CSV file here" at bounding box center [722, 245] width 299 height 14
type input "**********"
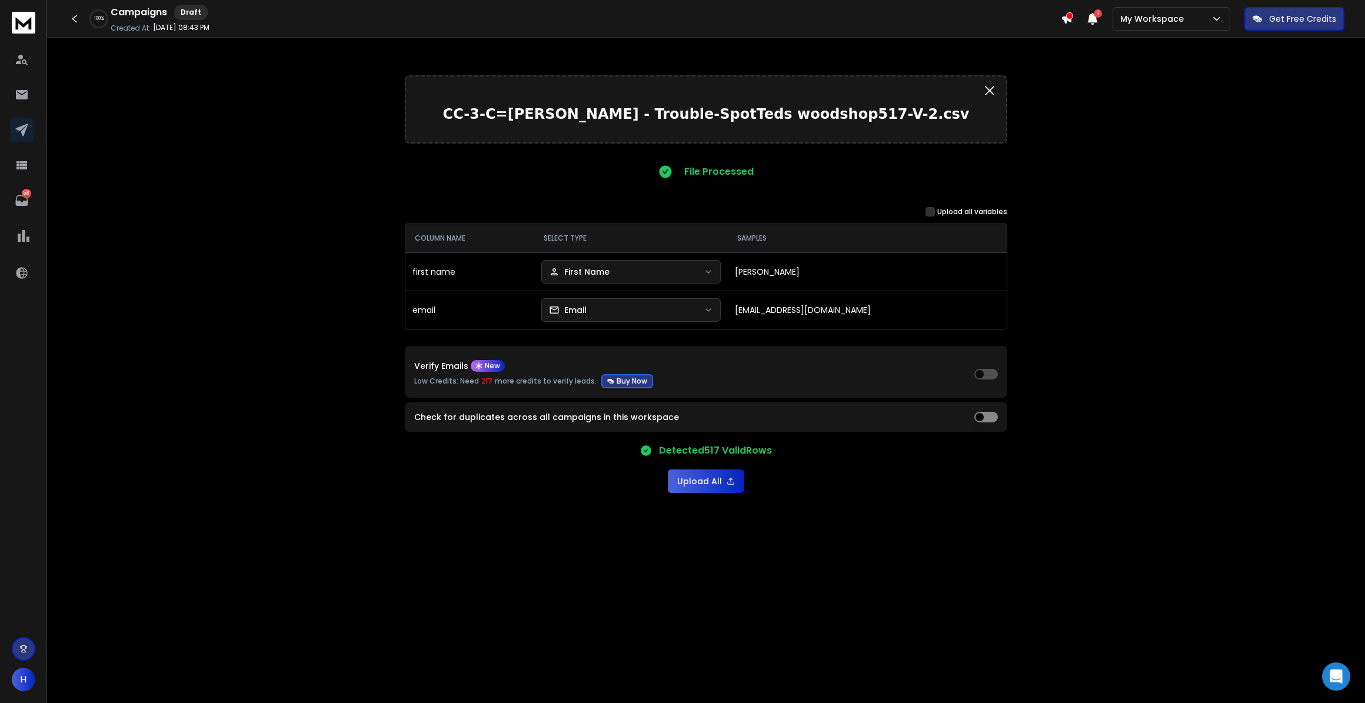
click at [700, 479] on button "Upload All" at bounding box center [706, 481] width 76 height 24
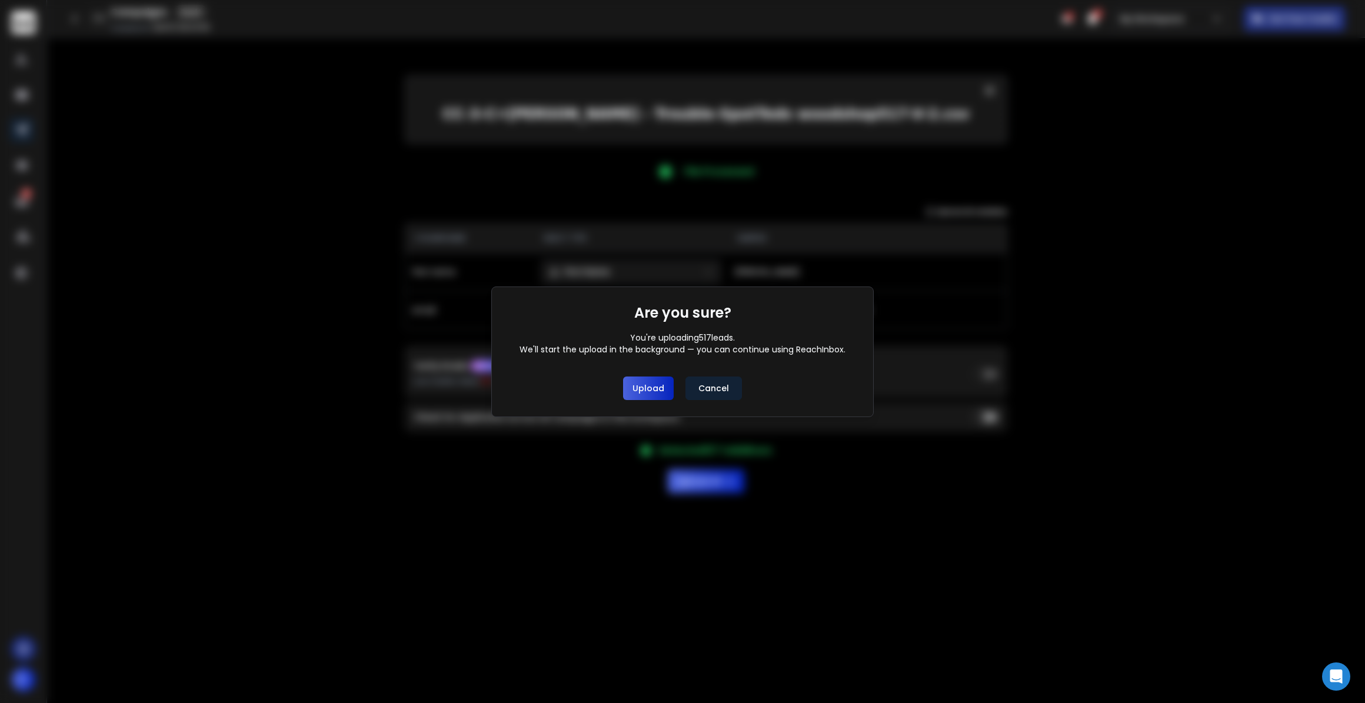
click at [649, 382] on button "Upload" at bounding box center [648, 388] width 51 height 24
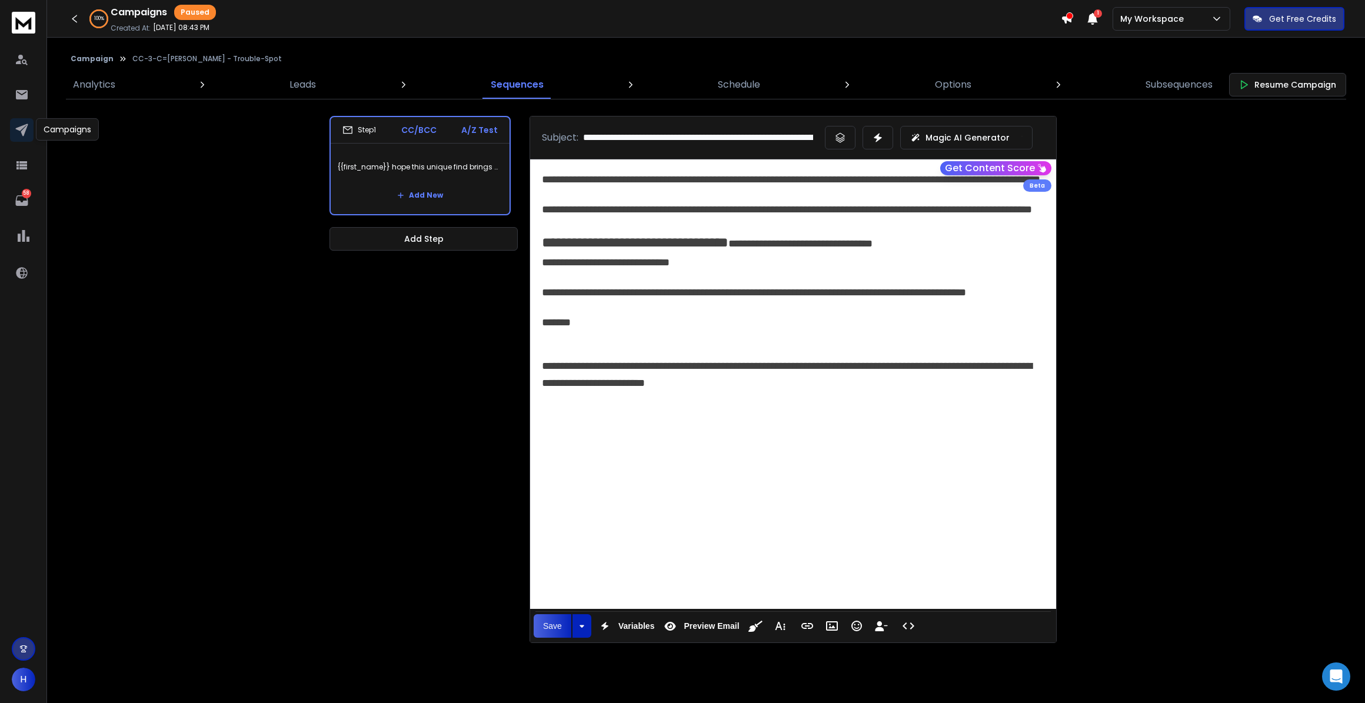
click at [23, 131] on icon at bounding box center [21, 130] width 12 height 12
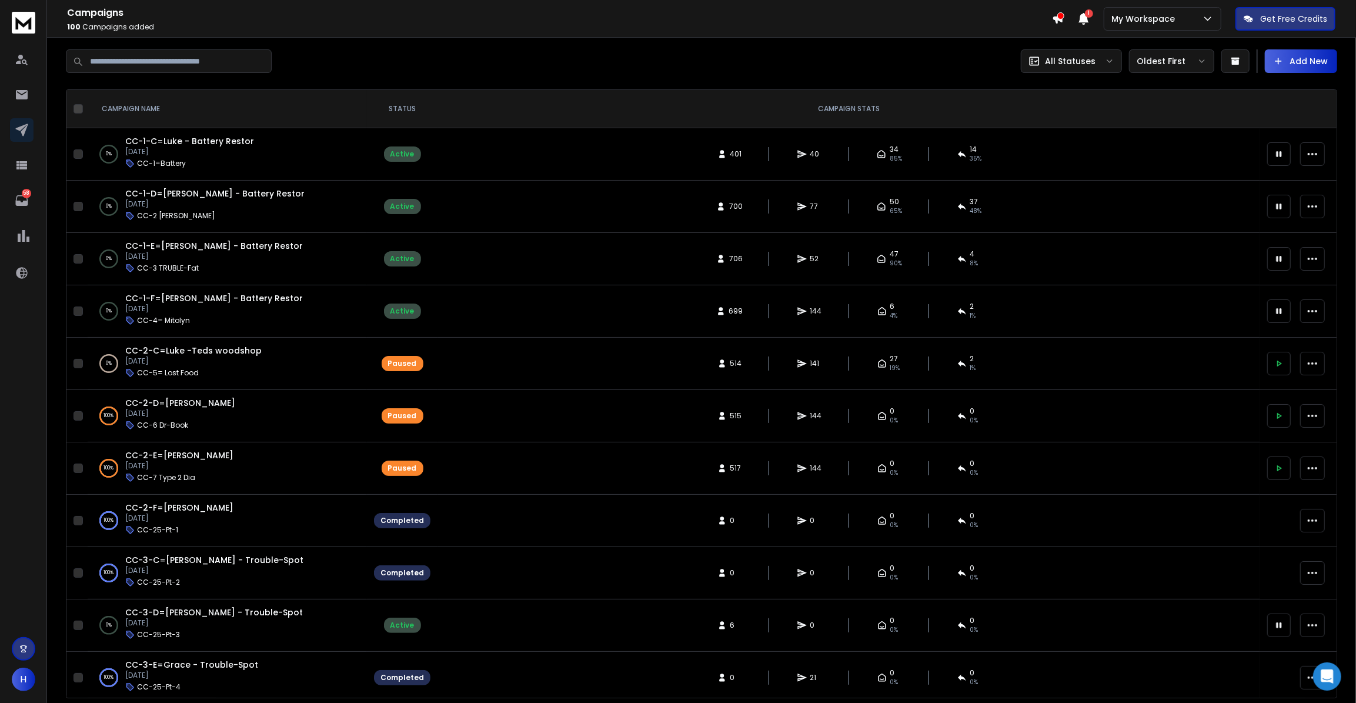
scroll to position [53, 0]
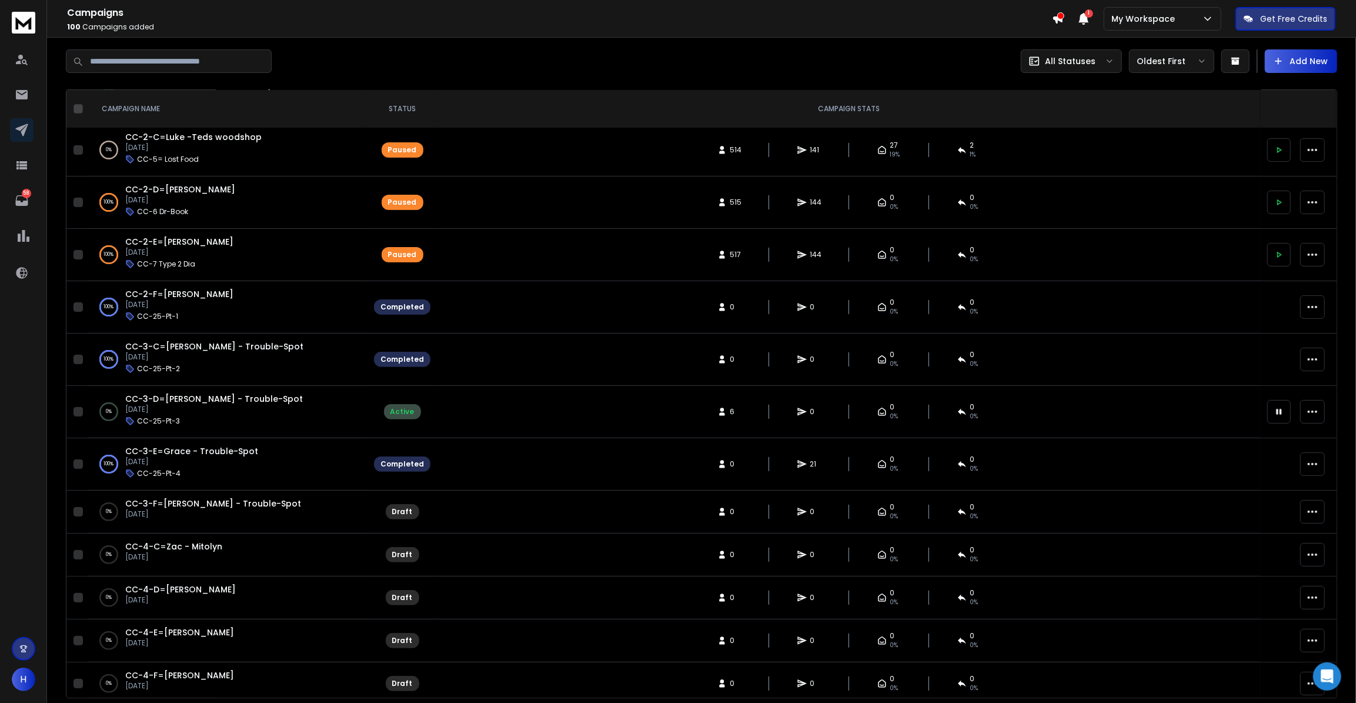
click at [192, 349] on span "CC-3-C=[PERSON_NAME] - Trouble-Spot" at bounding box center [214, 347] width 178 height 12
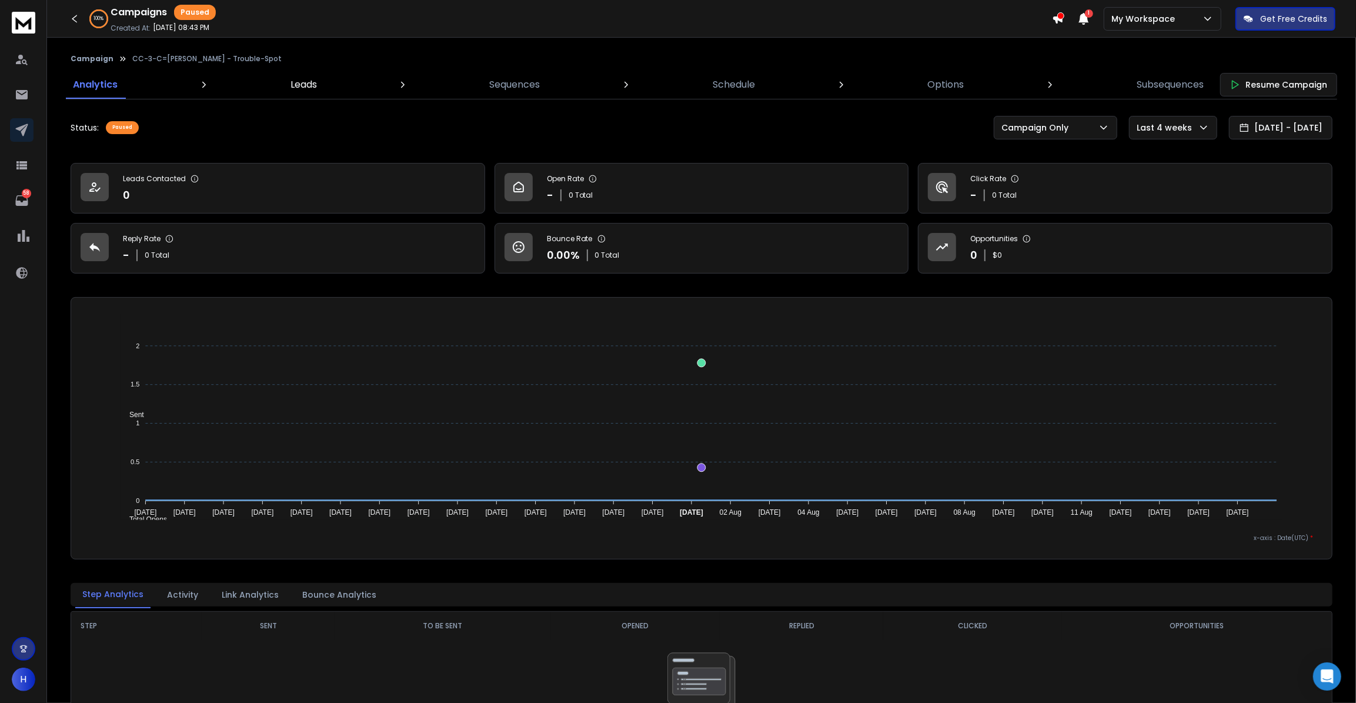
click at [306, 86] on p "Leads" at bounding box center [304, 85] width 26 height 14
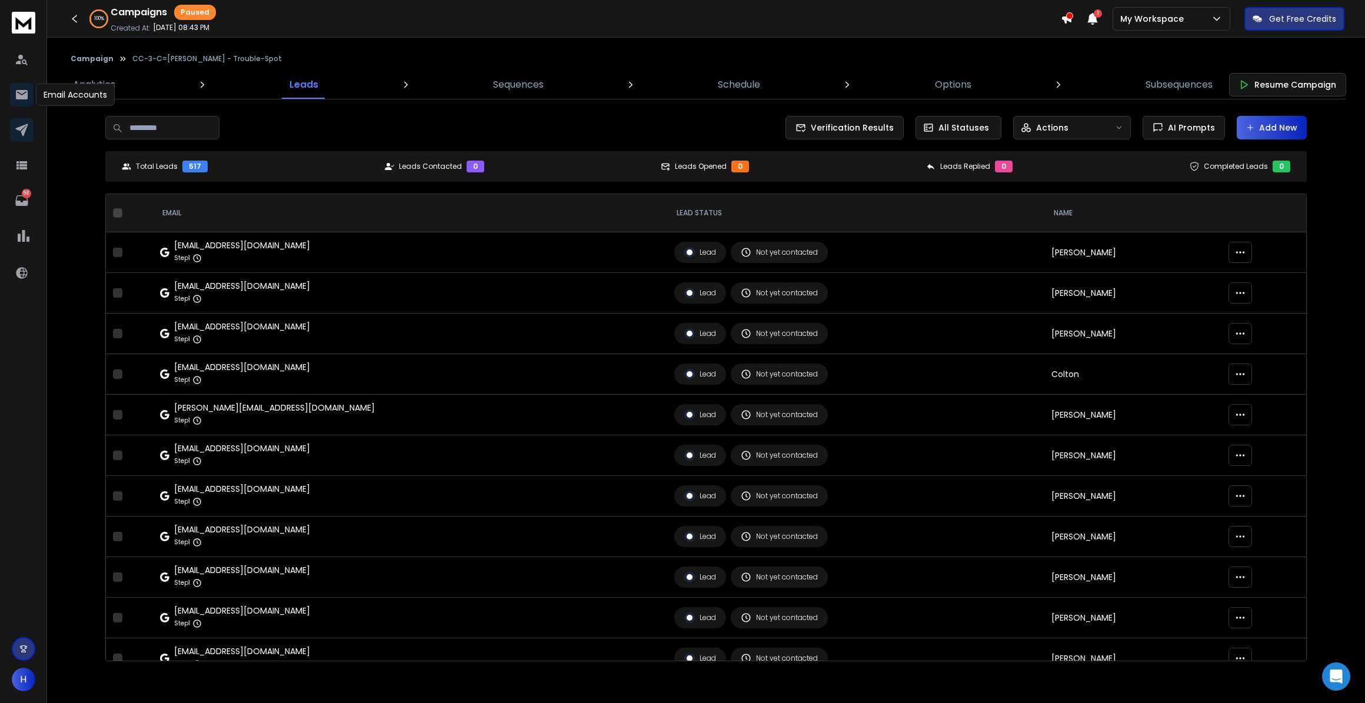
click at [24, 96] on icon at bounding box center [22, 94] width 12 height 9
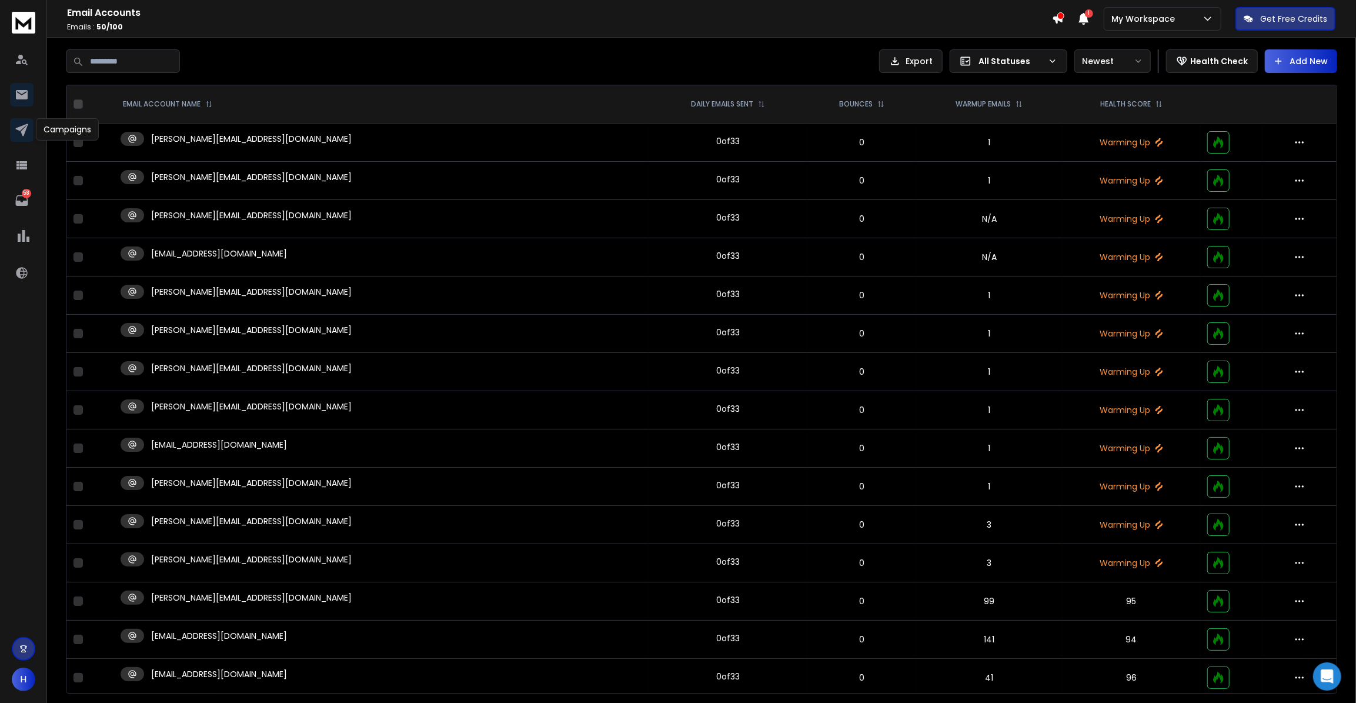
click at [21, 125] on icon at bounding box center [21, 130] width 12 height 12
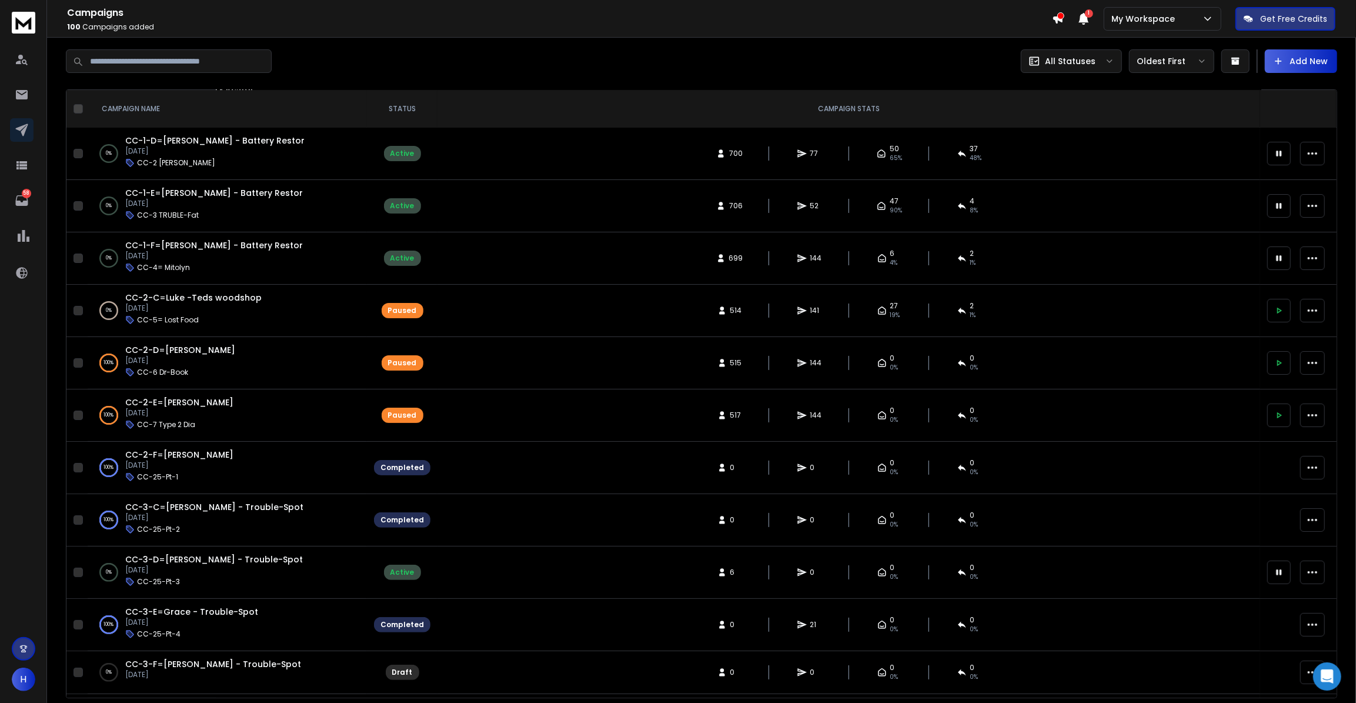
scroll to position [106, 0]
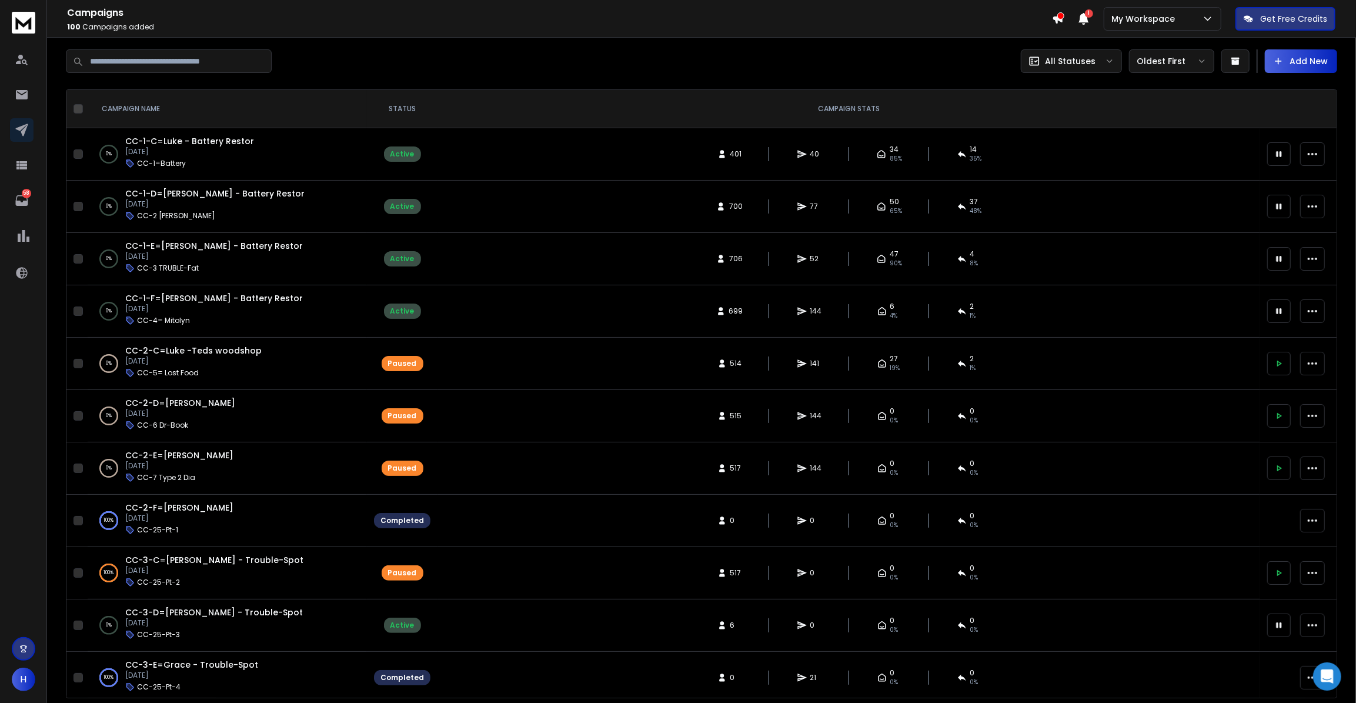
scroll to position [106, 0]
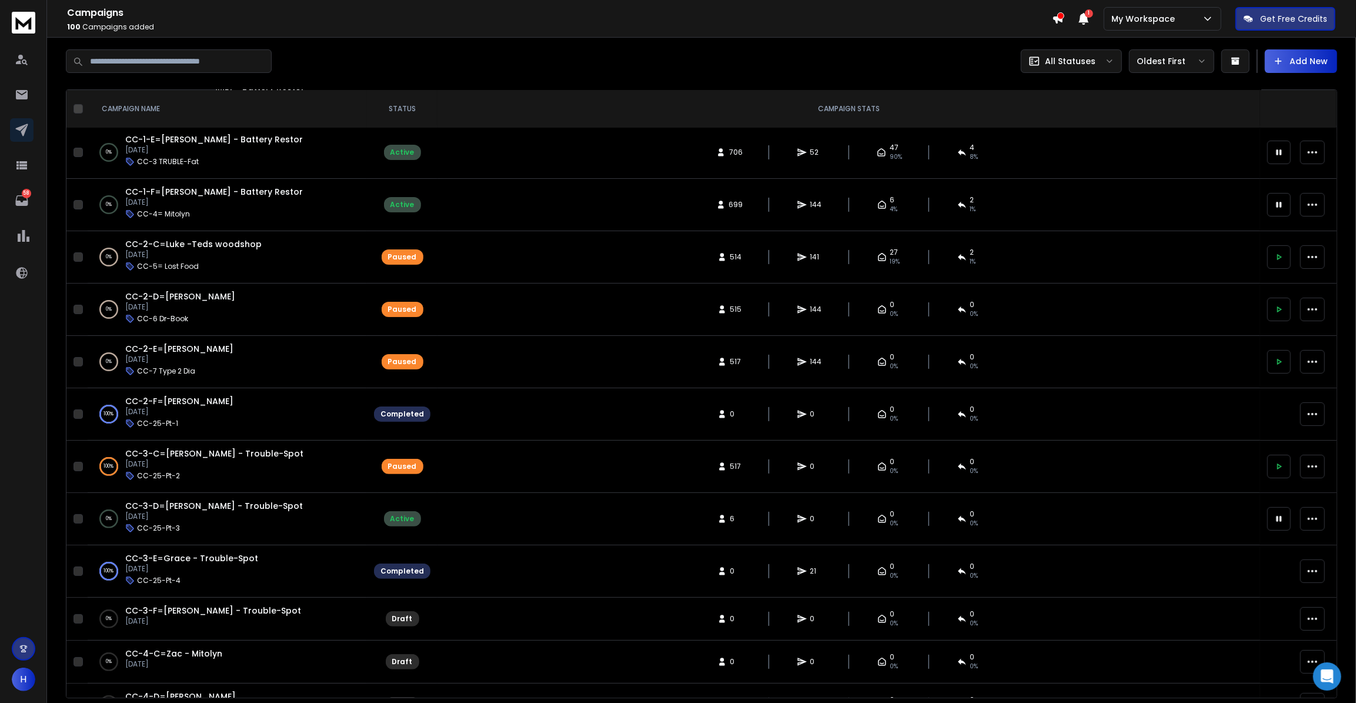
click at [222, 404] on span "CC-2-F=[PERSON_NAME]" at bounding box center [179, 401] width 108 height 12
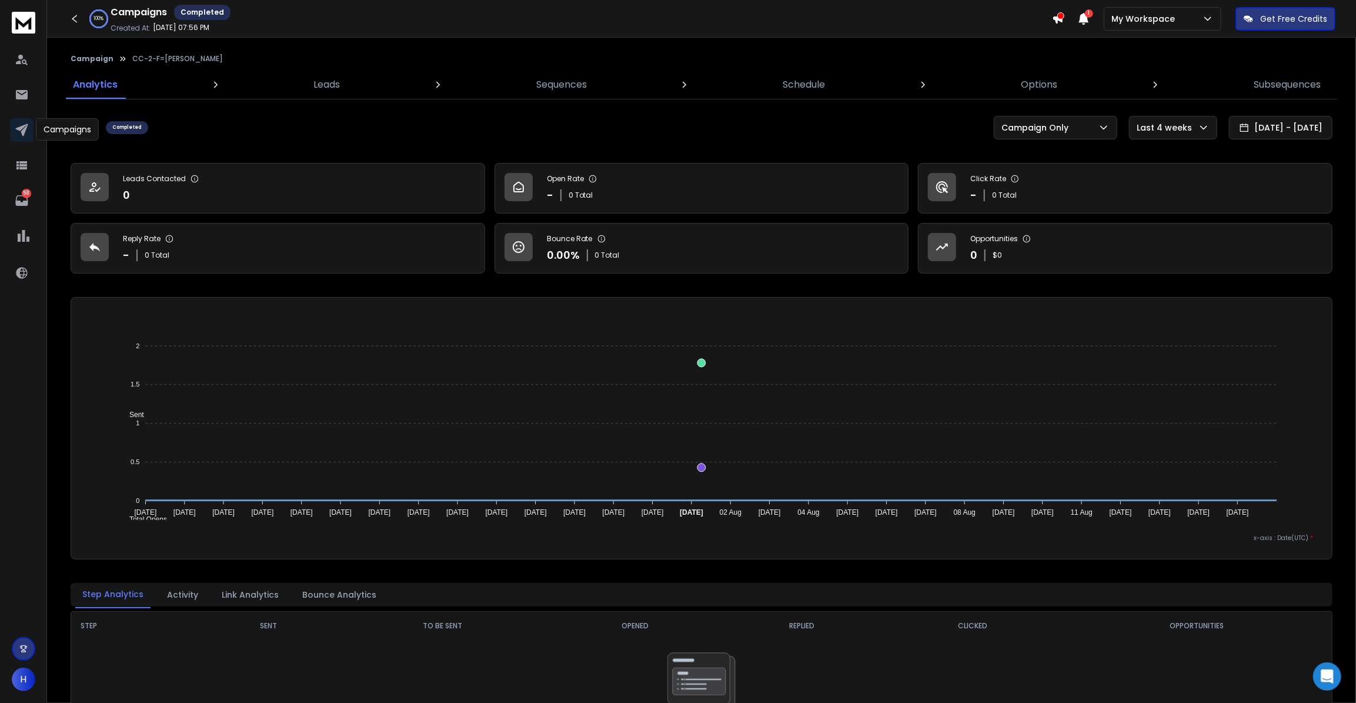
click at [17, 134] on icon at bounding box center [22, 130] width 14 height 14
